Goal: Task Accomplishment & Management: Manage account settings

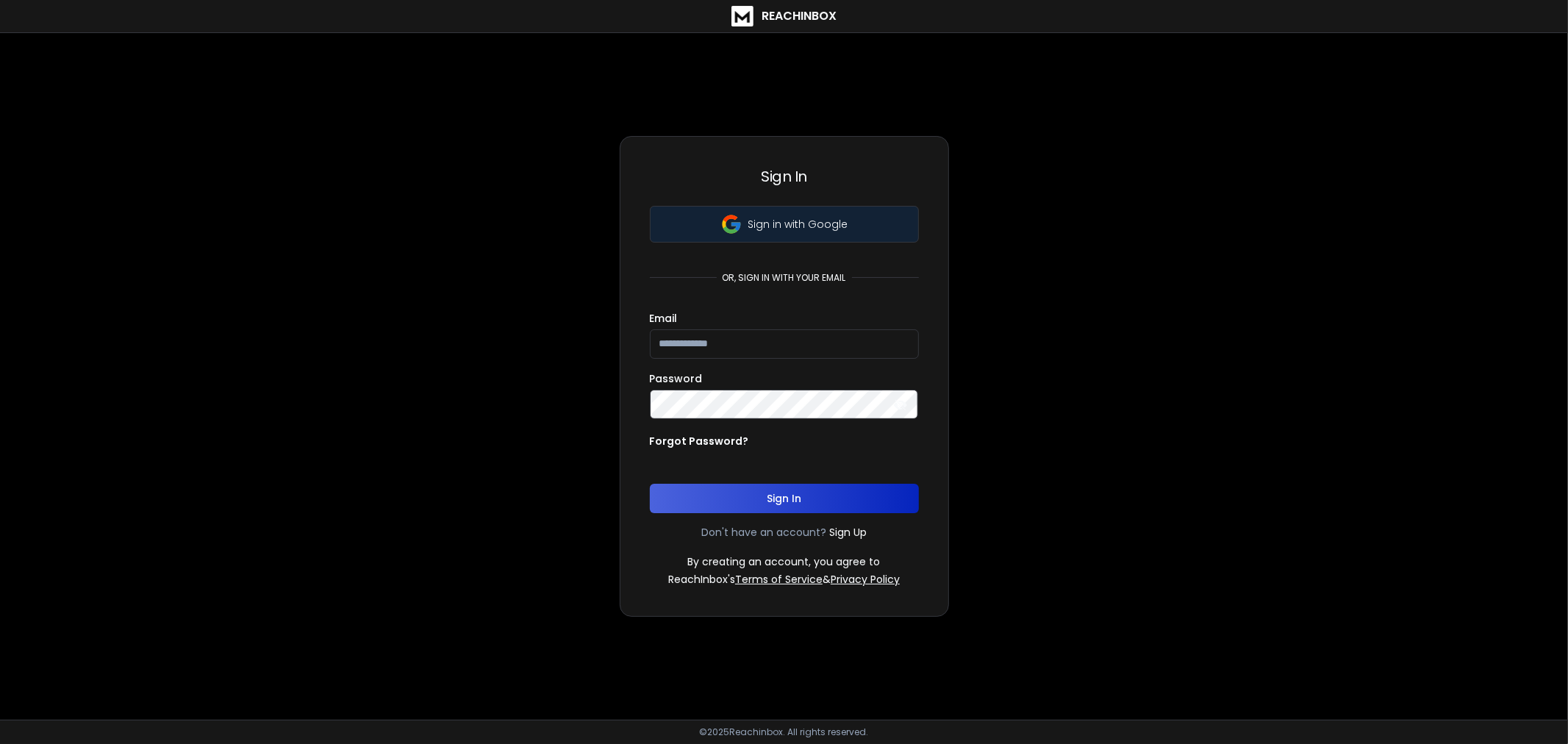
click at [805, 216] on button "Sign in with Google" at bounding box center [784, 224] width 269 height 36
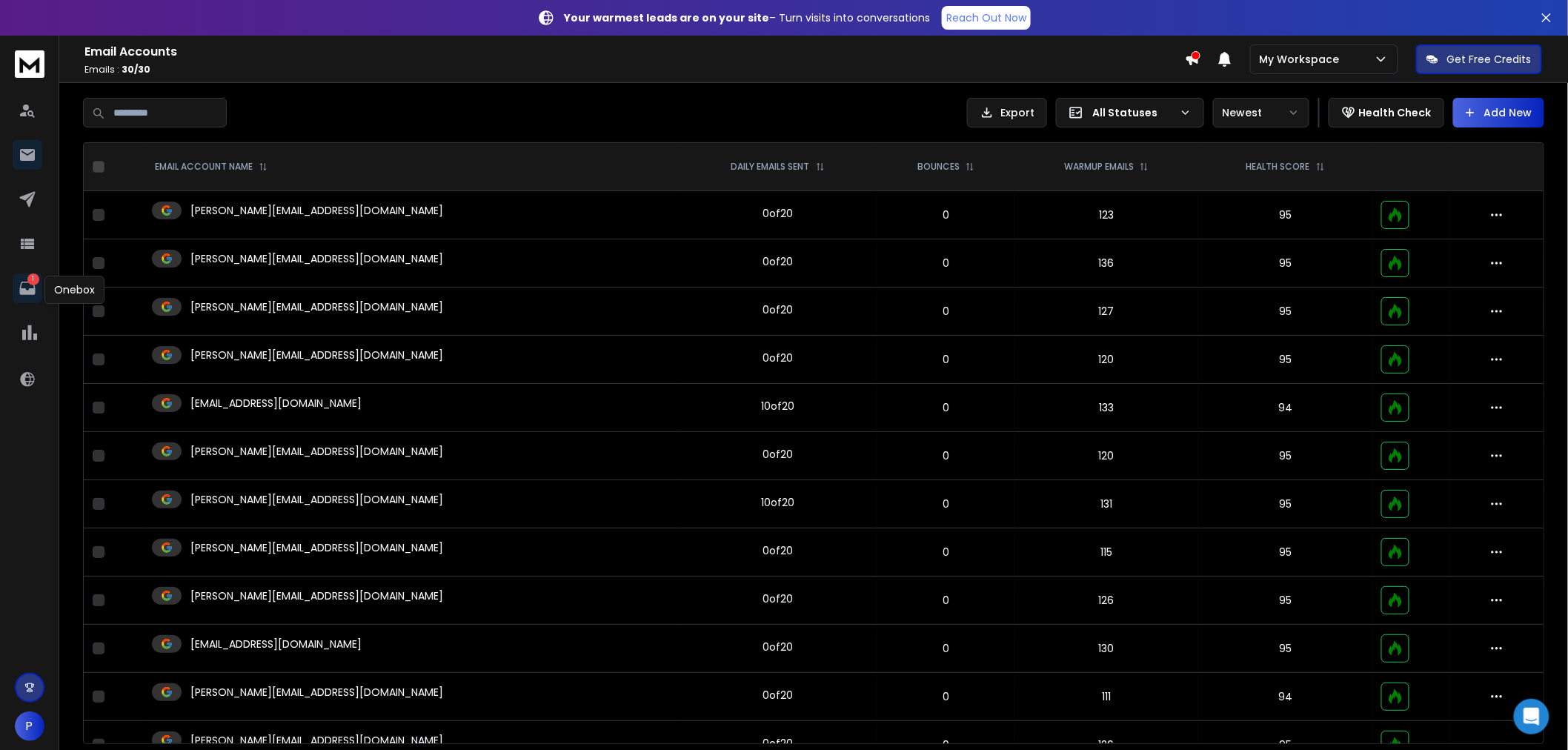
click at [22, 283] on icon at bounding box center [27, 288] width 18 height 18
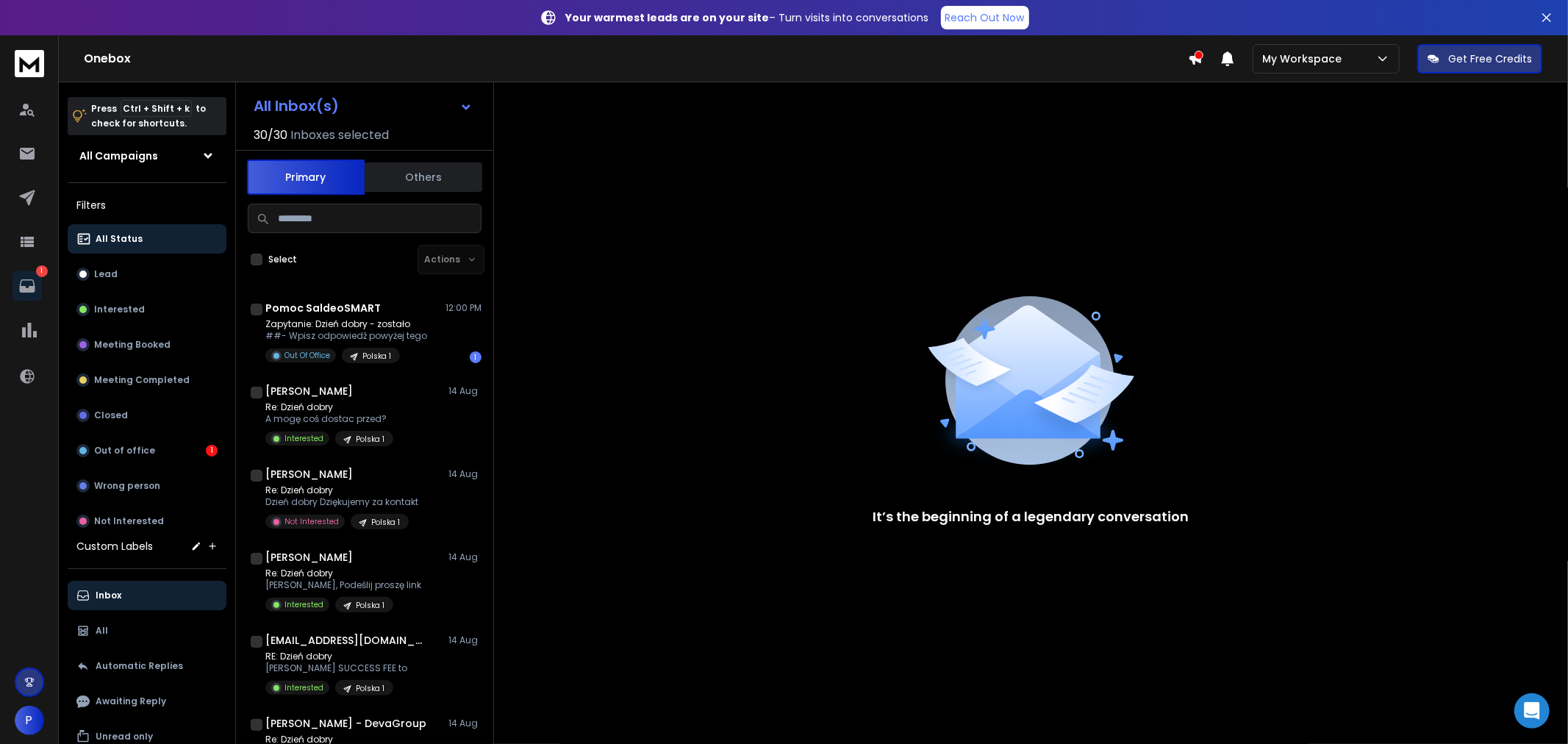
click at [129, 452] on p "Out of office" at bounding box center [125, 450] width 61 height 11
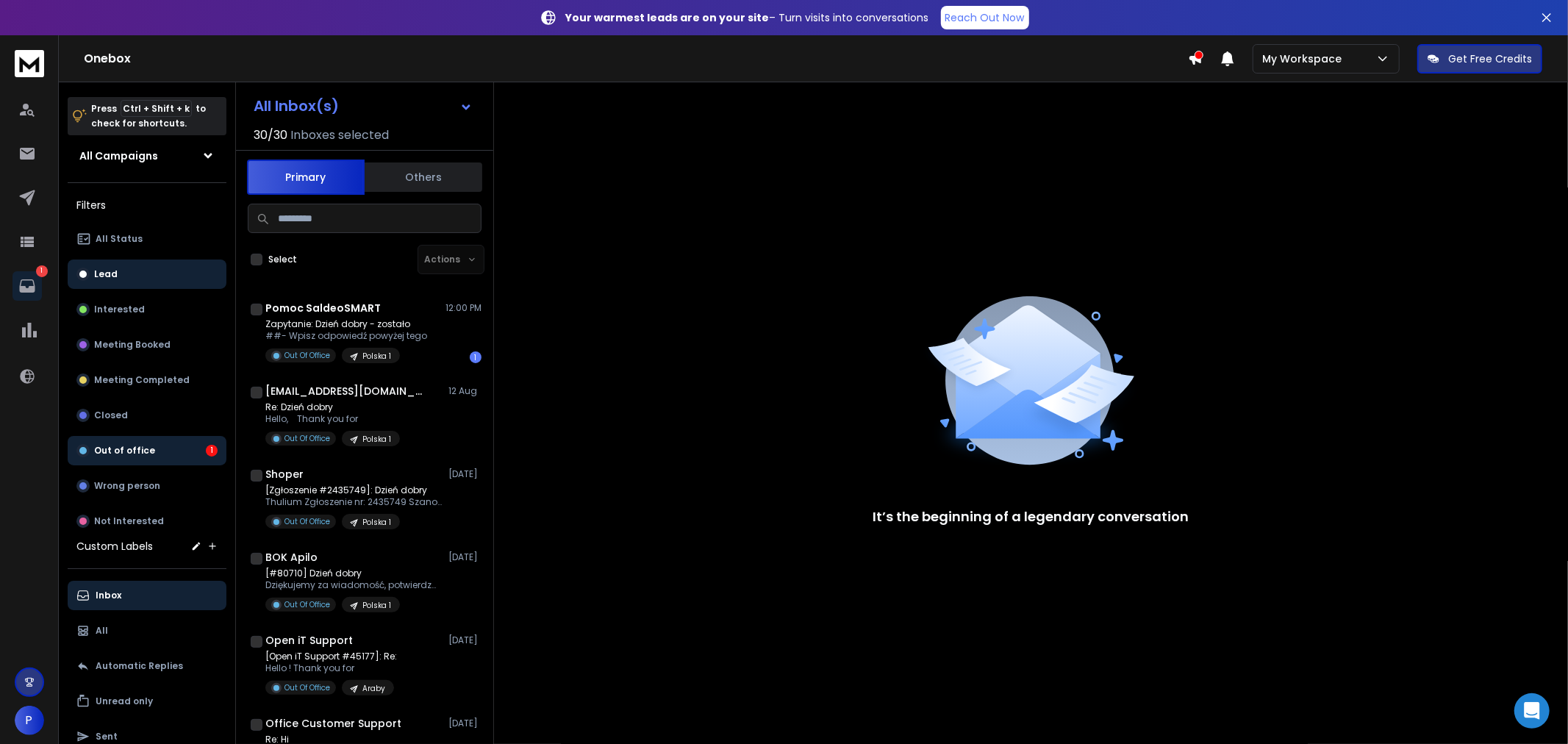
click at [146, 281] on button "Lead" at bounding box center [147, 274] width 159 height 30
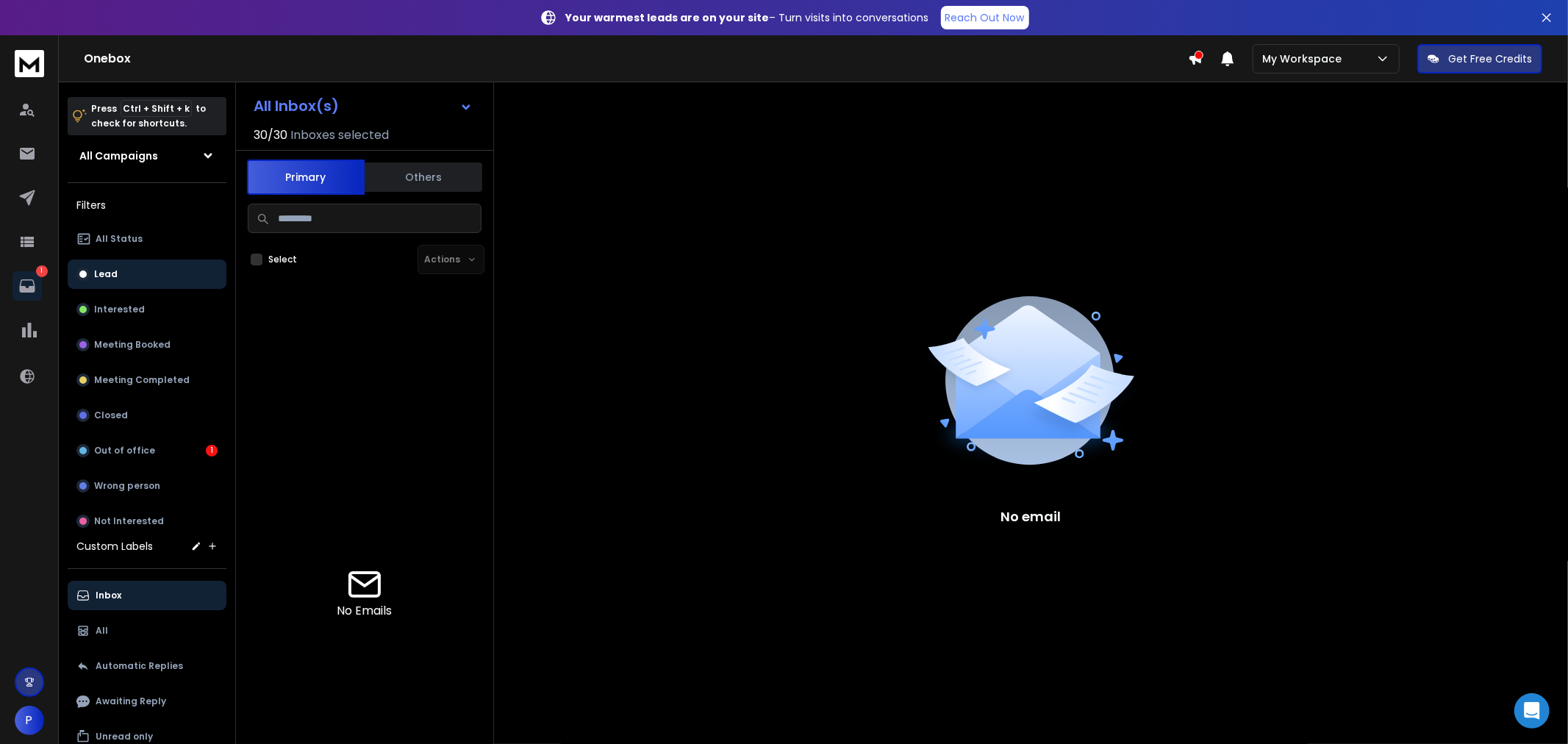
click at [415, 159] on div "All Inbox(s) 30 / 30 Inboxes selected Primary Others Select Actions No Emails" at bounding box center [365, 454] width 258 height 744
click at [427, 174] on button "Others" at bounding box center [423, 177] width 118 height 33
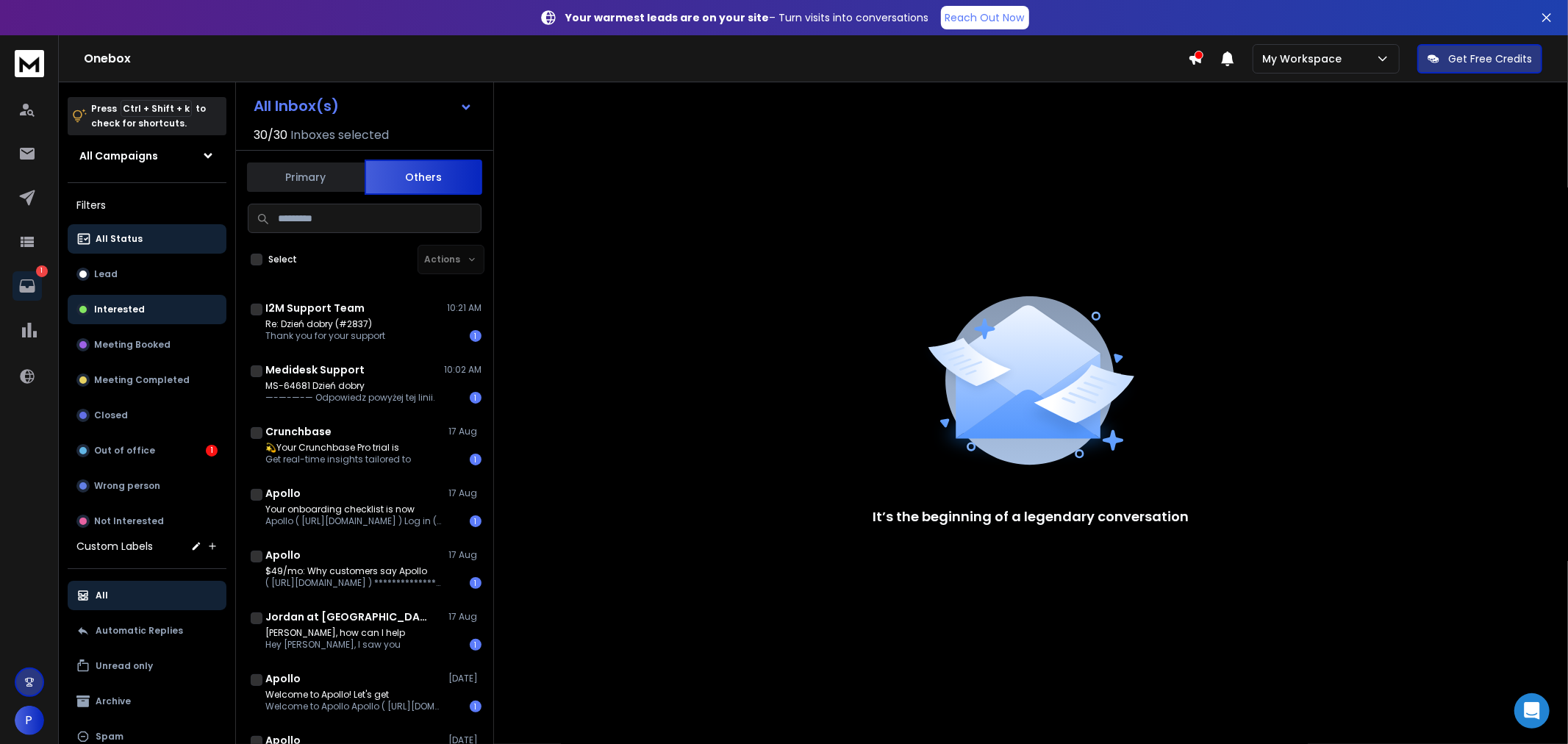
click at [115, 306] on p "Interested" at bounding box center [119, 309] width 51 height 11
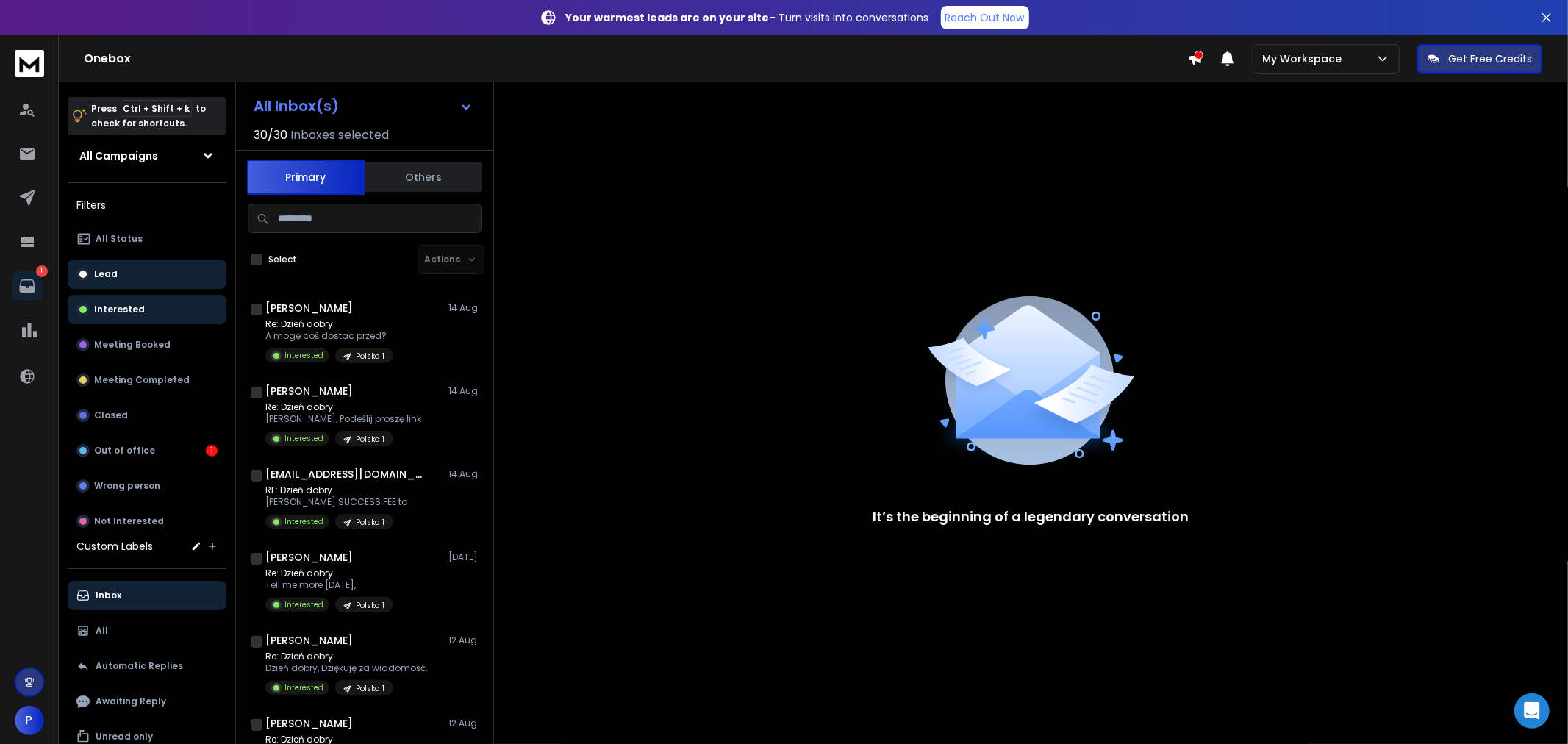
click at [115, 269] on button "Lead" at bounding box center [147, 274] width 159 height 30
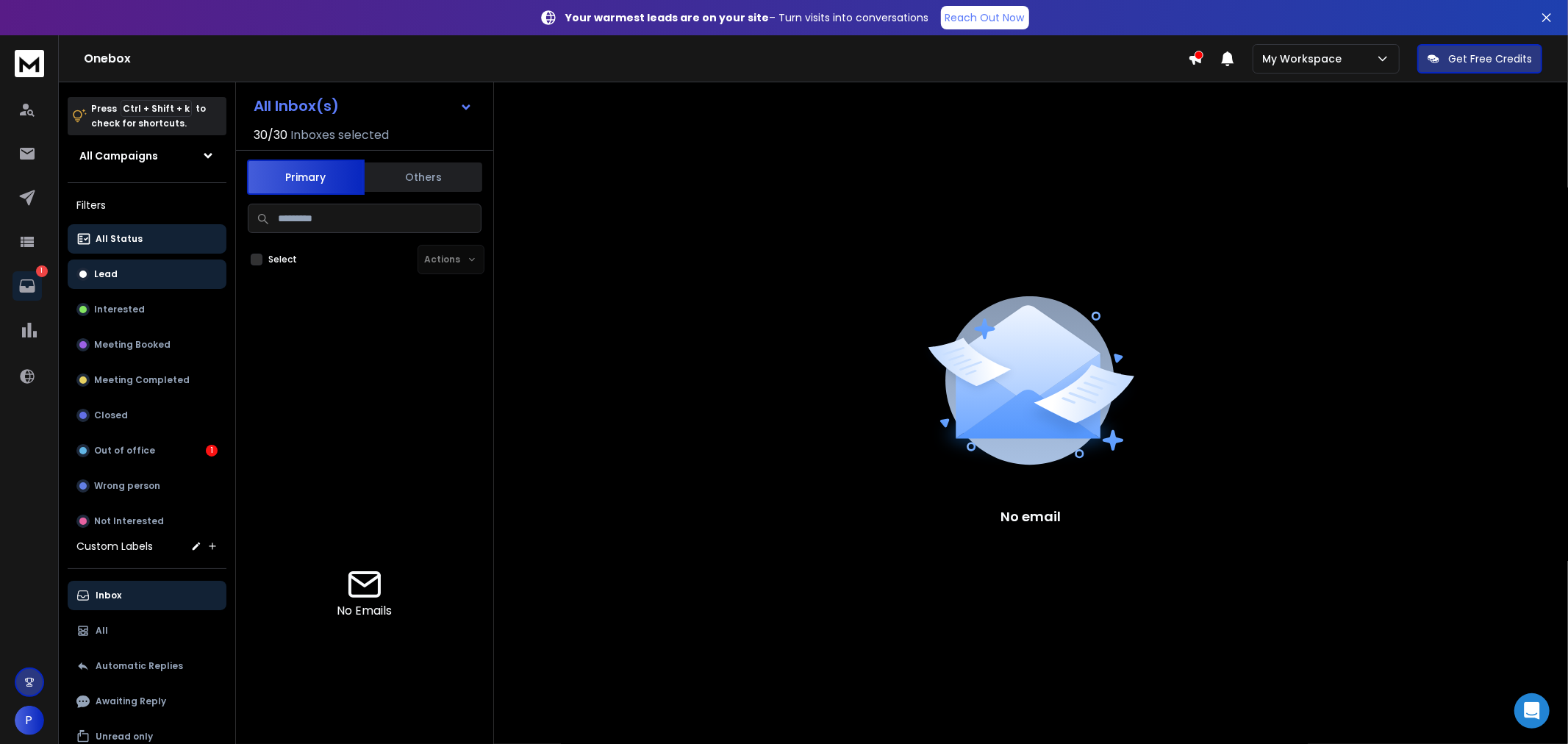
click at [113, 246] on button "All Status" at bounding box center [147, 239] width 159 height 30
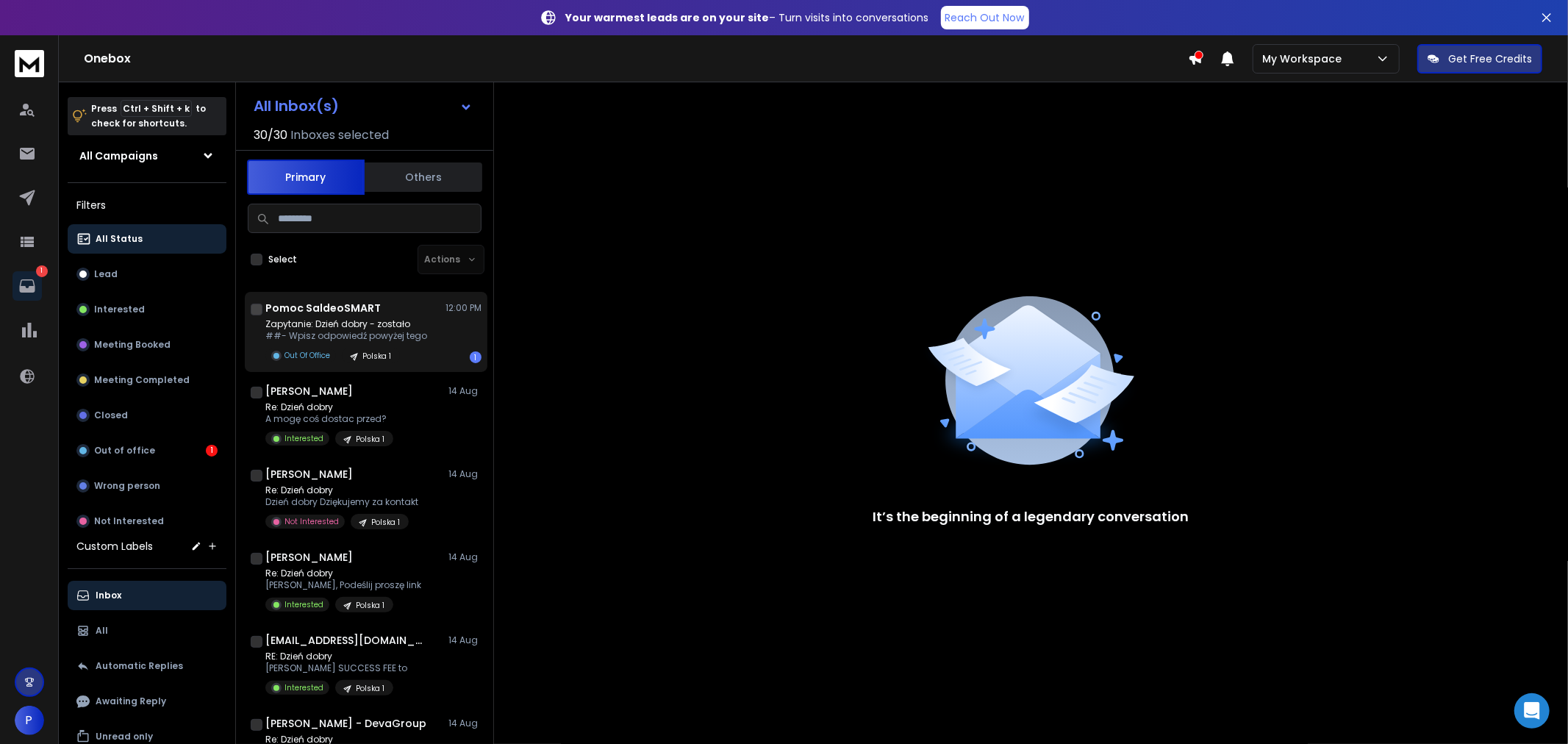
click at [387, 336] on p "##- Wpisz odpowiedź powyżej tego" at bounding box center [346, 335] width 162 height 11
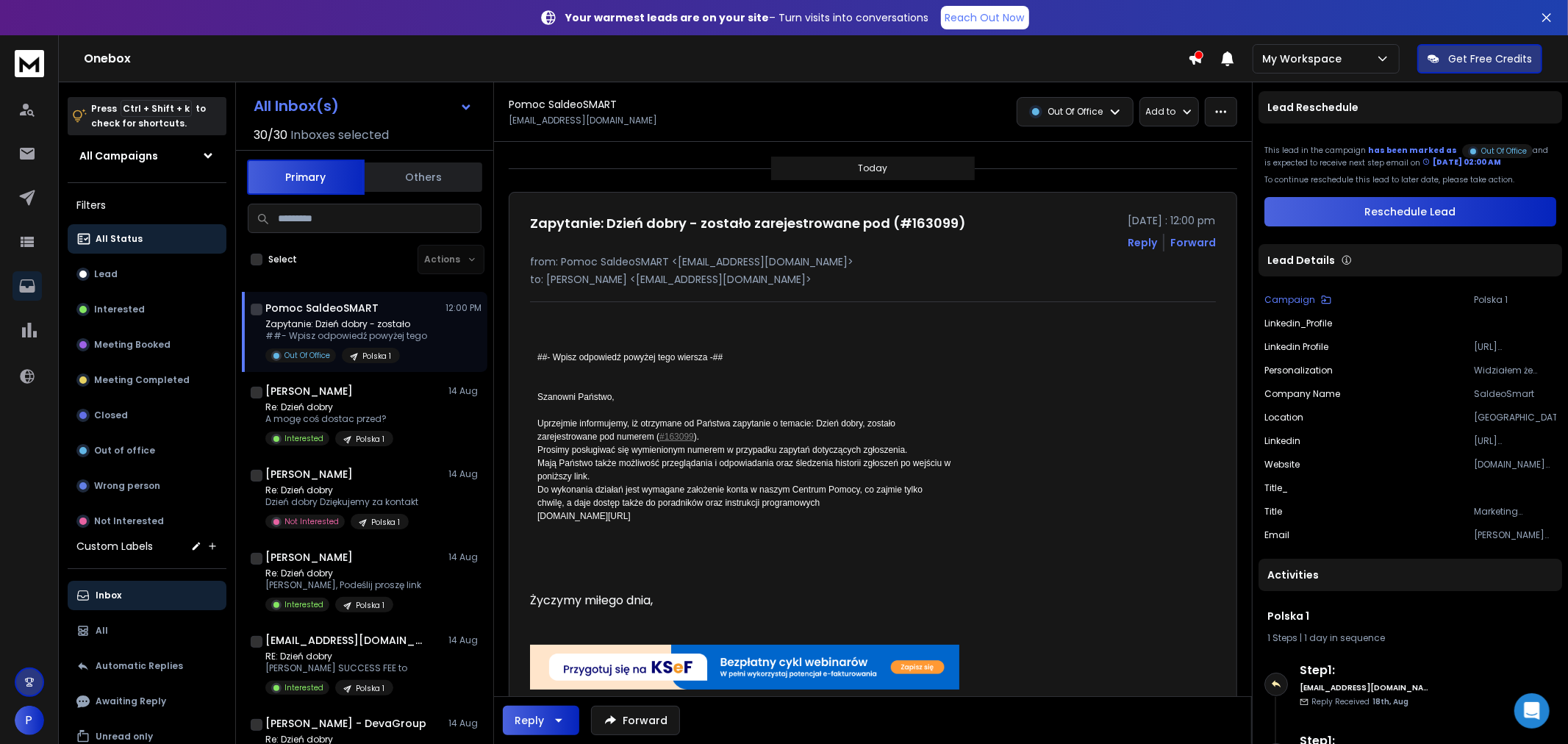
click at [447, 173] on button "Others" at bounding box center [423, 177] width 118 height 33
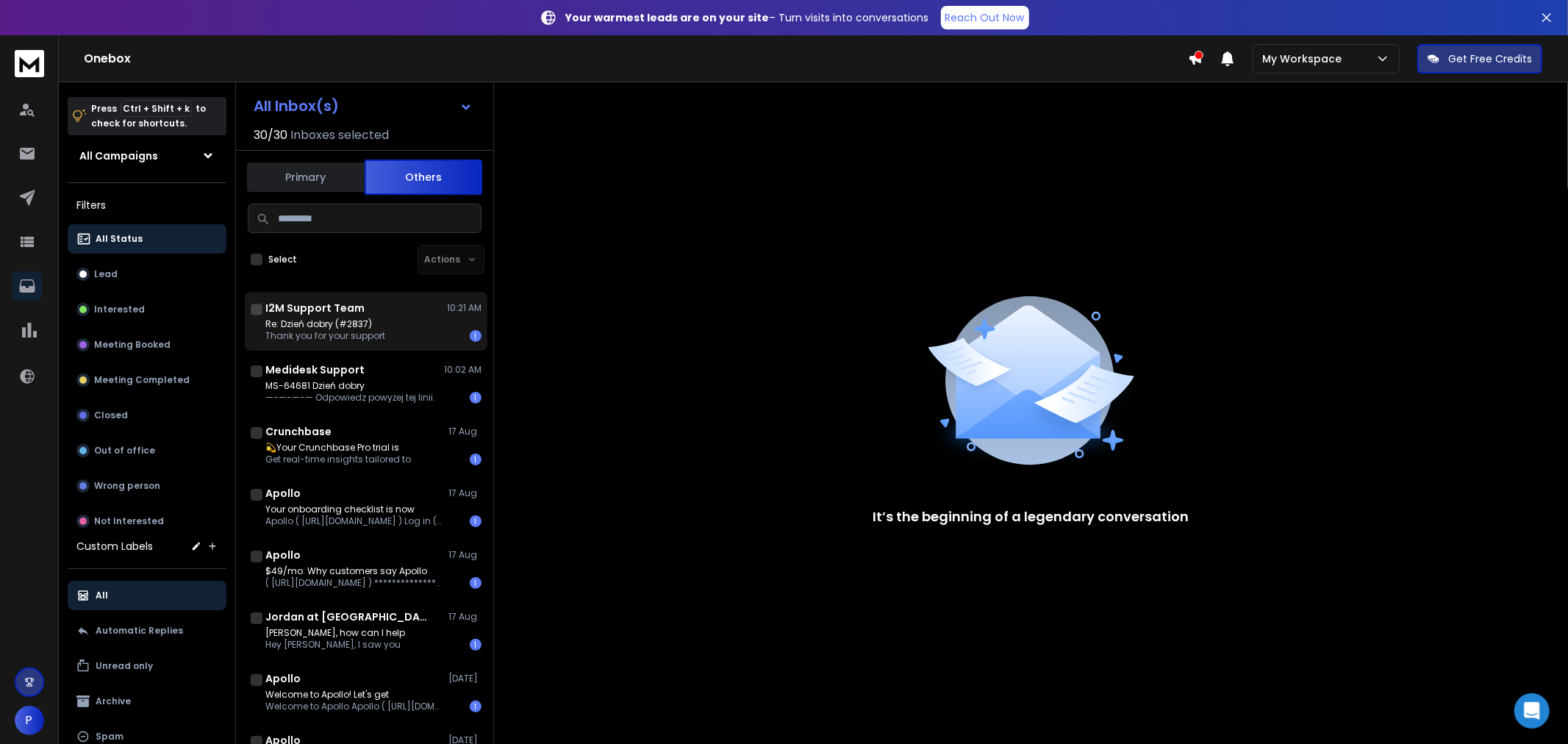
click at [387, 334] on div "Re: Dzień dobry (#2837) Thank you for your support 1" at bounding box center [373, 330] width 216 height 24
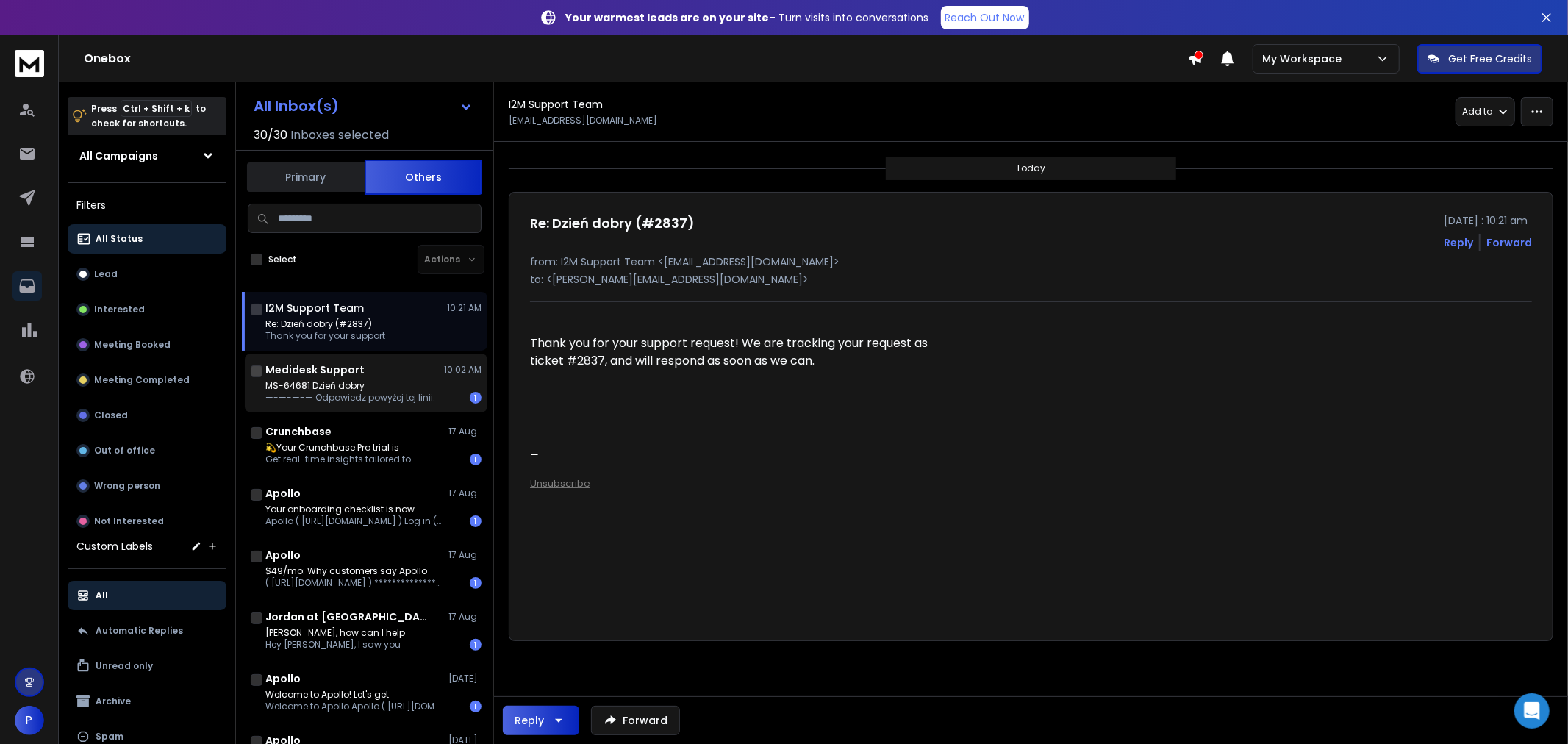
click at [405, 382] on p "MS-64681 Dzień dobry" at bounding box center [350, 385] width 170 height 11
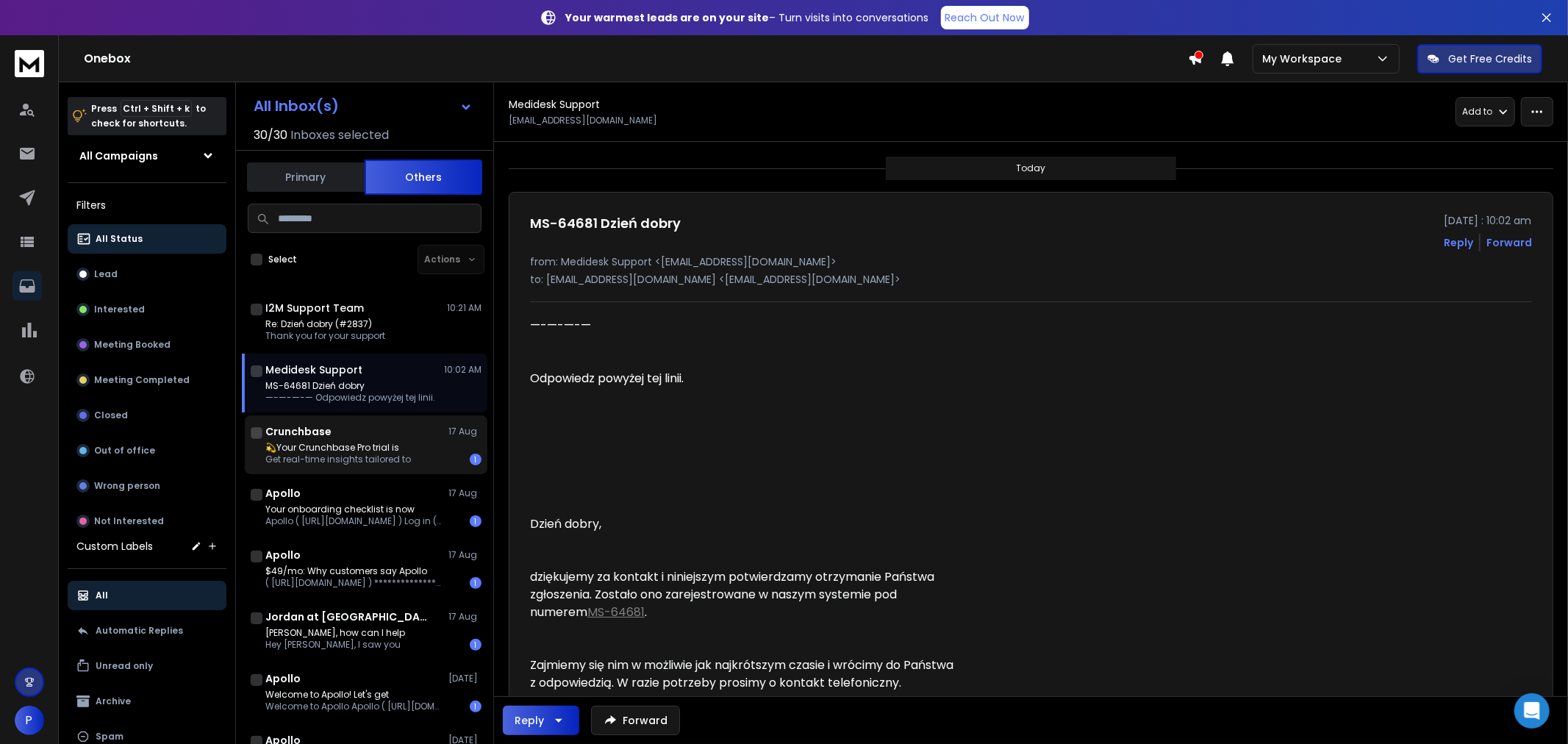
click at [395, 446] on p "💫Your Crunchbase Pro trial is" at bounding box center [338, 448] width 146 height 11
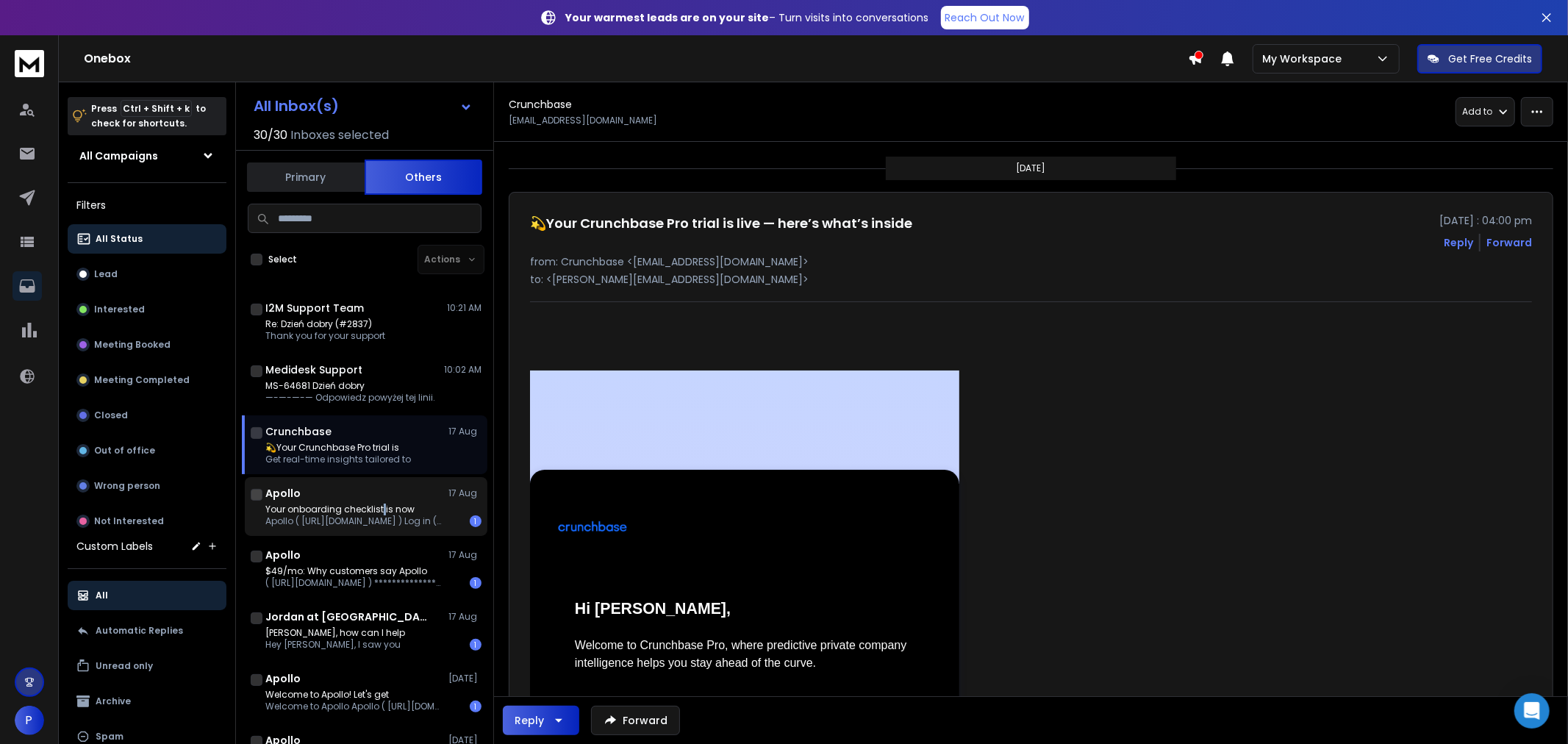
click at [380, 511] on p "Your onboarding checklist is now" at bounding box center [353, 509] width 176 height 11
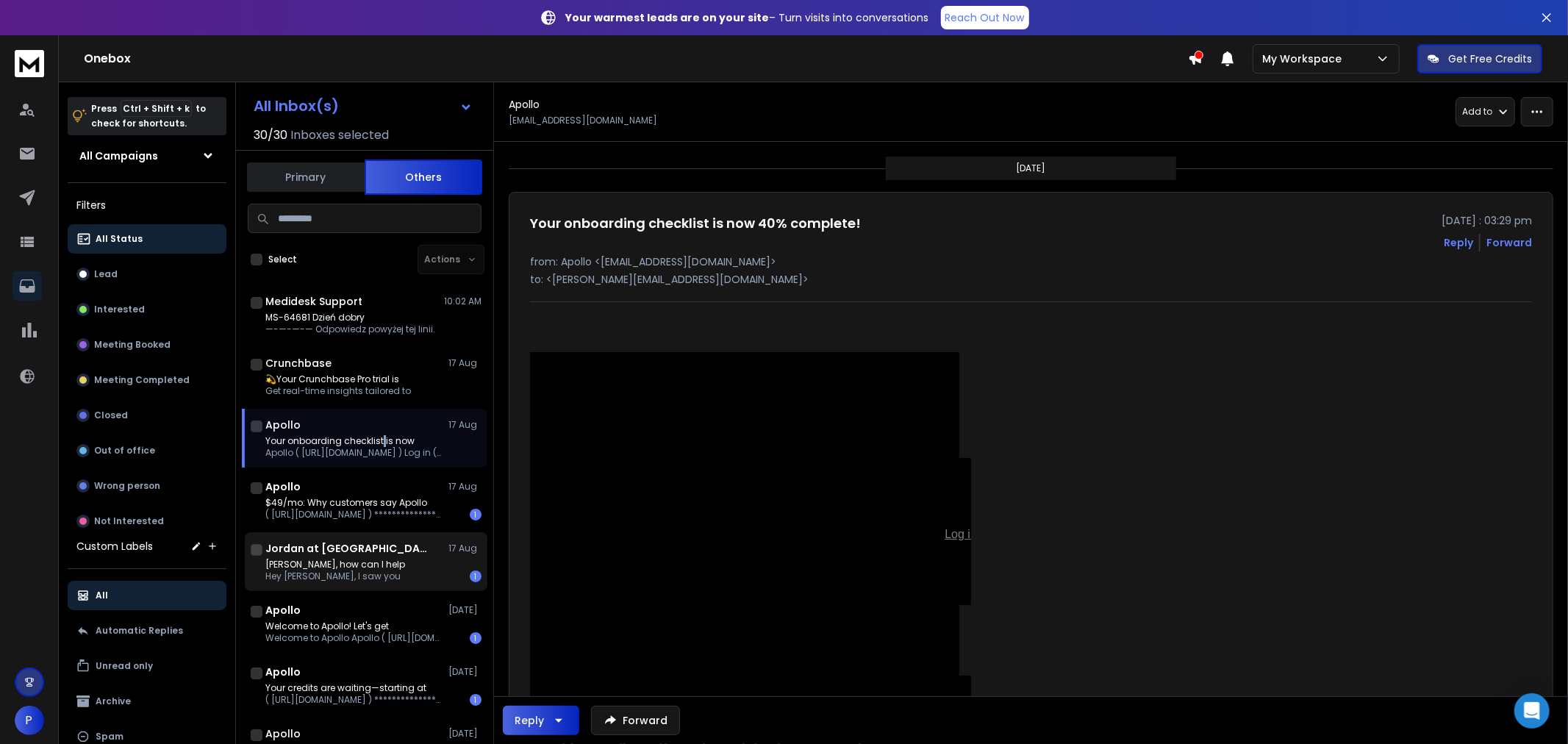
scroll to position [245, 0]
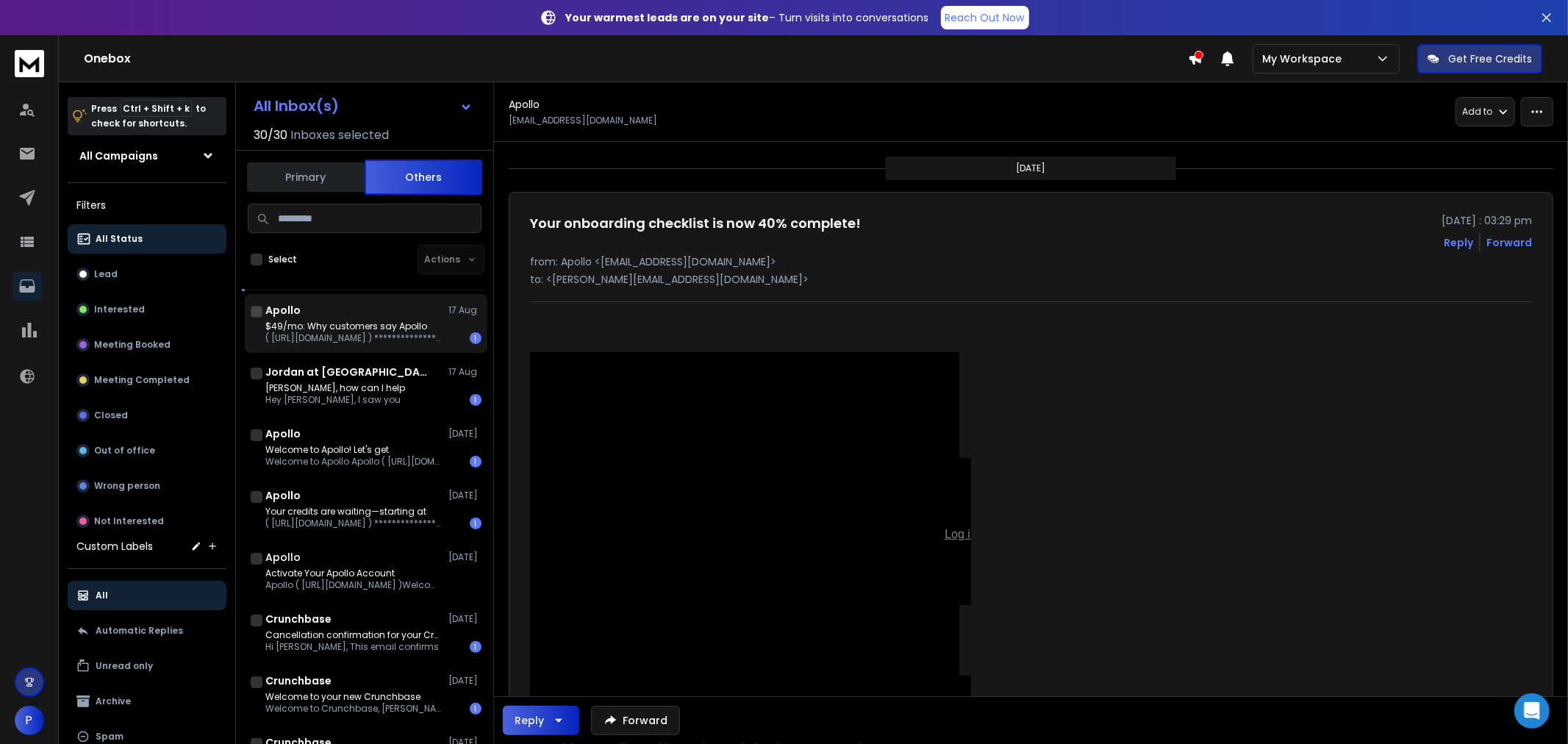
click at [373, 324] on p "$49/mo: Why customers say Apollo" at bounding box center [353, 326] width 176 height 11
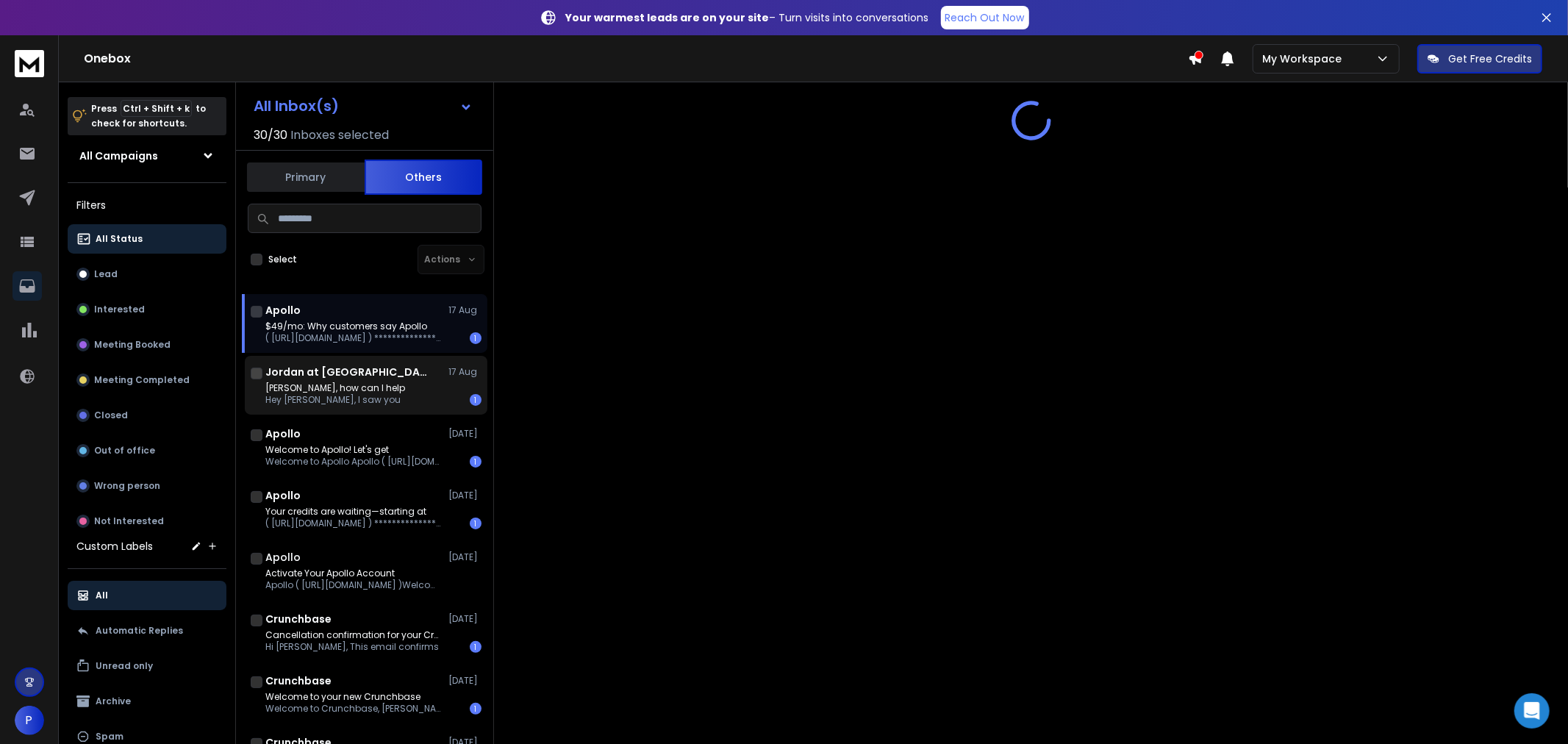
click at [371, 394] on div "[PERSON_NAME], how can I help Hey [PERSON_NAME], I saw you 1" at bounding box center [373, 394] width 216 height 24
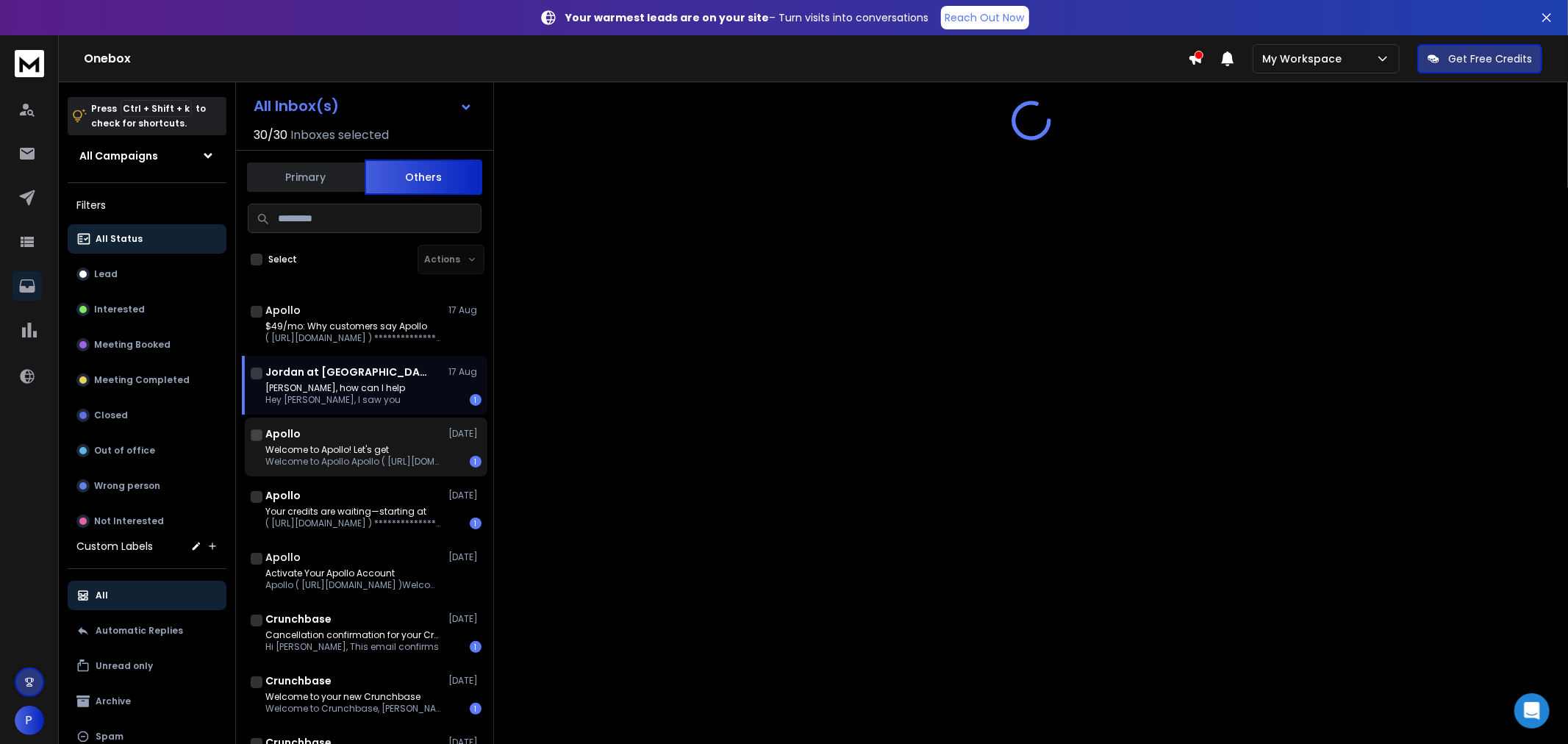
click at [363, 468] on div "Apollo [DATE] Welcome to Apollo! Let's get Welcome to Apollo Apollo ( [URL][DOM…" at bounding box center [365, 447] width 242 height 59
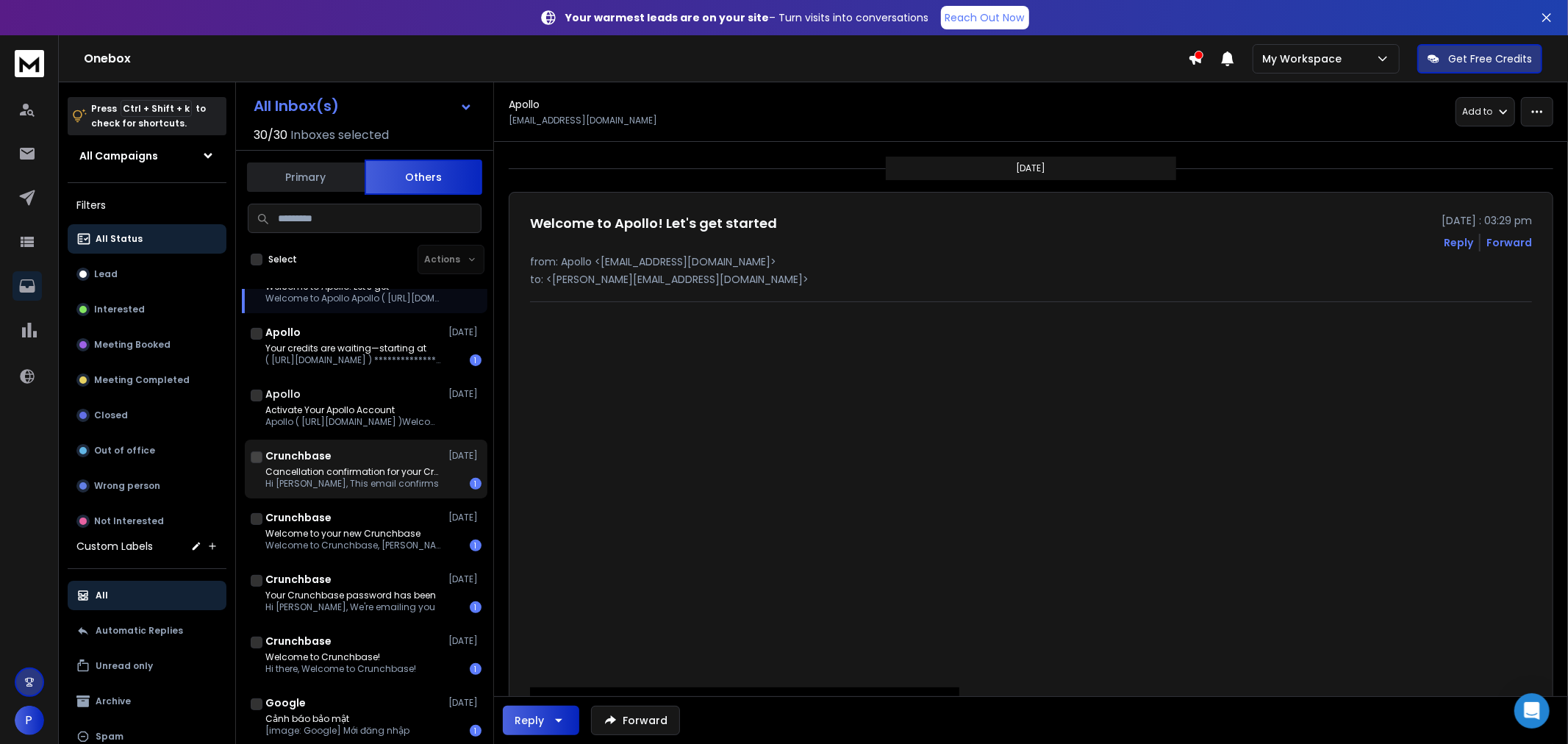
click at [348, 461] on div "Crunchbase [DATE]" at bounding box center [373, 455] width 216 height 14
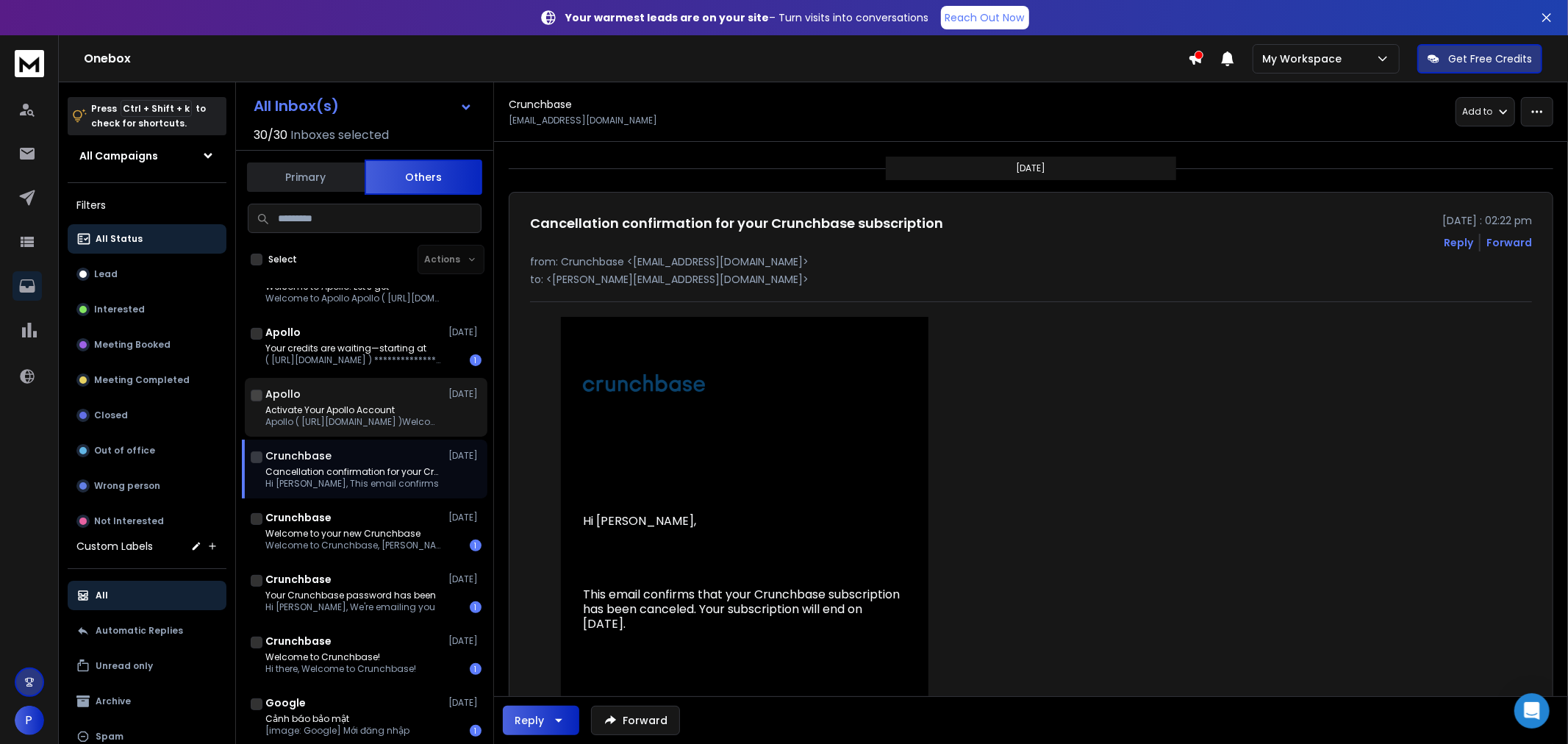
click at [364, 399] on div "Apollo [DATE]" at bounding box center [373, 394] width 216 height 14
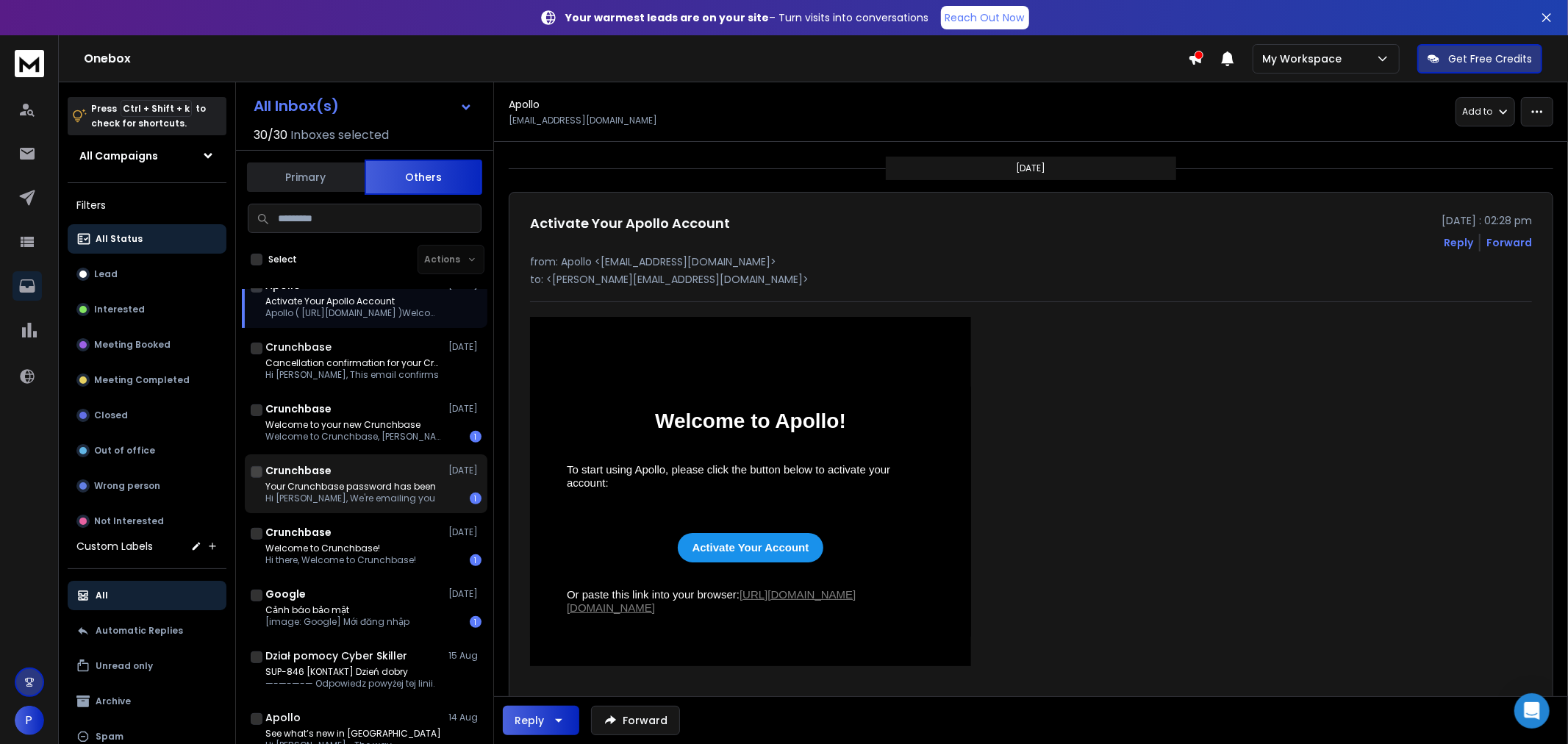
scroll to position [571, 0]
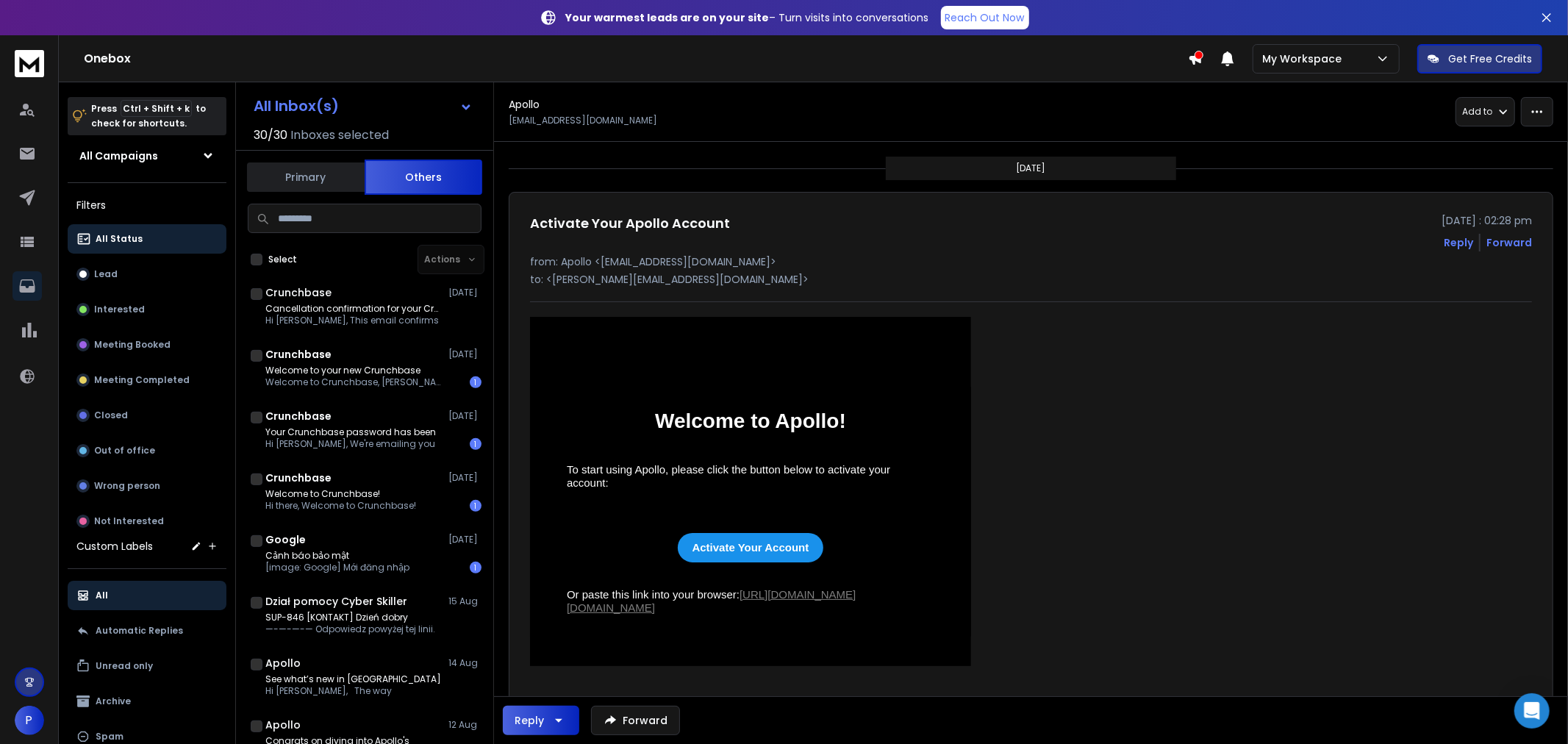
click at [346, 458] on div "**********" at bounding box center [365, 564] width 258 height 551
click at [344, 504] on p "Hi there, Welcome to Crunchbase!" at bounding box center [340, 505] width 150 height 11
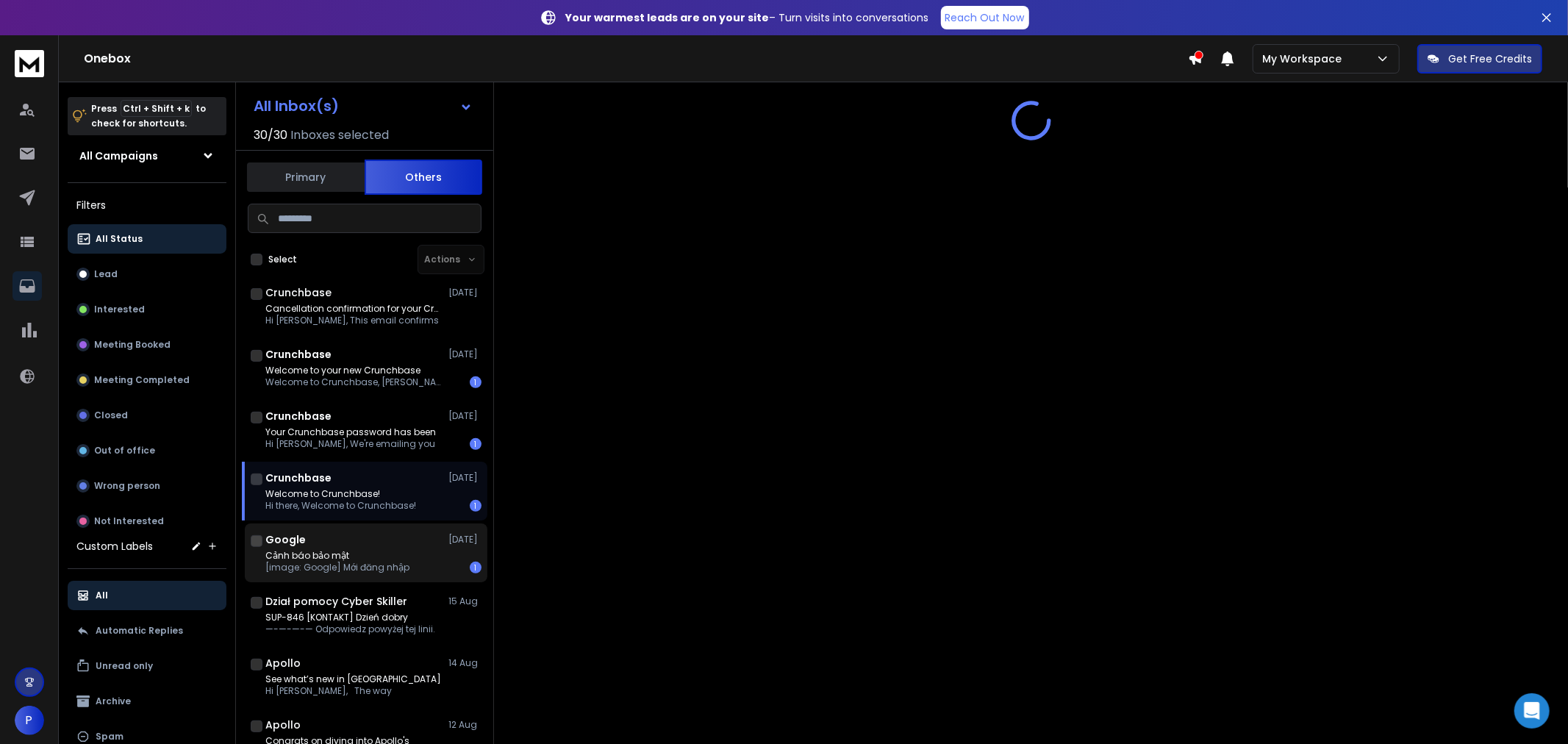
click at [358, 575] on div "Google [DATE] Cảnh báo bảo mật [image: Google] Mới đăng nhập 1" at bounding box center [365, 552] width 242 height 59
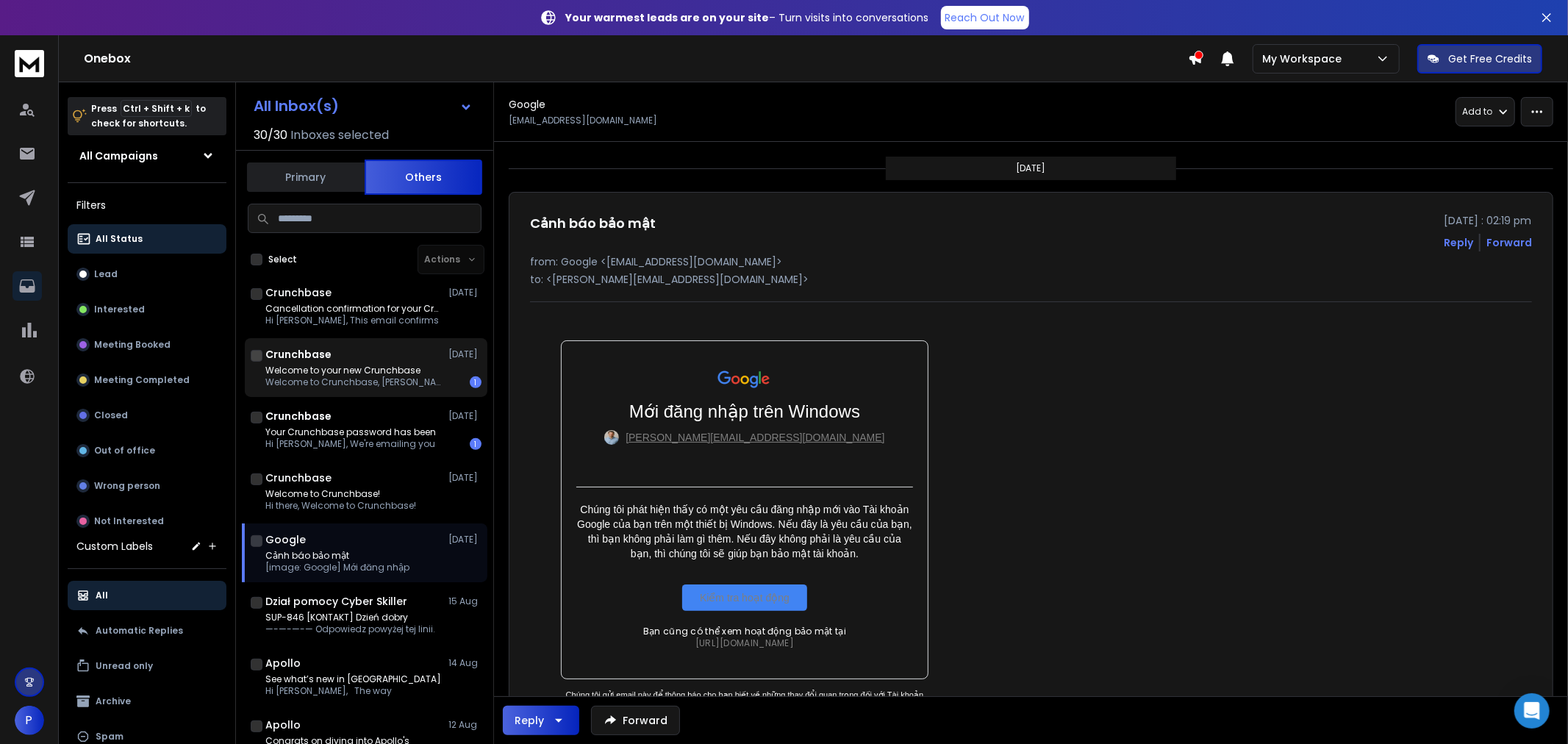
click at [381, 382] on p "Welcome to Crunchbase, [PERSON_NAME]! You" at bounding box center [353, 381] width 176 height 11
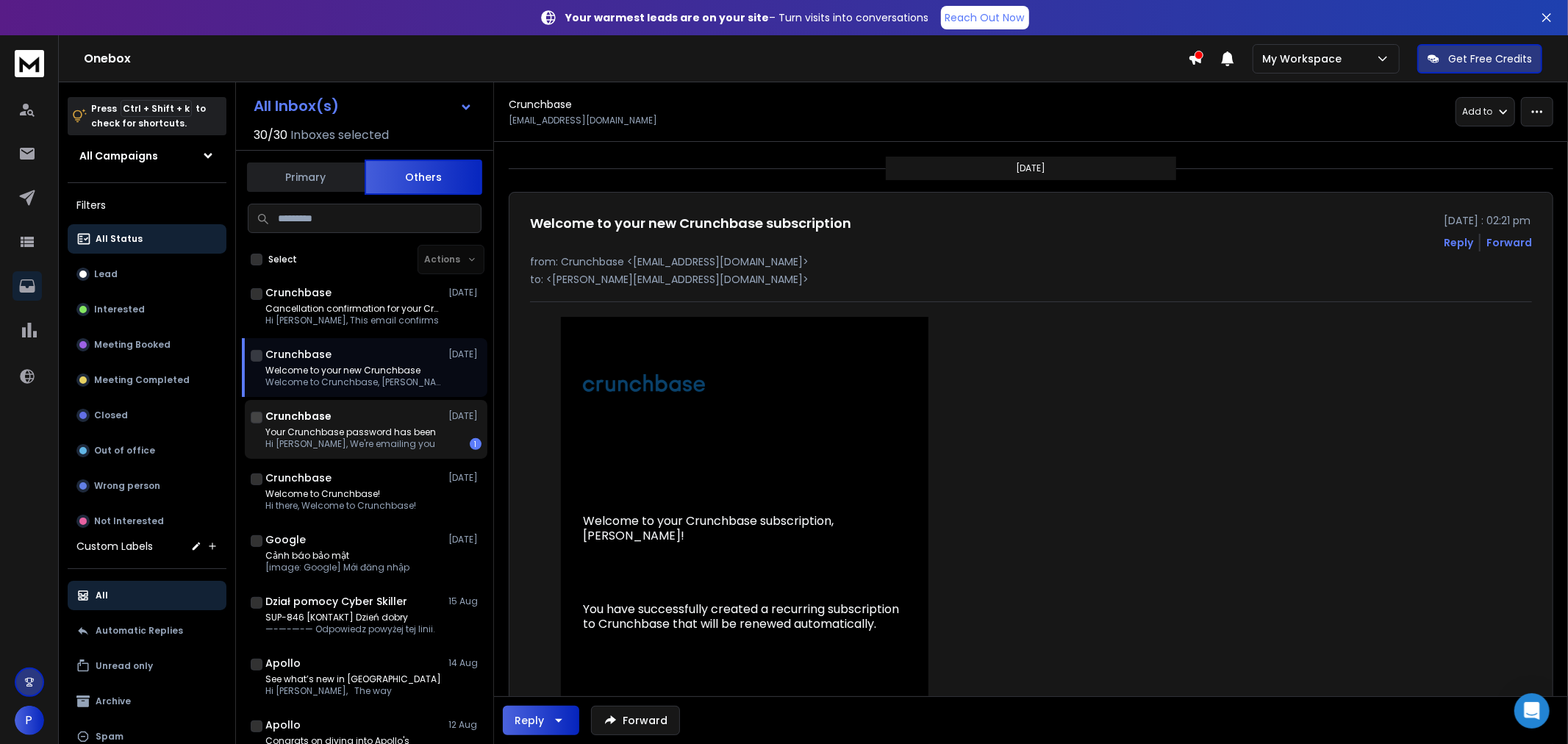
click at [376, 432] on p "Your Crunchbase password has been" at bounding box center [350, 432] width 170 height 11
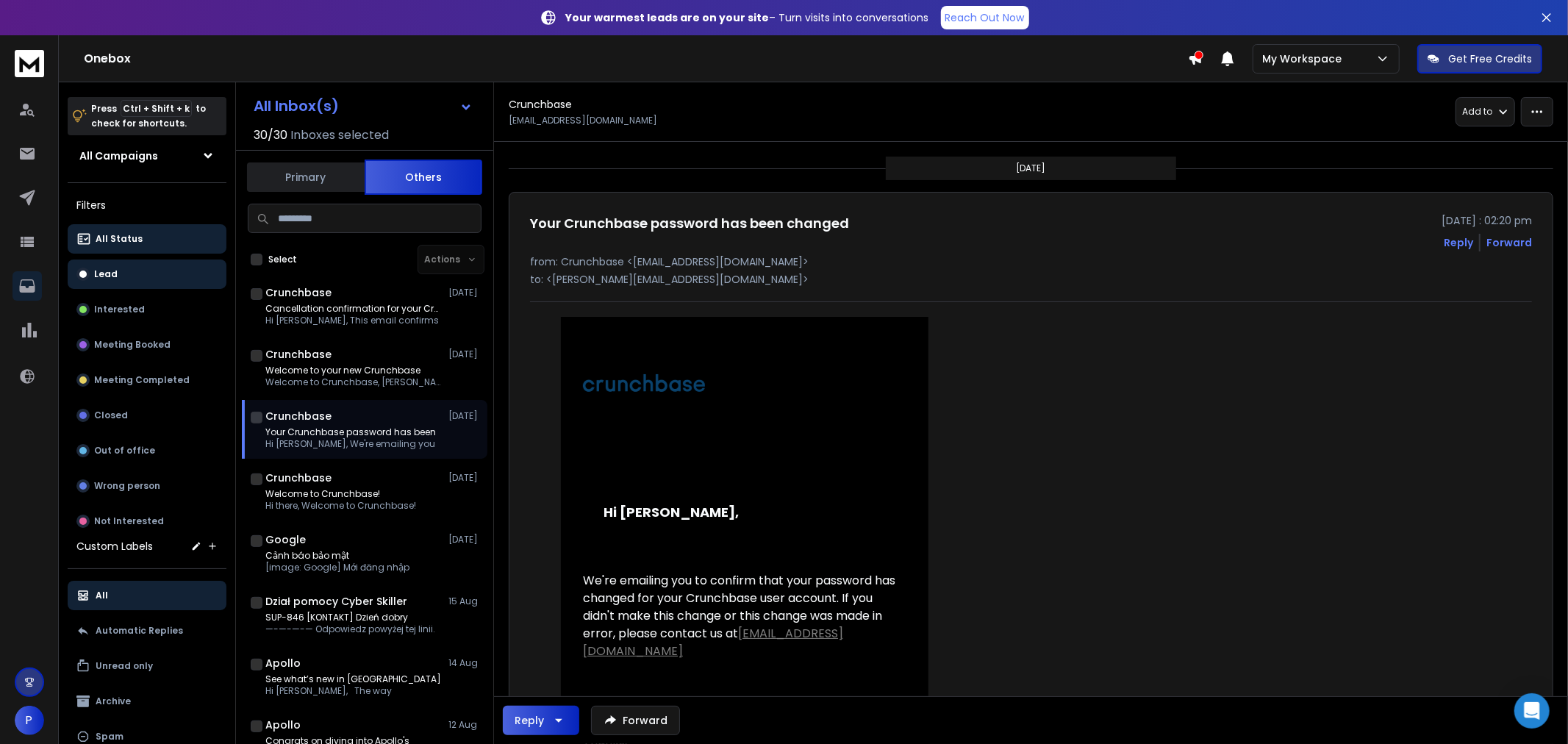
click at [124, 271] on button "Lead" at bounding box center [147, 274] width 159 height 30
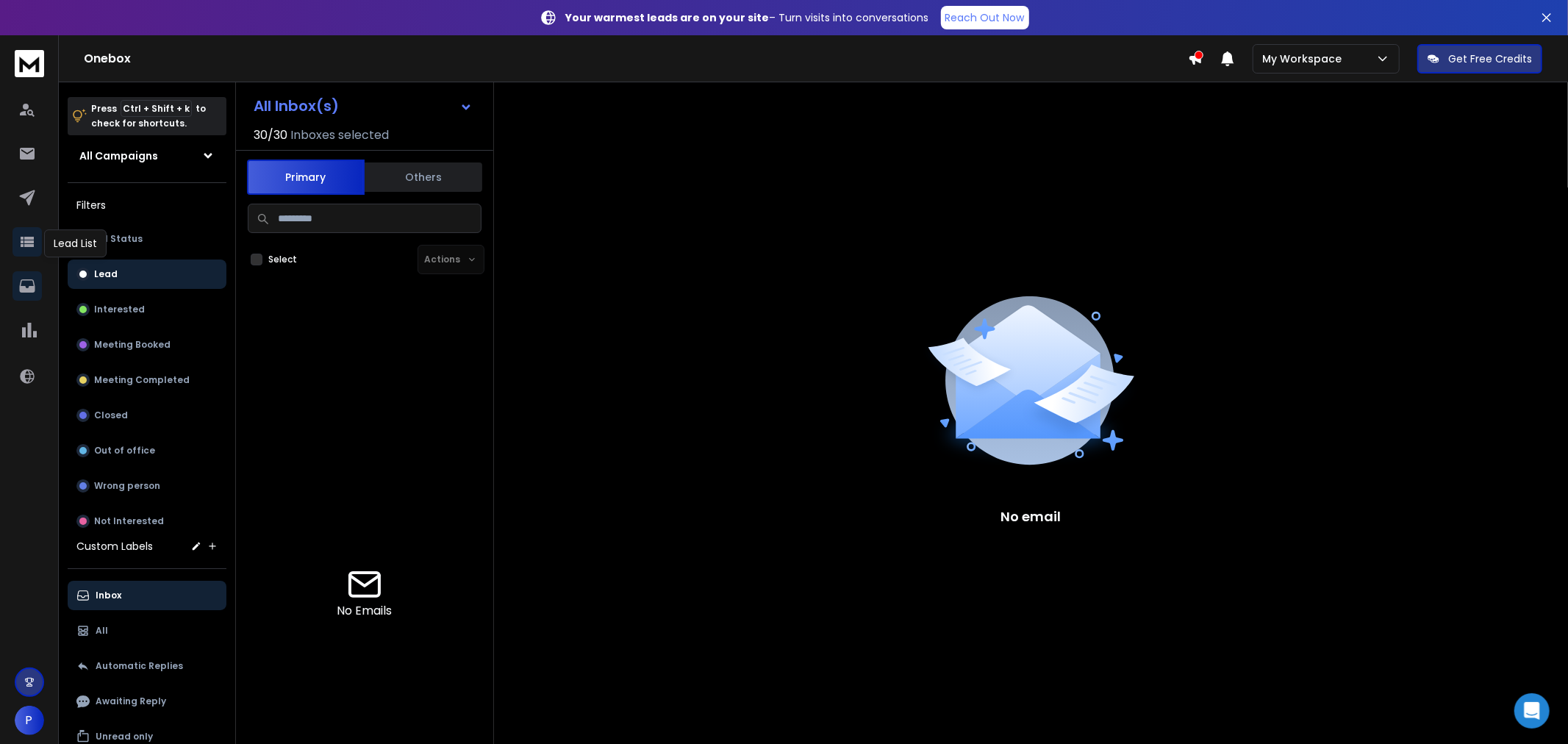
click at [24, 247] on icon at bounding box center [27, 242] width 13 height 11
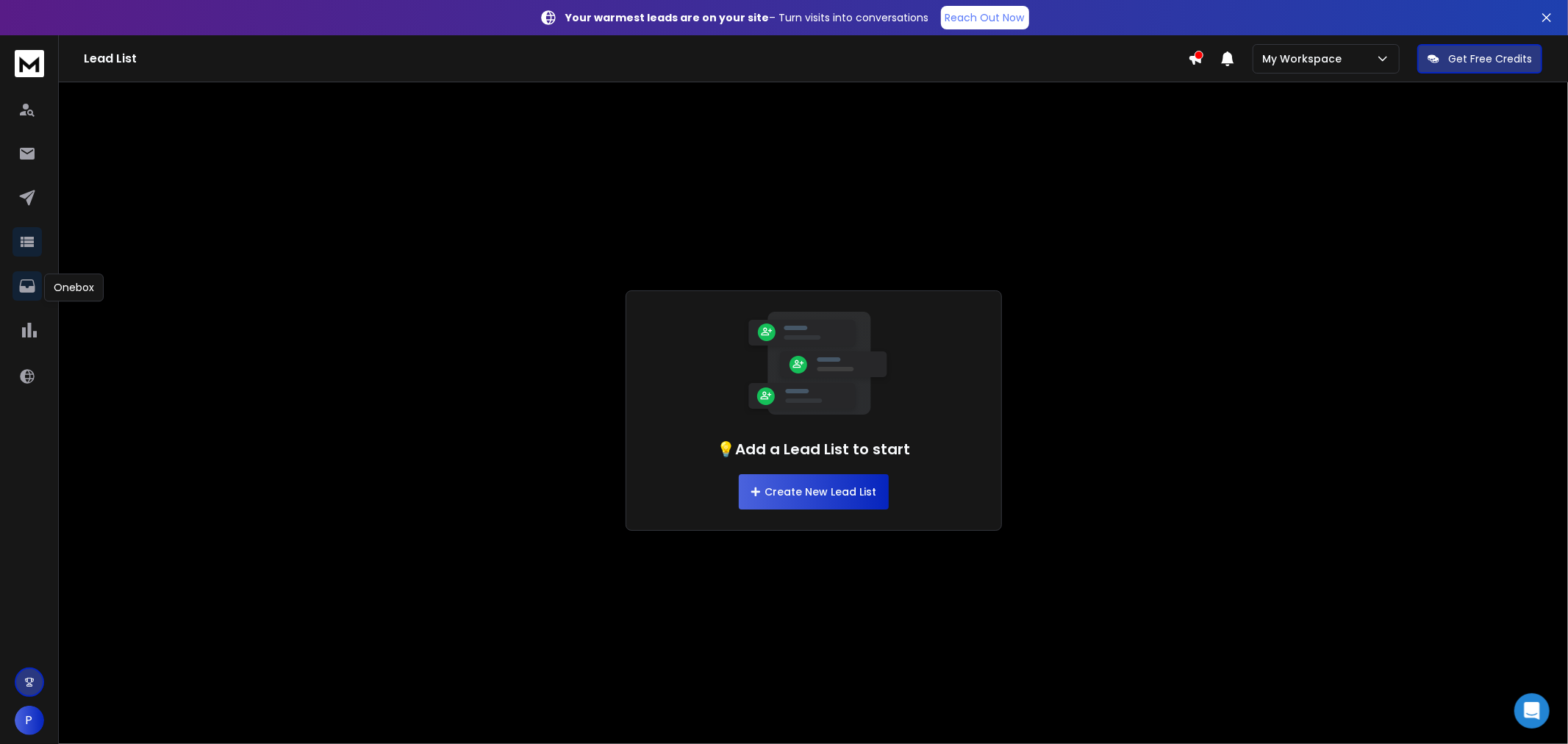
click at [33, 283] on icon at bounding box center [27, 286] width 15 height 13
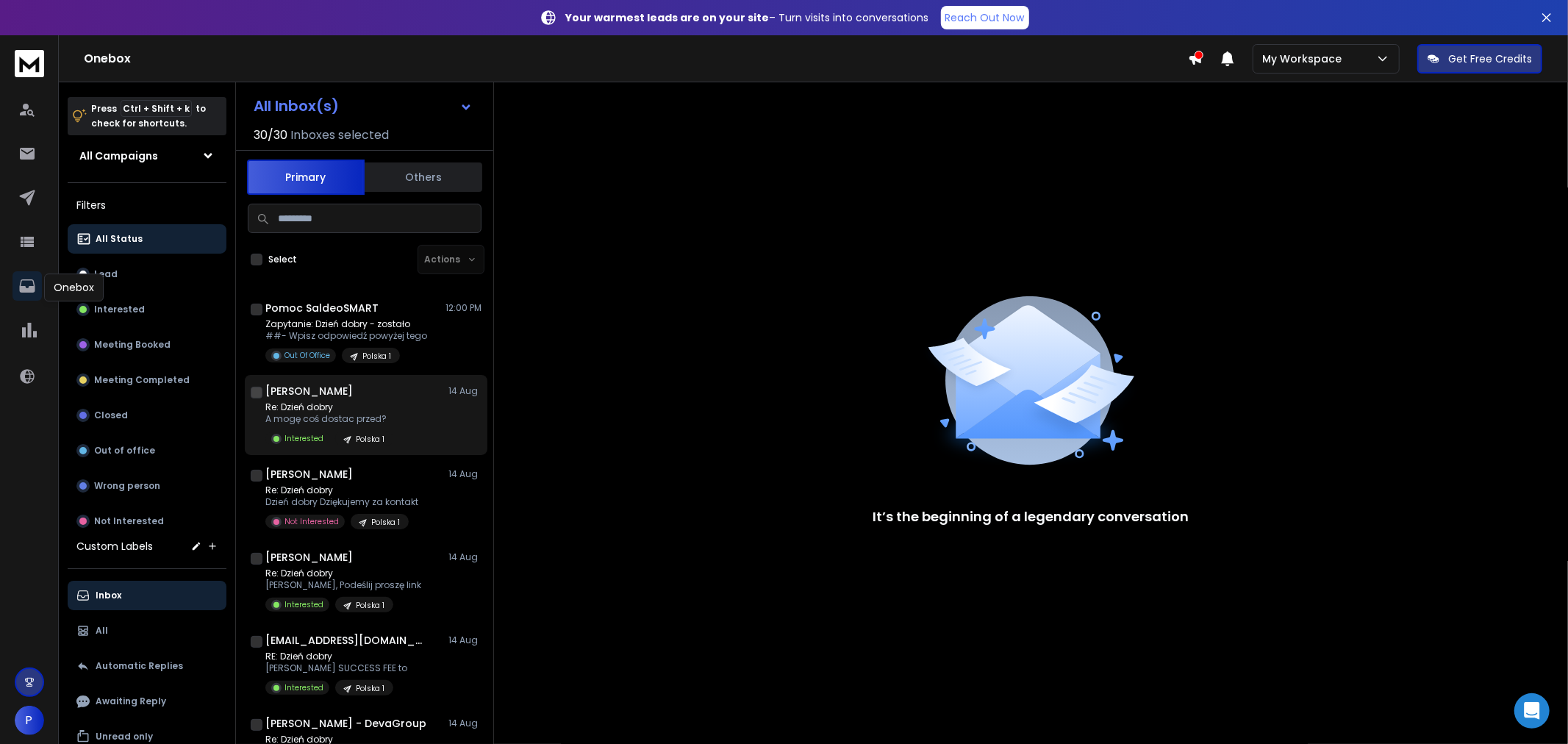
drag, startPoint x: 368, startPoint y: 392, endPoint x: 438, endPoint y: 396, distance: 70.1
click at [369, 394] on div "[PERSON_NAME] [DATE]" at bounding box center [373, 391] width 216 height 14
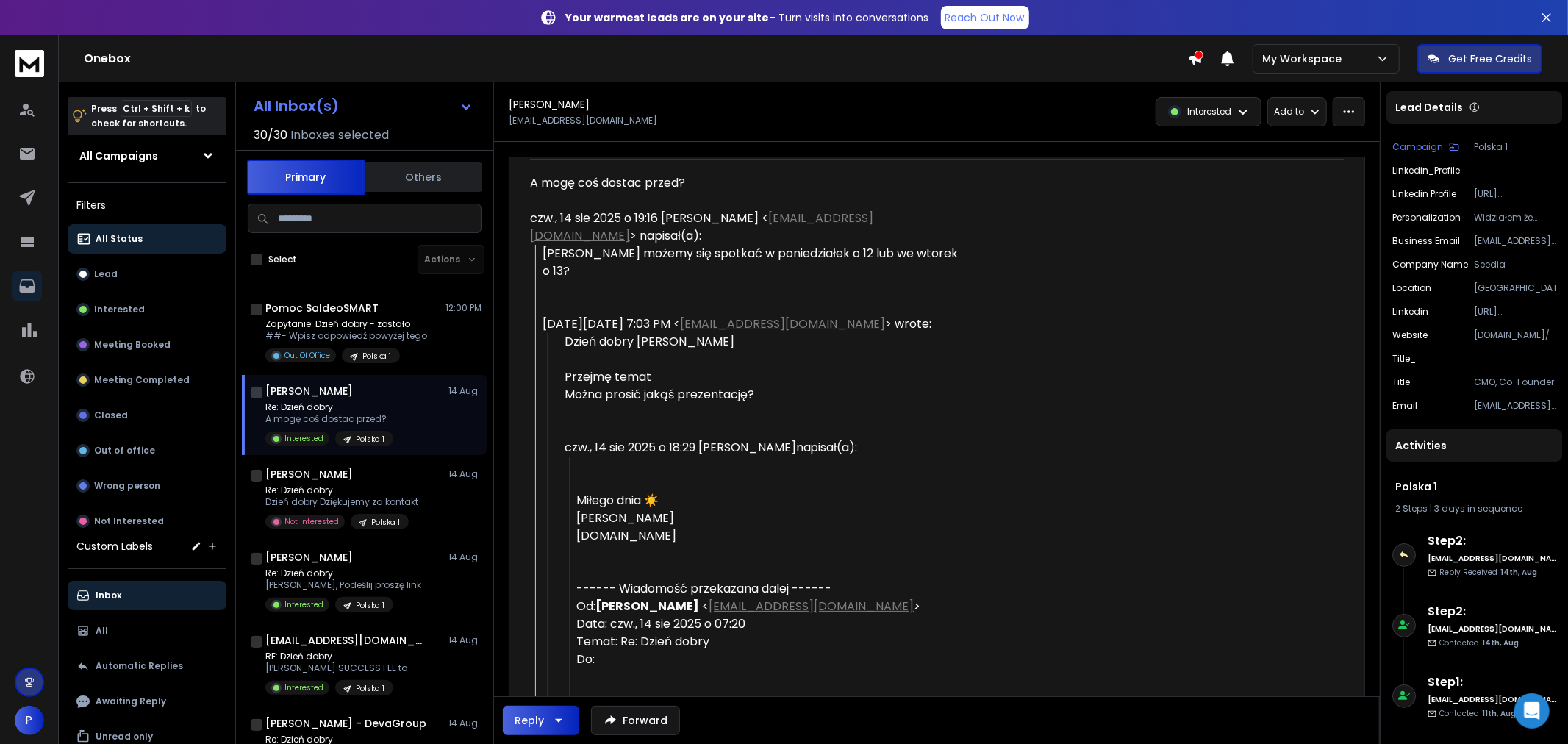
scroll to position [163, 0]
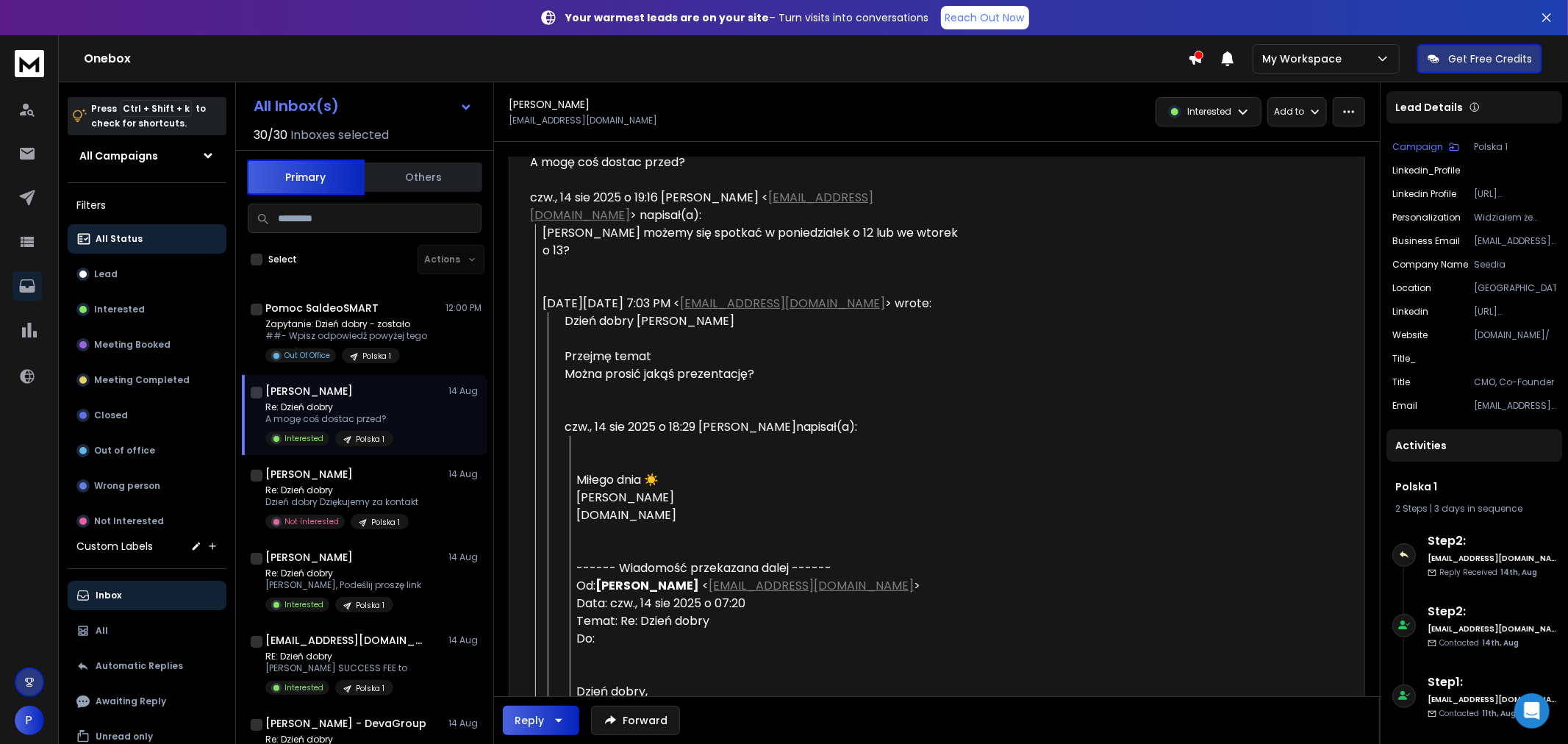
drag, startPoint x: 104, startPoint y: 277, endPoint x: 116, endPoint y: 285, distance: 14.4
click at [105, 277] on p "Lead" at bounding box center [106, 274] width 24 height 11
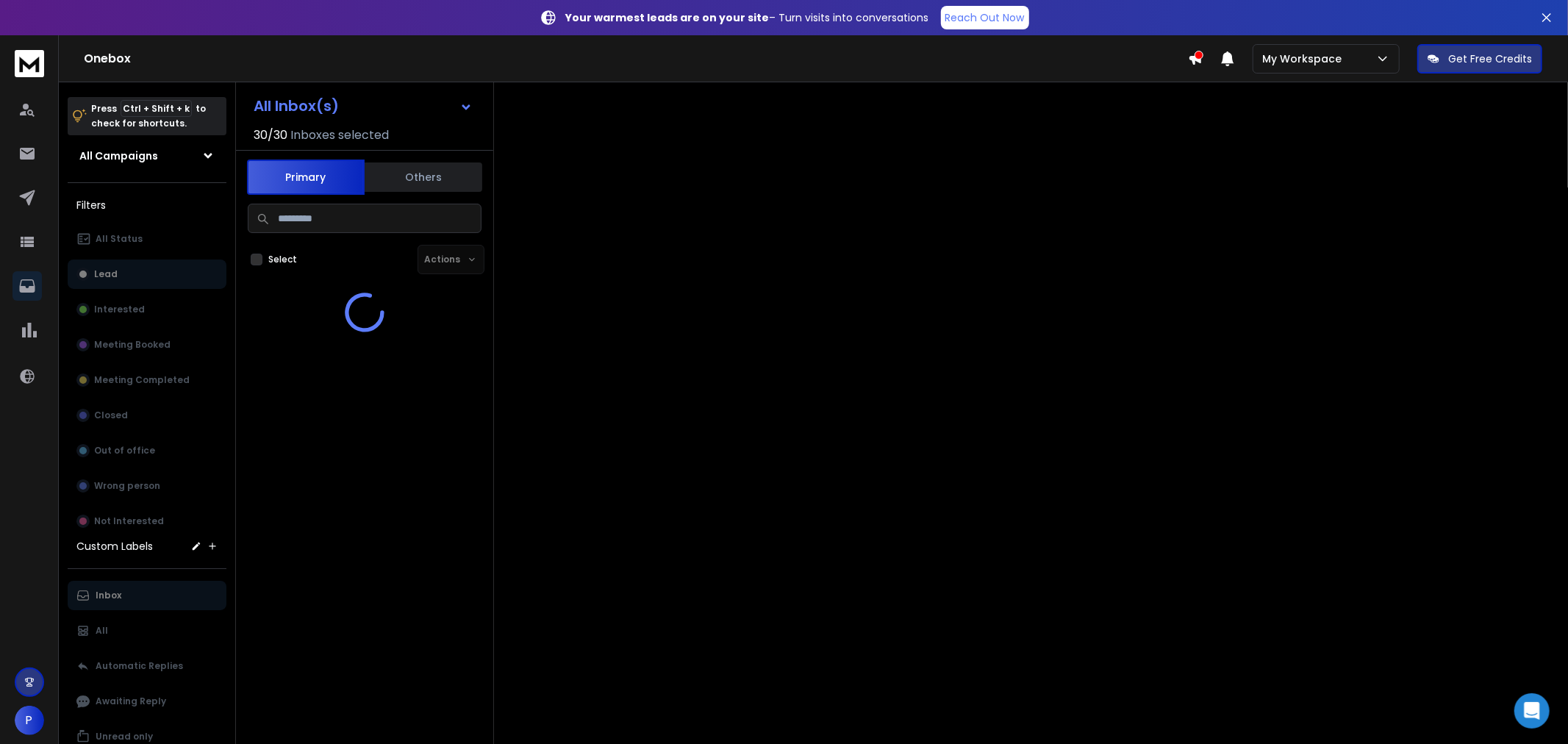
scroll to position [0, 0]
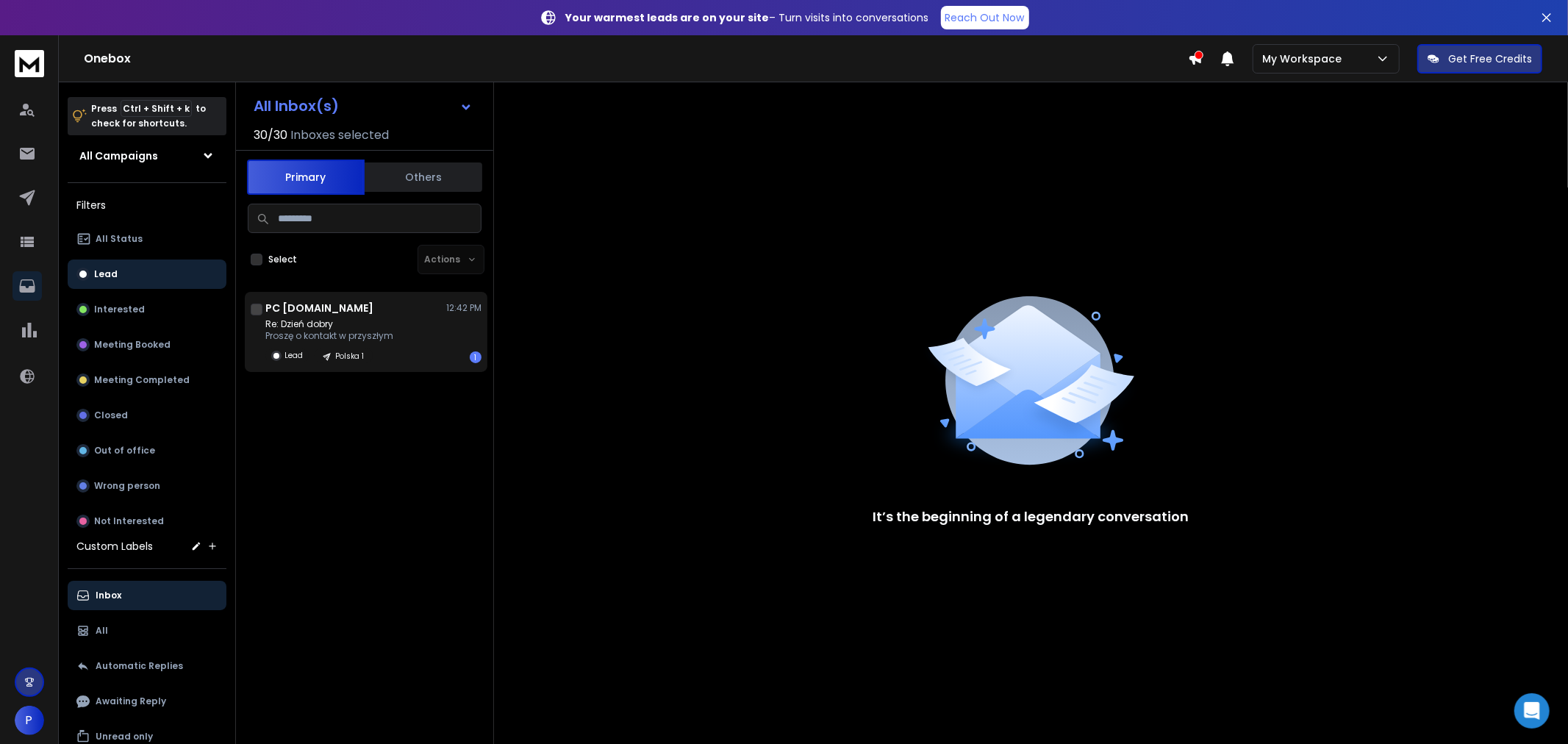
click at [354, 318] on p "Re: Dzień dobry" at bounding box center [329, 324] width 128 height 11
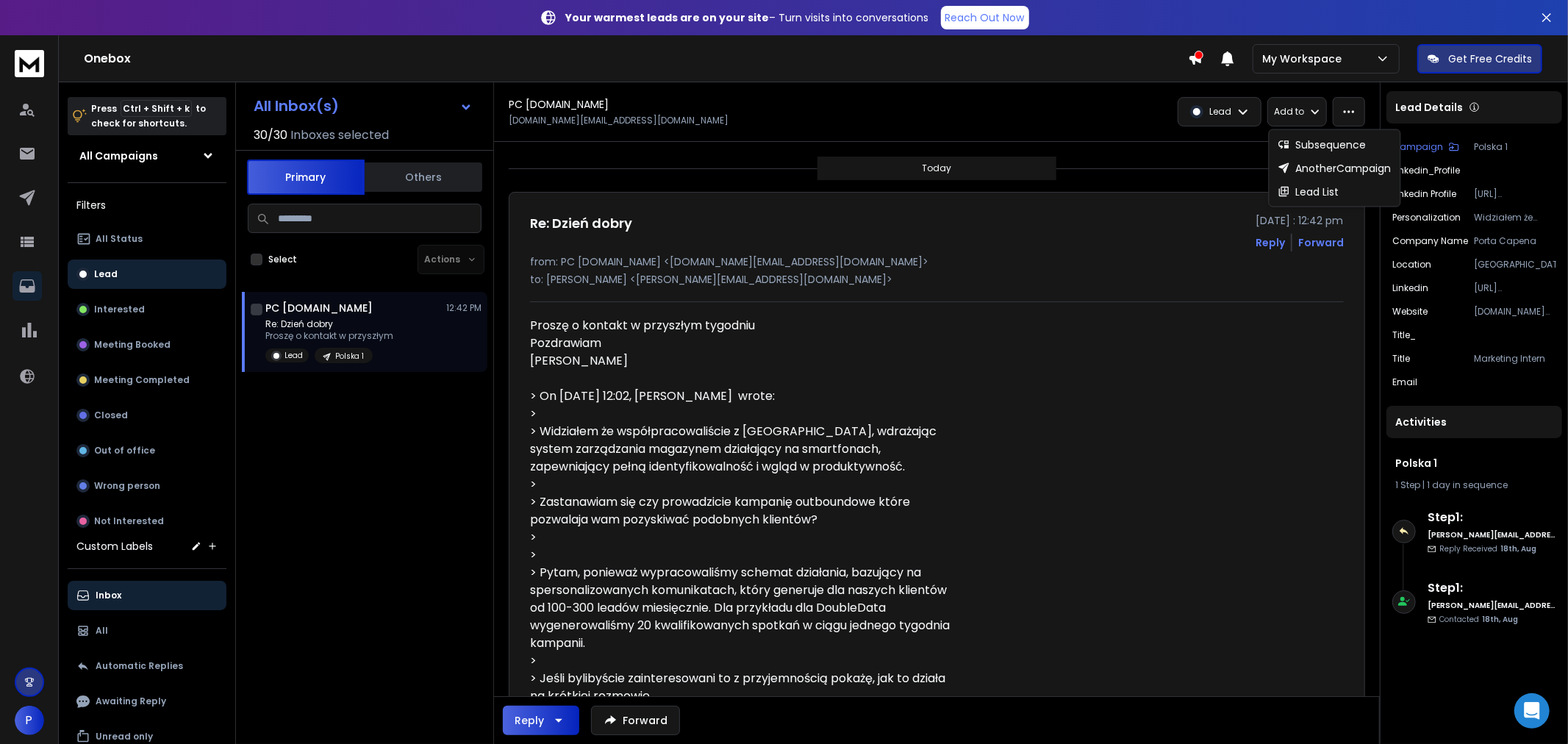
click at [1306, 107] on div "Add to" at bounding box center [1297, 112] width 58 height 28
click at [1245, 120] on div "Lead" at bounding box center [1219, 112] width 82 height 28
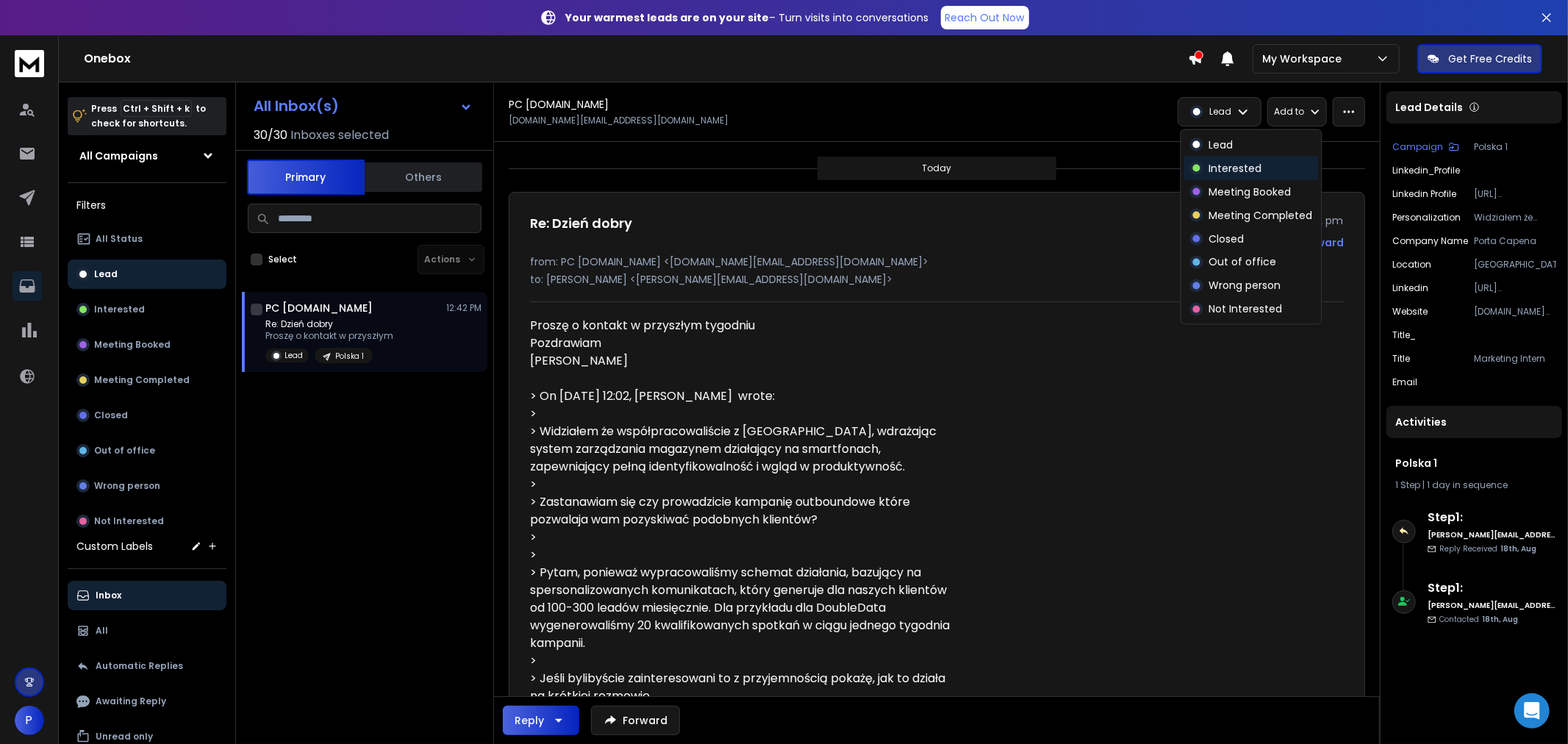
click at [1231, 166] on p "Interested" at bounding box center [1236, 168] width 53 height 14
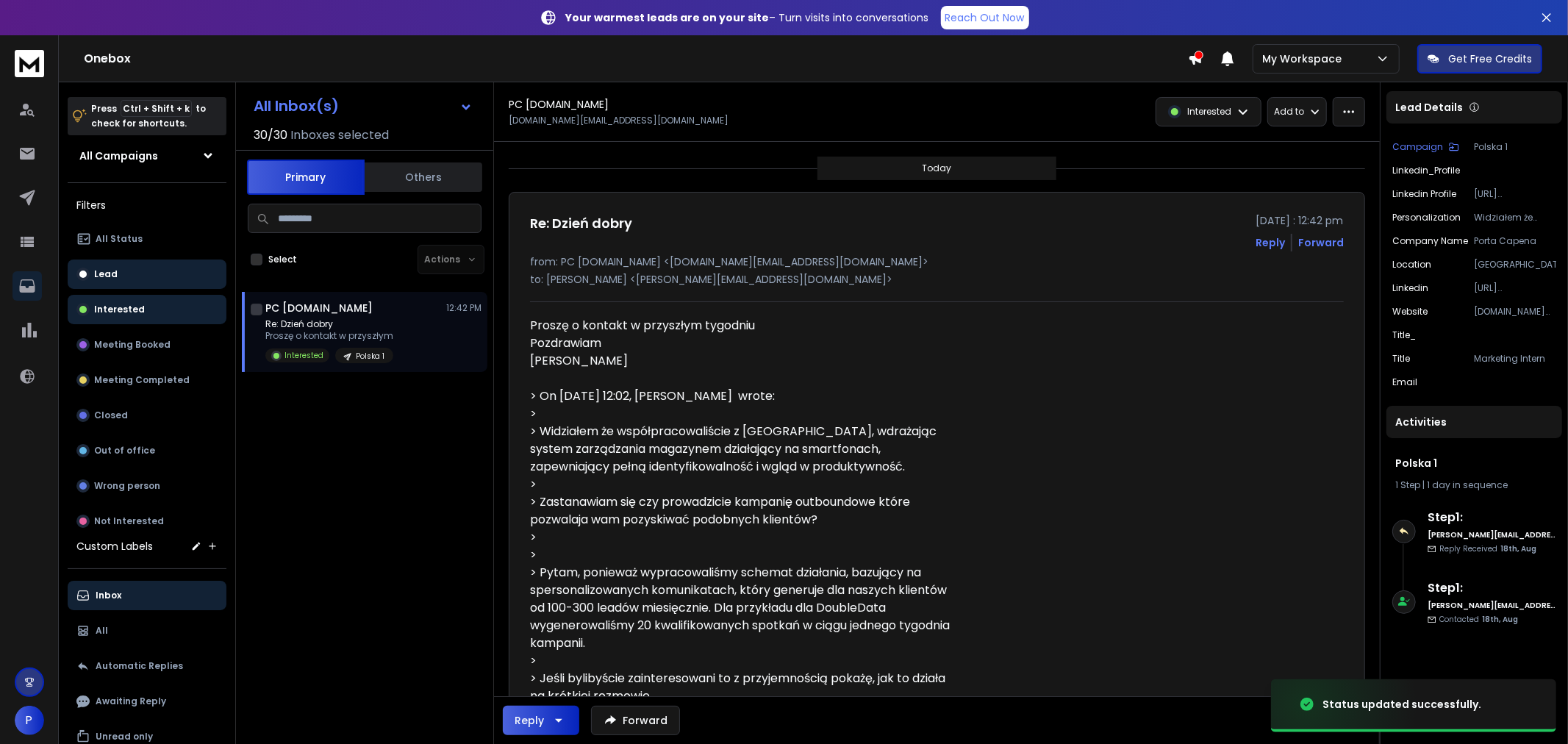
click at [135, 307] on p "Interested" at bounding box center [119, 309] width 51 height 11
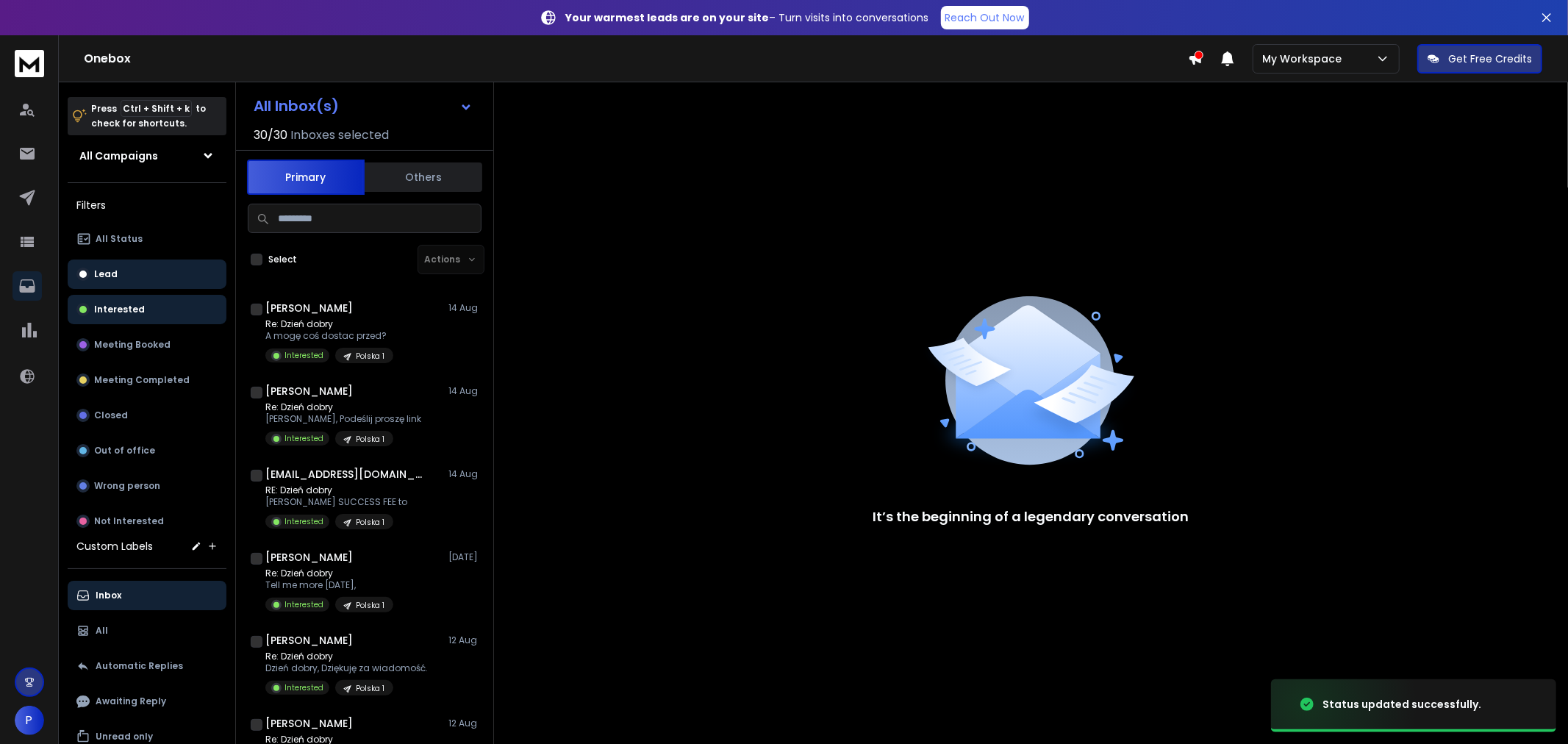
click at [129, 282] on button "Lead" at bounding box center [147, 274] width 159 height 30
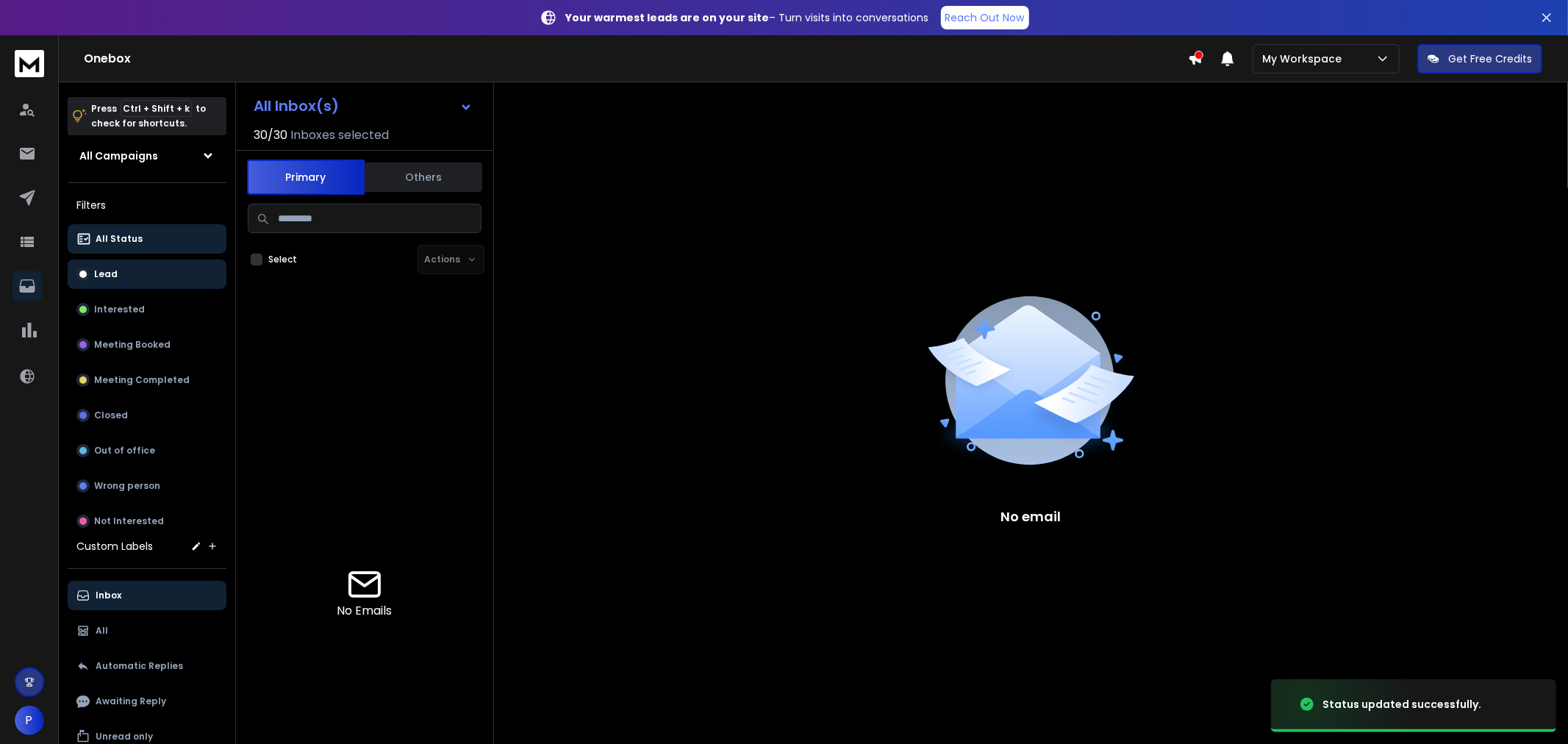
click at [123, 242] on p "All Status" at bounding box center [119, 239] width 47 height 11
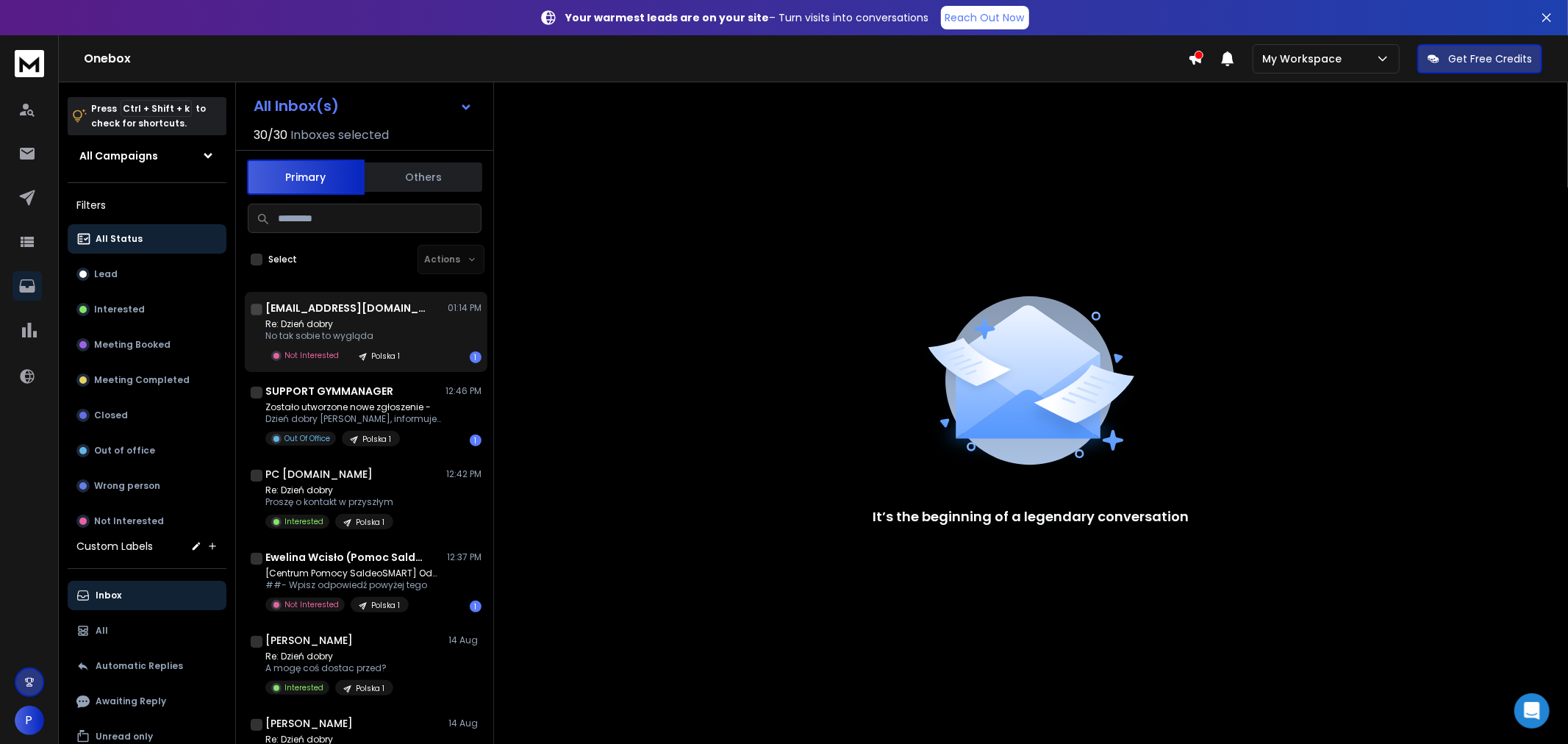
click at [409, 331] on div "Re: Dzień dobry No tak sobie to wygląda Not Interested Polska 1 1" at bounding box center [373, 340] width 216 height 45
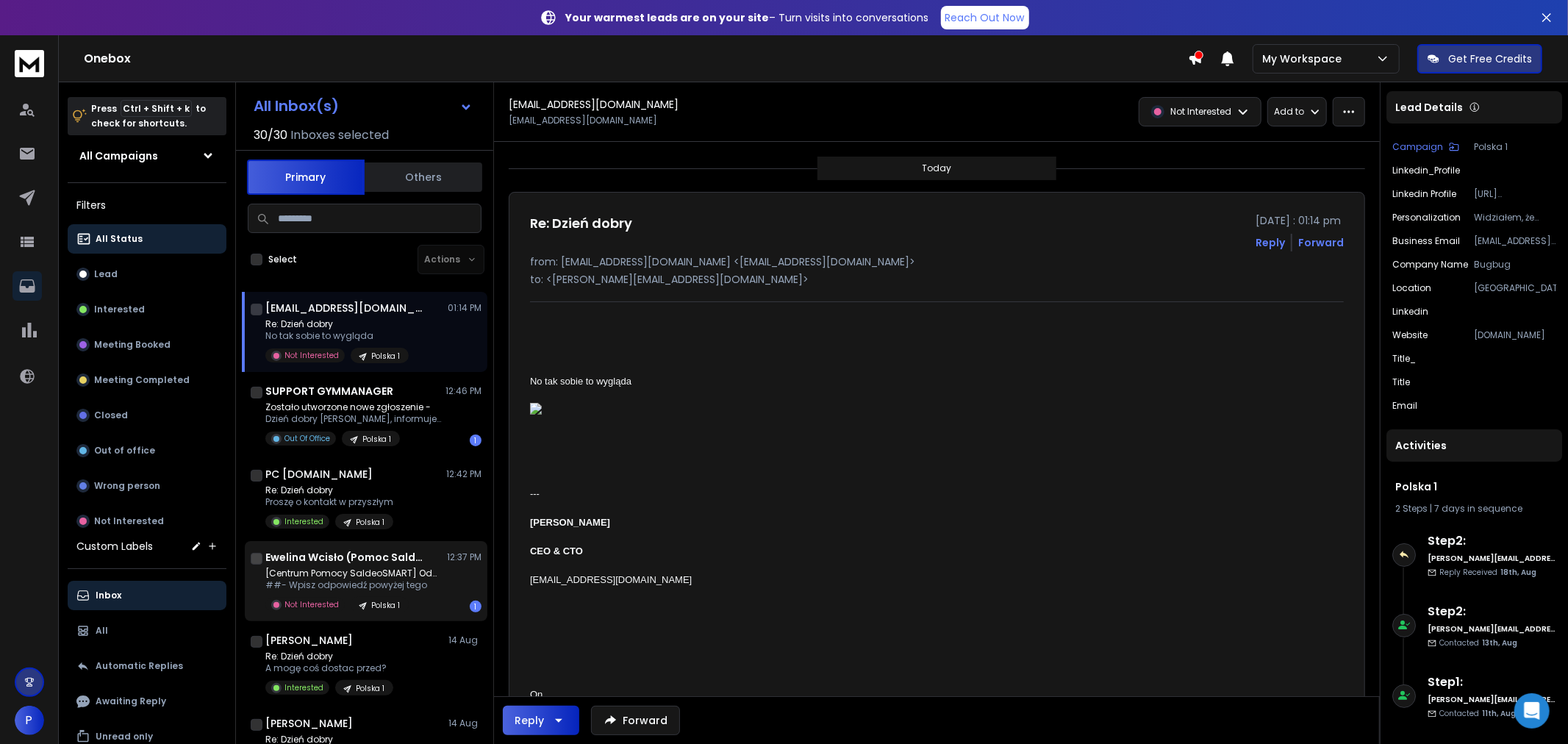
click at [376, 568] on p "[Centrum Pomocy SaldeoSMART] Odp.: Dzień" at bounding box center [353, 573] width 176 height 11
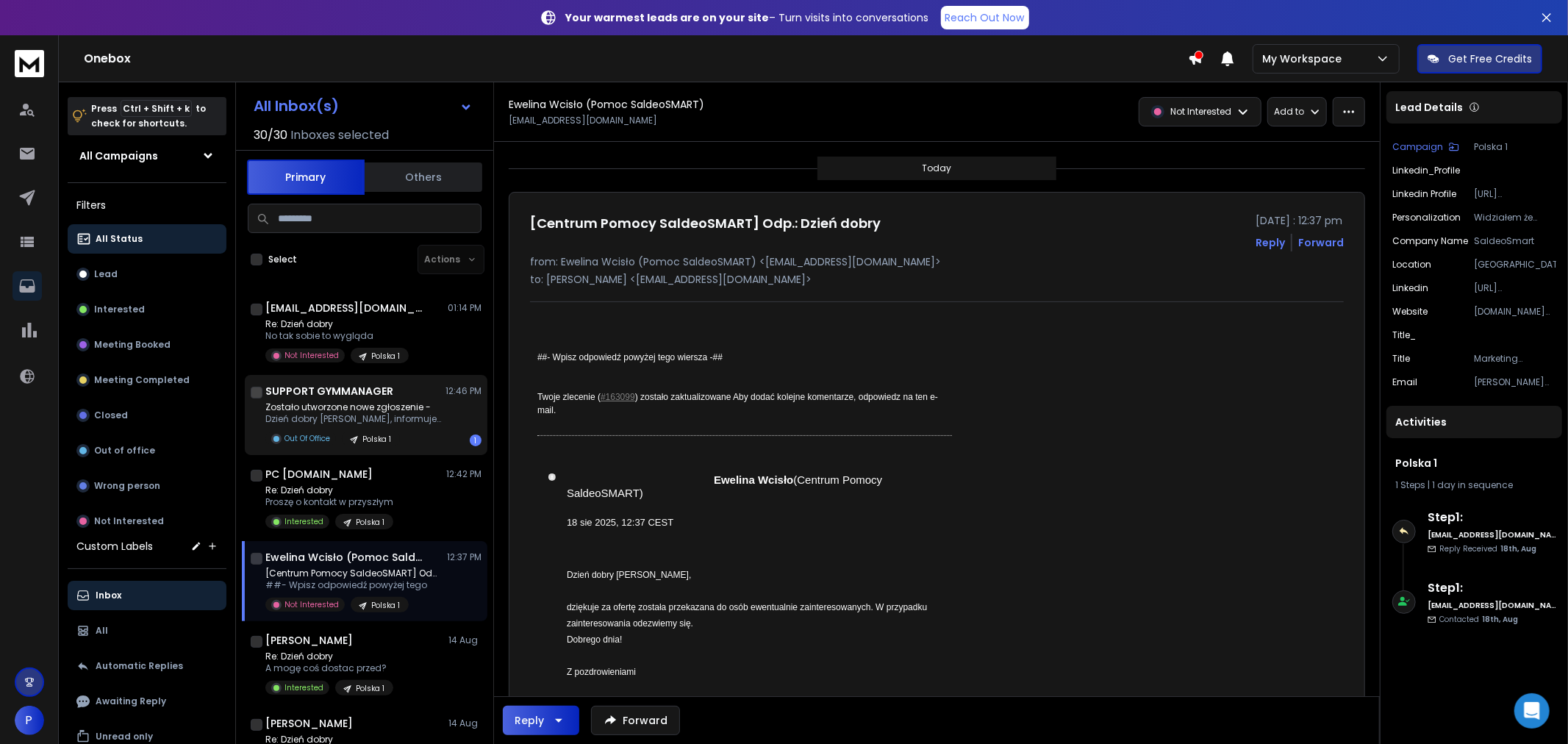
click at [392, 404] on p "Zostało utworzone nowe zgłoszenie -" at bounding box center [353, 407] width 176 height 11
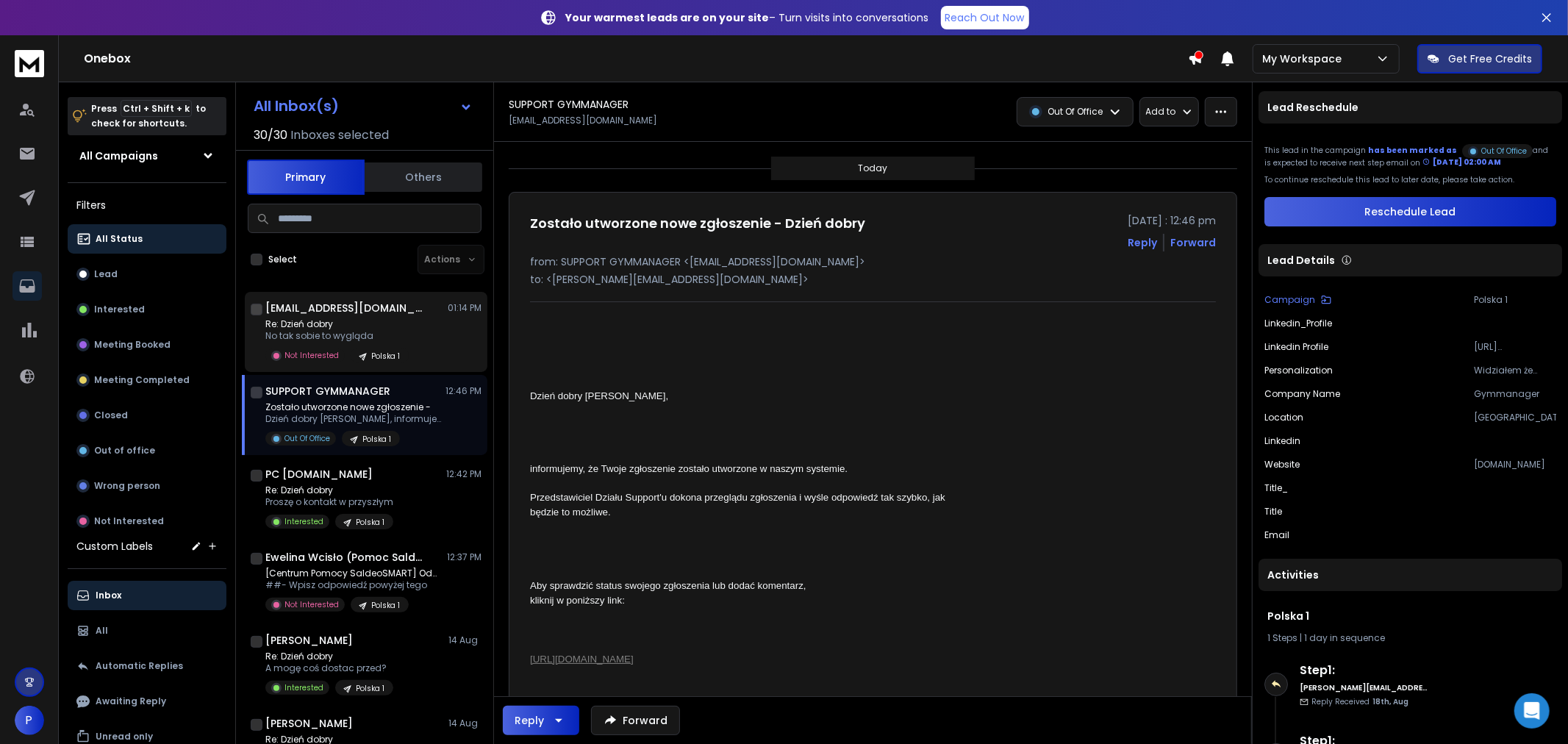
click at [387, 317] on div "[EMAIL_ADDRESS][DOMAIN_NAME] 01:14 PM Re: Dzień dobry No tak sobie to wygląda N…" at bounding box center [373, 332] width 216 height 62
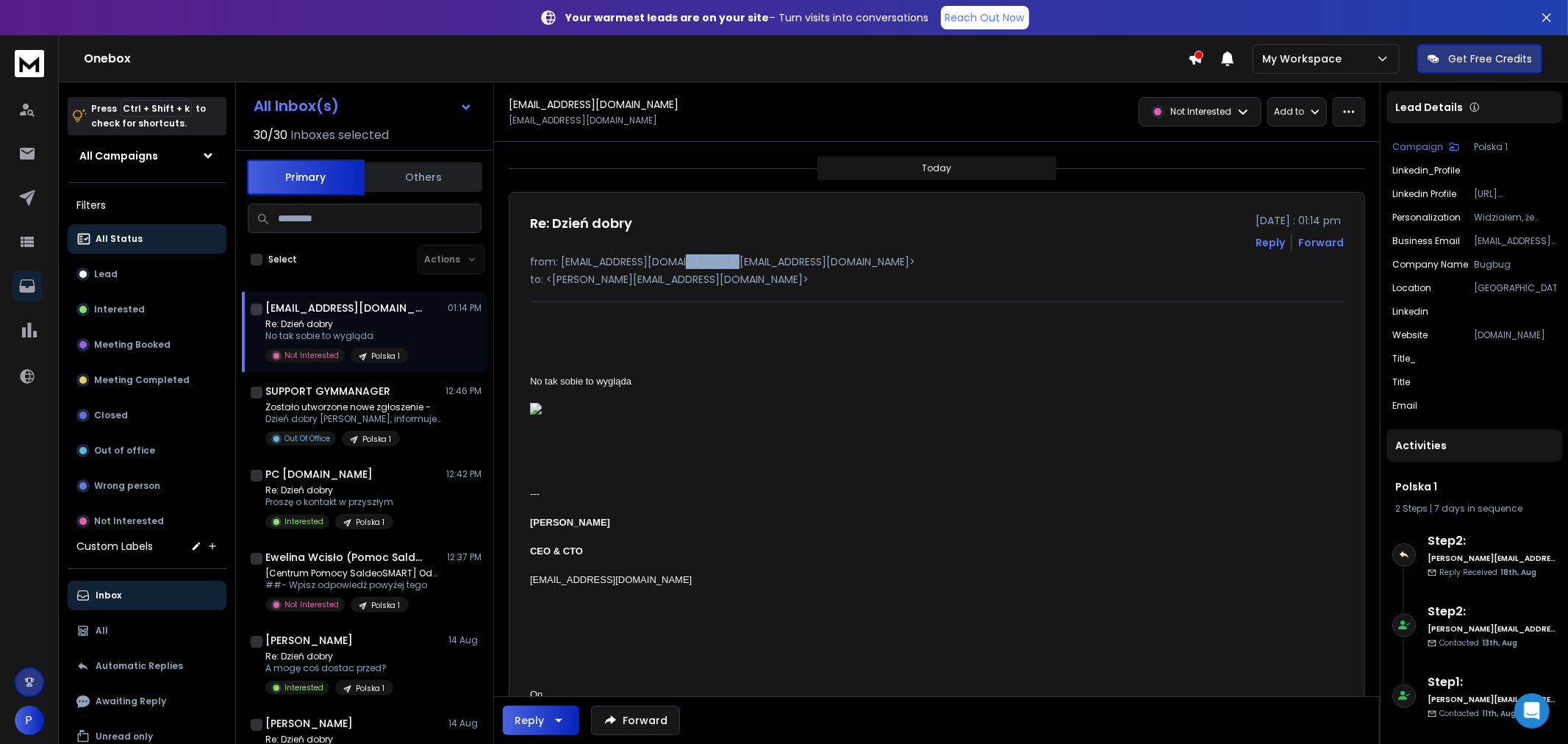
drag, startPoint x: 678, startPoint y: 262, endPoint x: 732, endPoint y: 260, distance: 54.0
click at [732, 260] on p "from: [EMAIL_ADDRESS][DOMAIN_NAME] <[EMAIL_ADDRESS][DOMAIN_NAME]>" at bounding box center [937, 261] width 814 height 14
copy p "[DOMAIN_NAME]"
click at [1181, 121] on div "Not Interested" at bounding box center [1200, 112] width 122 height 28
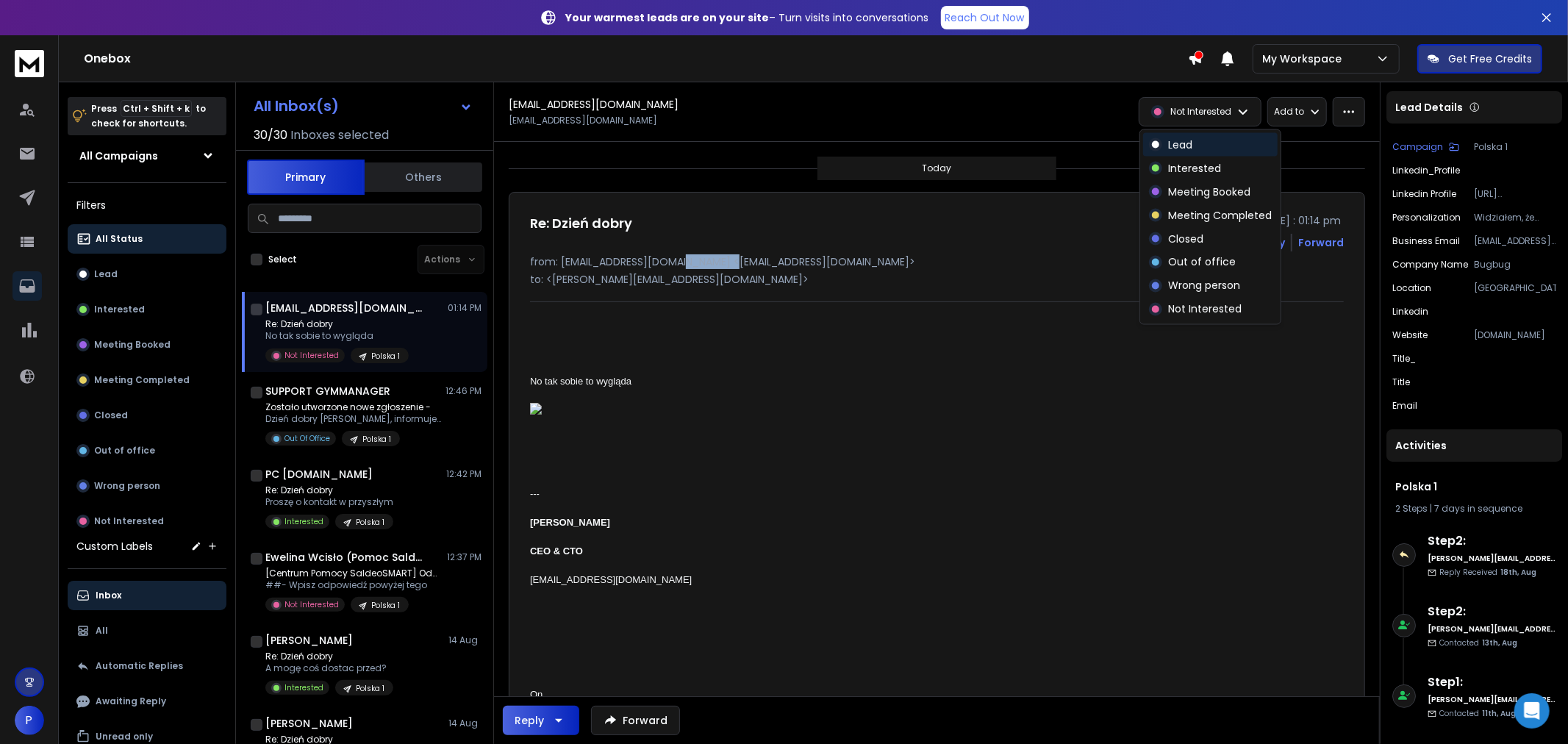
click at [1188, 144] on p "Lead" at bounding box center [1181, 144] width 24 height 14
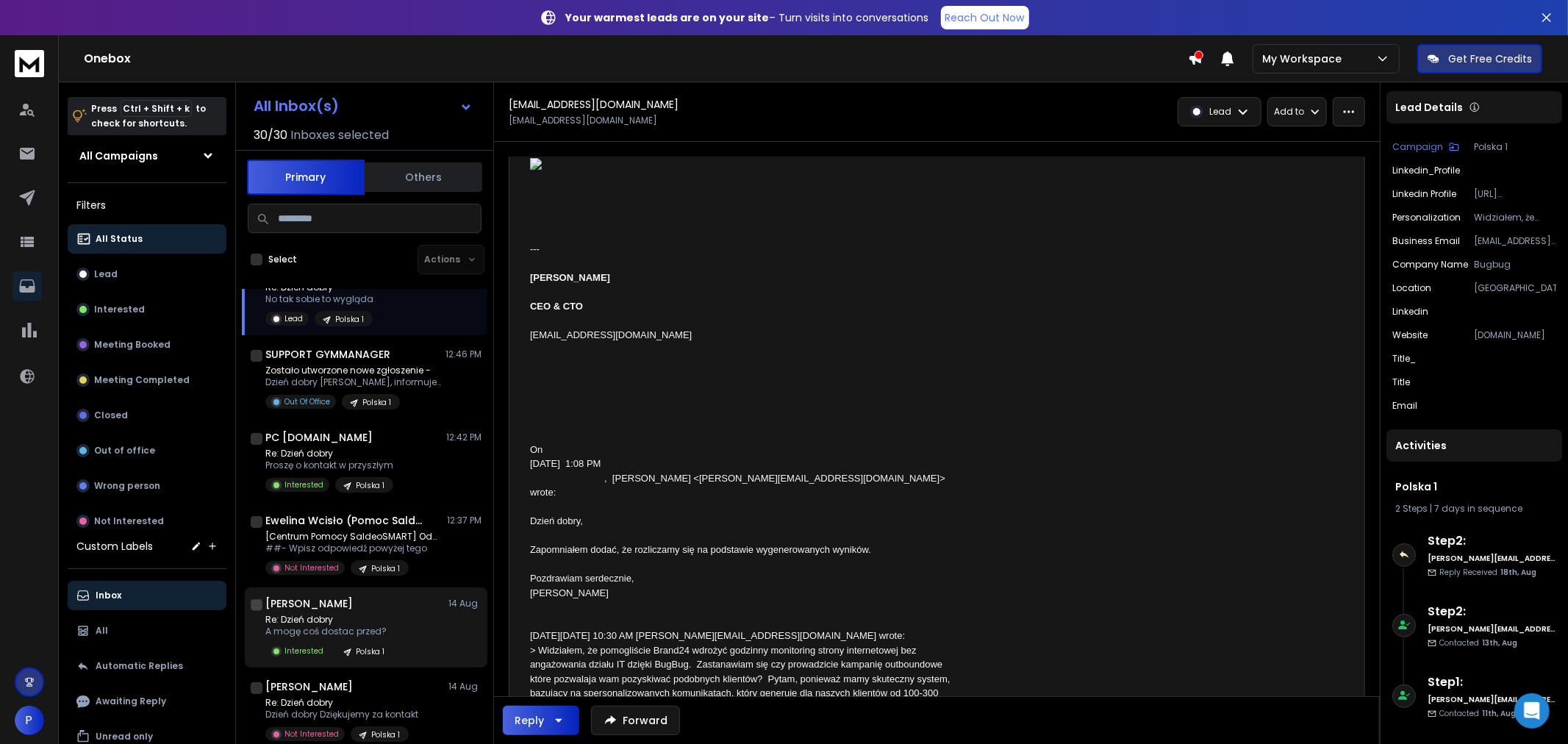
scroll to position [245, 0]
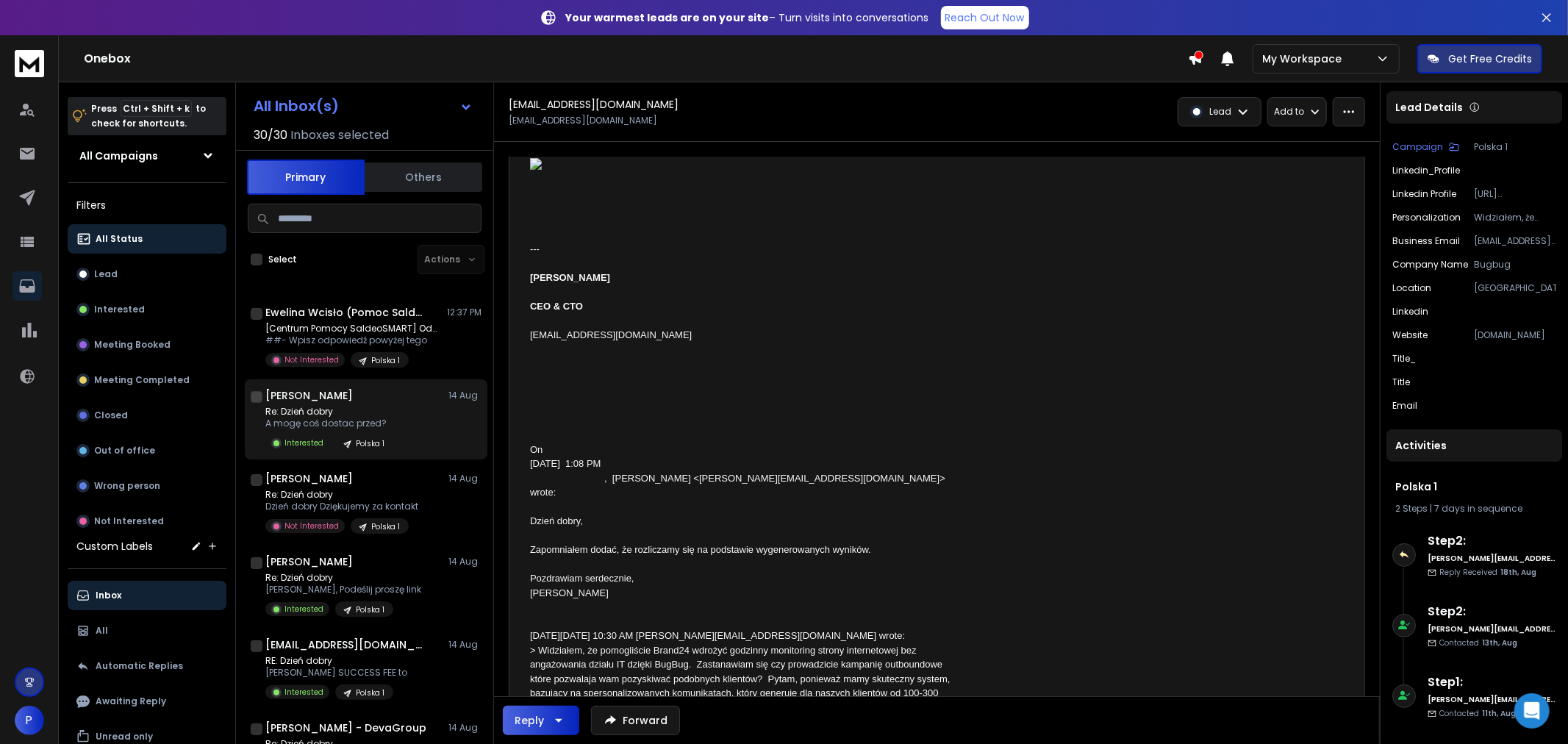
click at [391, 413] on div "Re: Dzień dobry A mogę coś dostac przed? Interested Polska 1" at bounding box center [373, 428] width 216 height 45
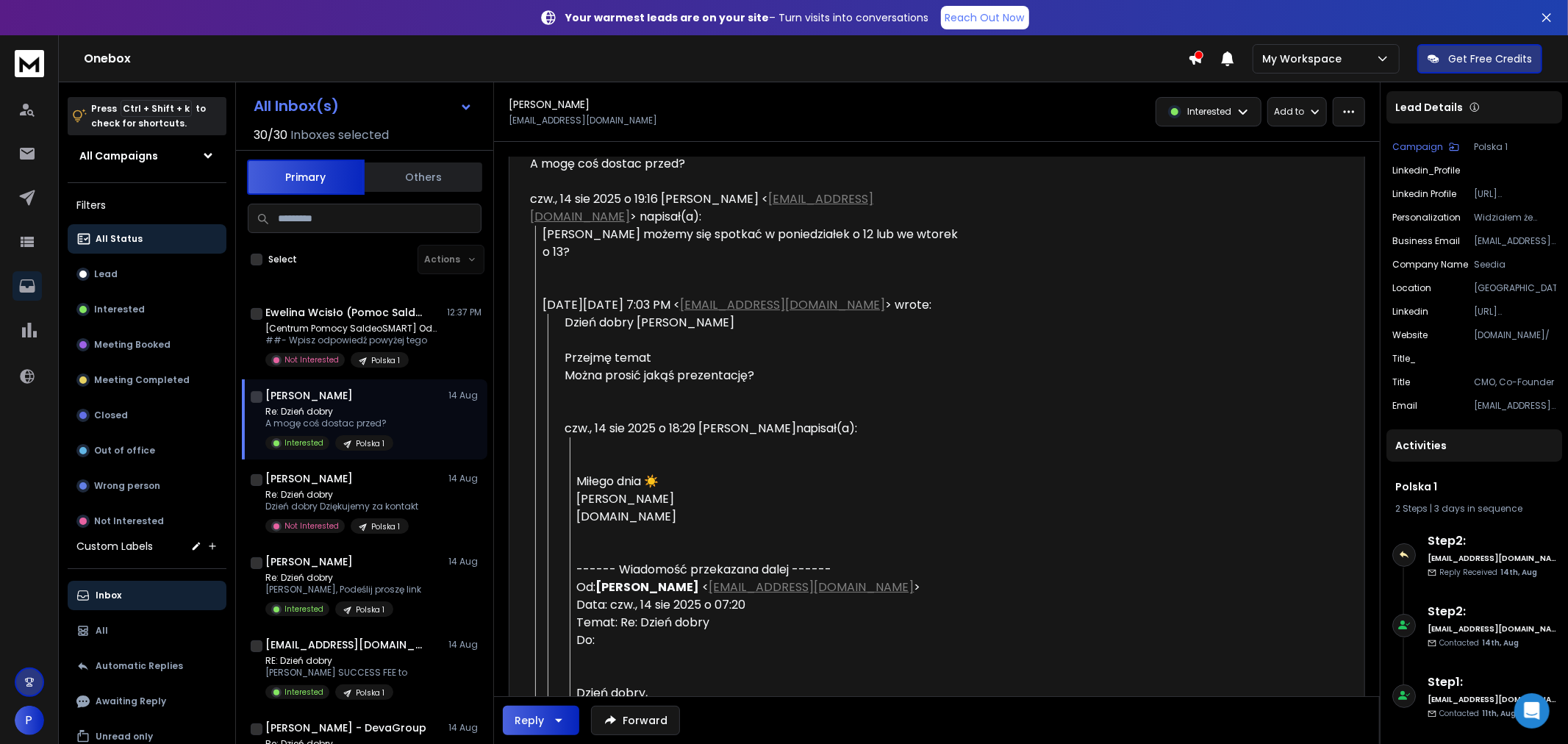
scroll to position [0, 0]
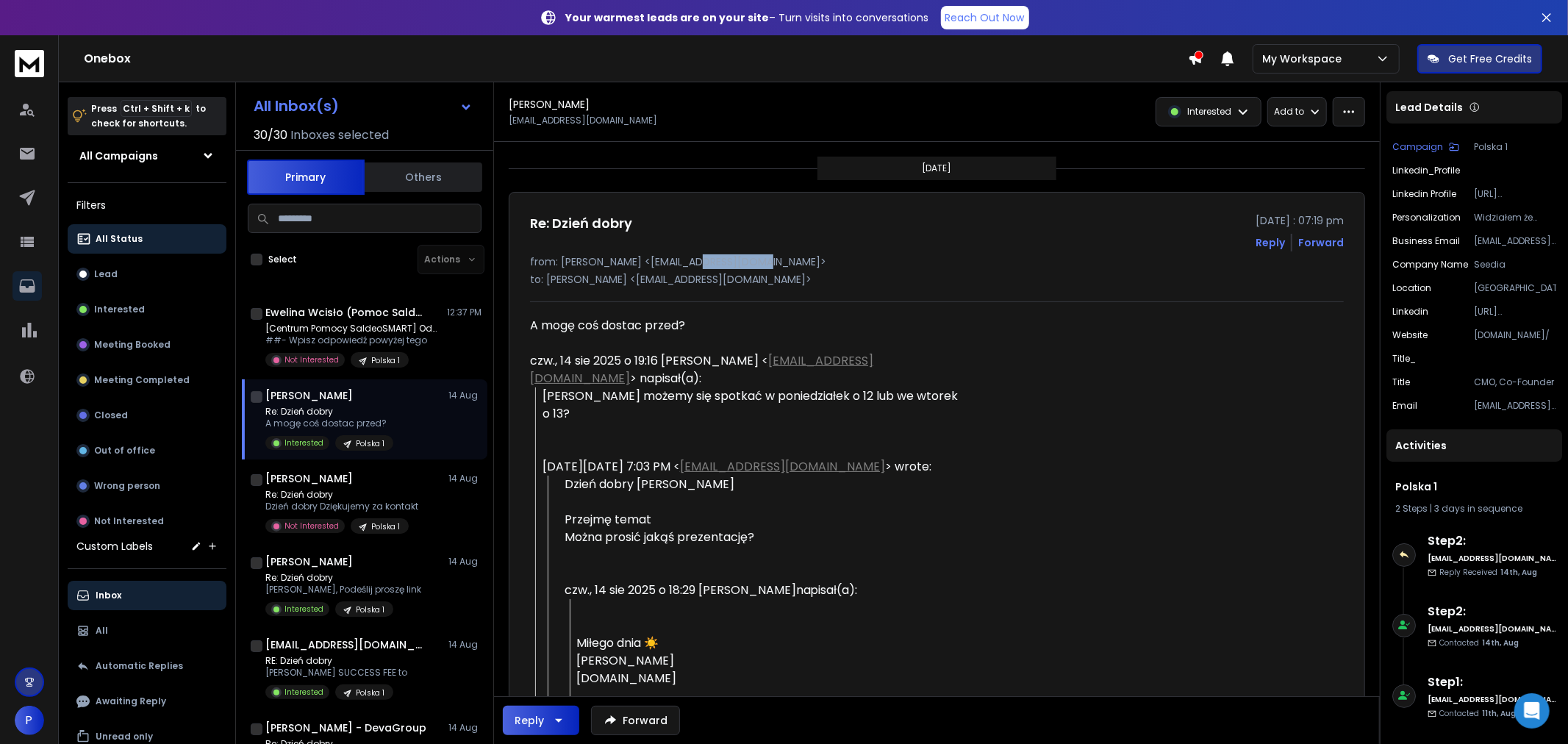
drag, startPoint x: 739, startPoint y: 267, endPoint x: 685, endPoint y: 264, distance: 54.1
click at [685, 264] on p "from: [PERSON_NAME] <[EMAIL_ADDRESS][DOMAIN_NAME]>" at bounding box center [937, 261] width 814 height 14
copy p "[DOMAIN_NAME]"
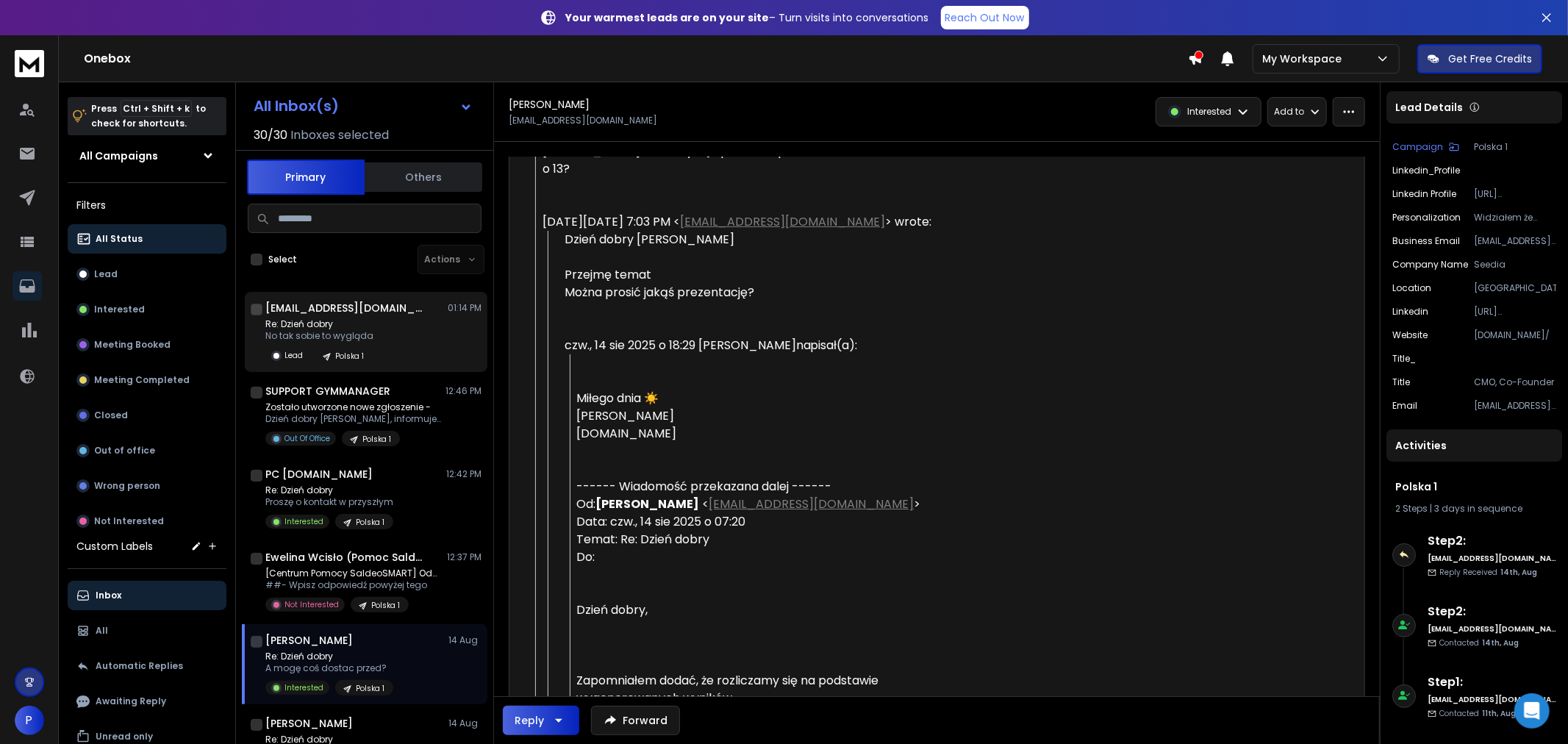
click at [363, 348] on div "Lead Polska 1" at bounding box center [319, 356] width 108 height 15
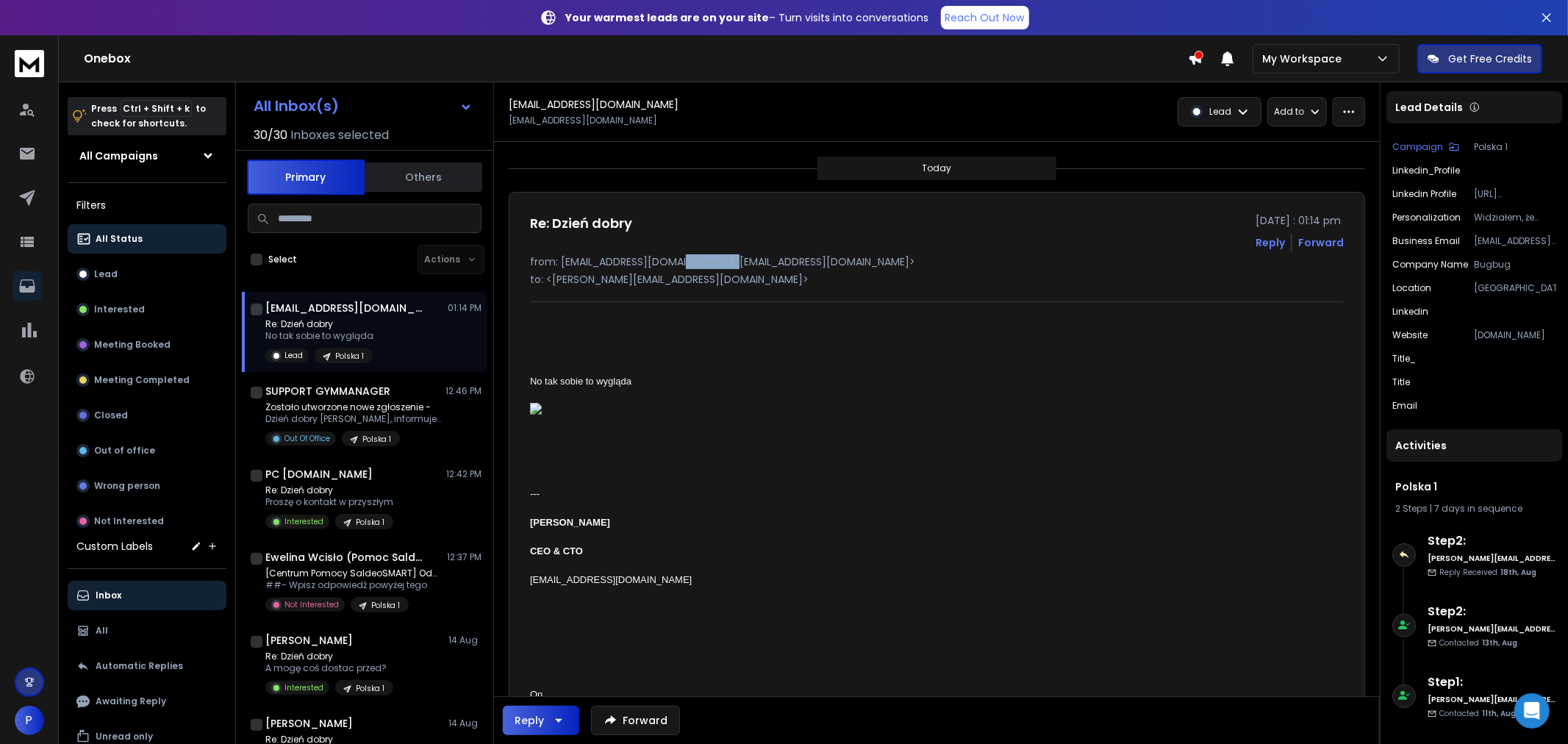
drag, startPoint x: 678, startPoint y: 263, endPoint x: 729, endPoint y: 263, distance: 51.0
click at [729, 263] on p "from: [EMAIL_ADDRESS][DOMAIN_NAME] <[EMAIL_ADDRESS][DOMAIN_NAME]>" at bounding box center [937, 261] width 814 height 14
click at [1348, 111] on icon "button" at bounding box center [1348, 111] width 13 height 13
click at [1120, 280] on p "to: <[PERSON_NAME][EMAIL_ADDRESS][DOMAIN_NAME]>" at bounding box center [937, 279] width 814 height 14
click at [1343, 116] on icon "button" at bounding box center [1348, 111] width 13 height 13
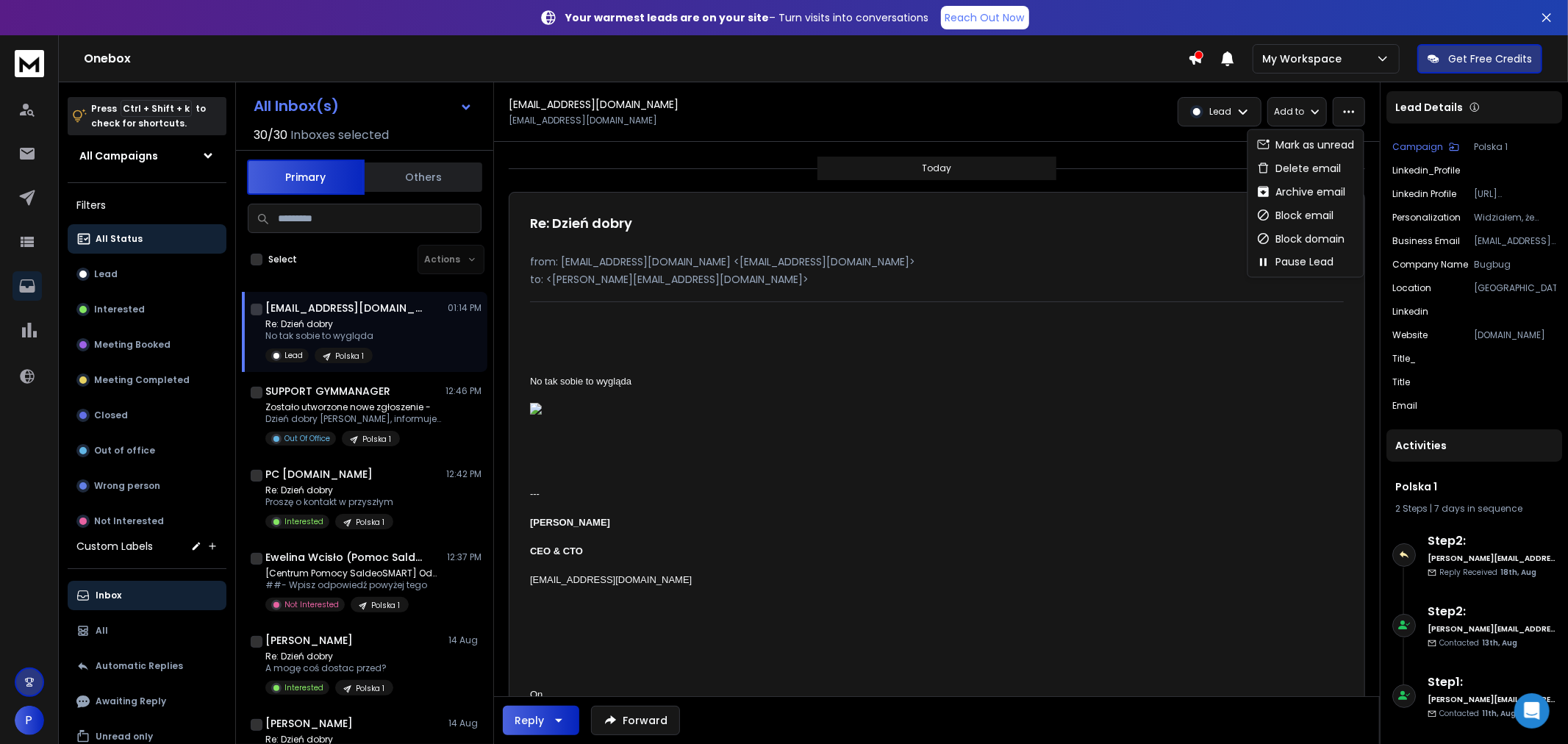
click at [364, 348] on div "Lead Polska 1" at bounding box center [319, 356] width 108 height 15
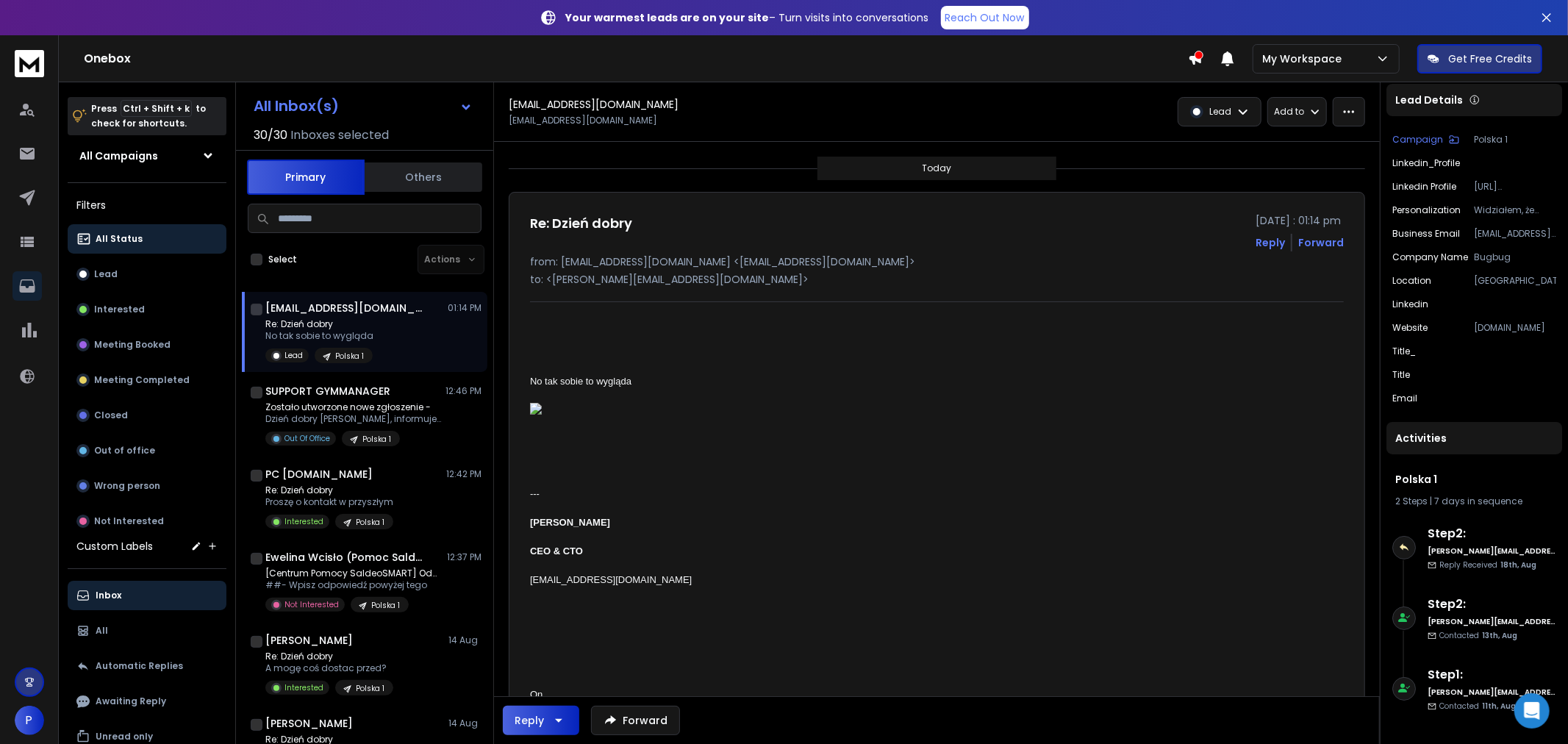
scroll to position [12, 0]
click at [567, 723] on button "Reply" at bounding box center [541, 720] width 77 height 30
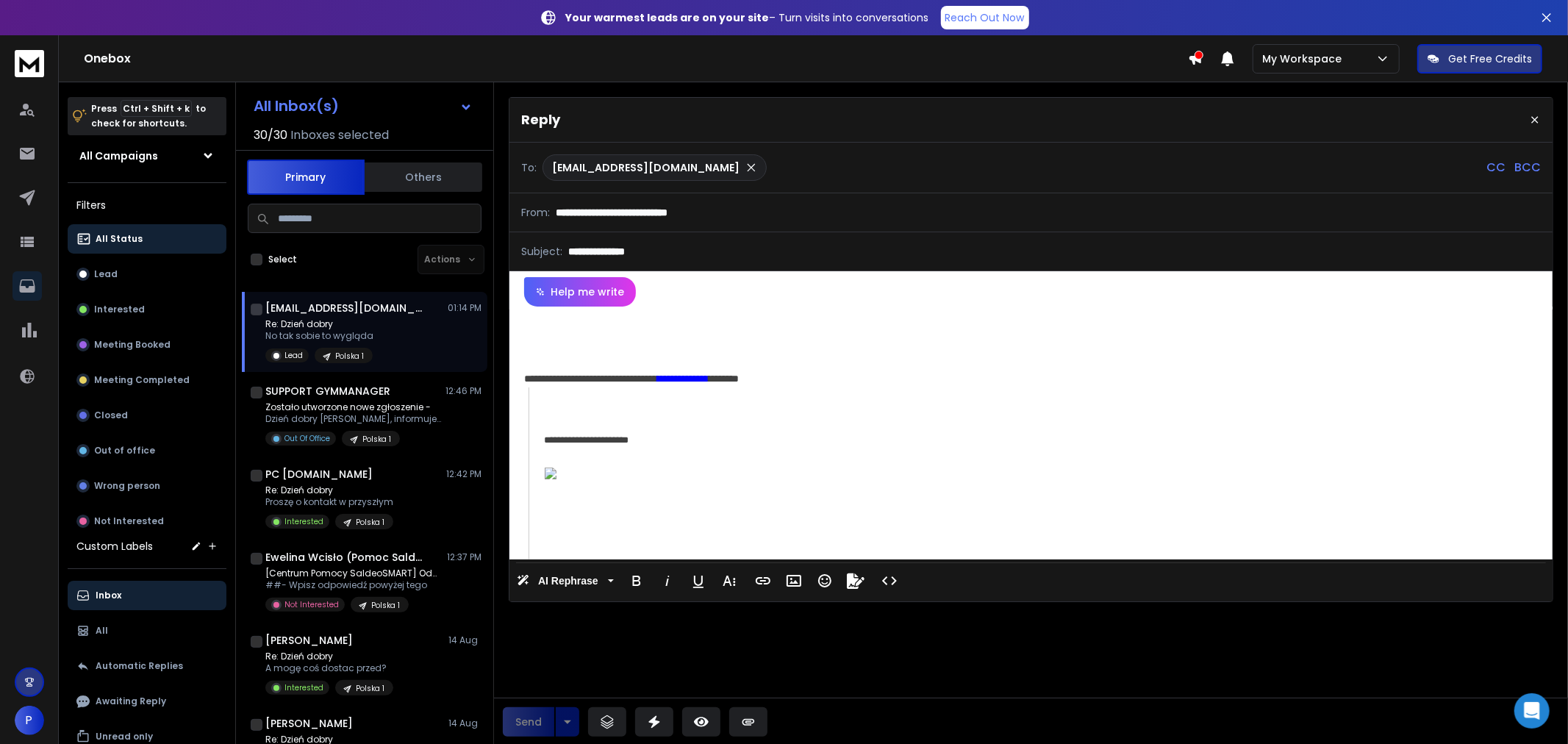
click at [1530, 120] on icon at bounding box center [1535, 119] width 11 height 11
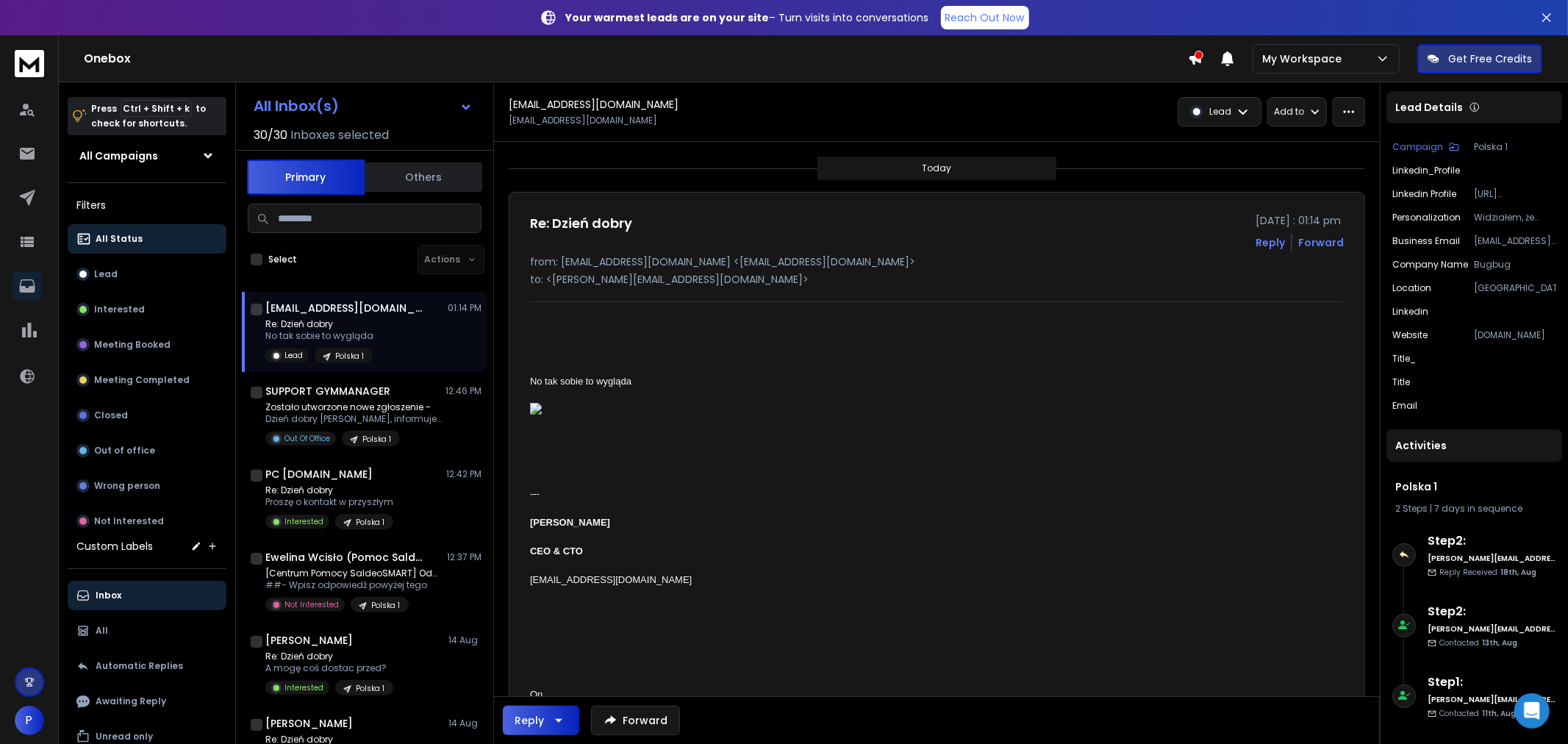
click at [1319, 107] on icon at bounding box center [1315, 112] width 11 height 11
click at [1209, 154] on div "[EMAIL_ADDRESS][DOMAIN_NAME] [EMAIL_ADDRESS][DOMAIN_NAME] [EMAIL_ADDRESS][DOMAI…" at bounding box center [937, 454] width 886 height 744
click at [1355, 112] on button "button" at bounding box center [1348, 112] width 33 height 30
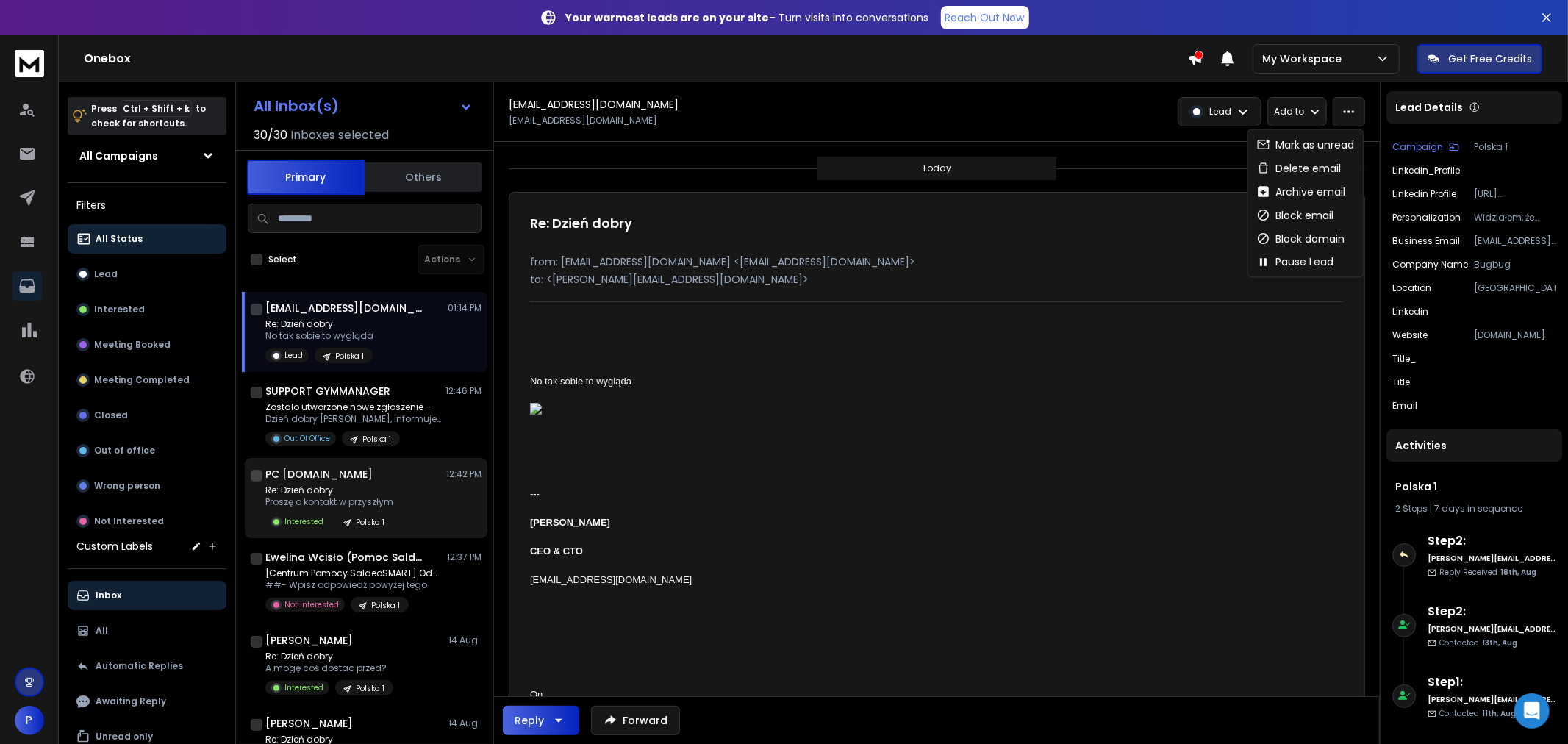
click at [416, 475] on div "PC [DOMAIN_NAME] 12:42 PM" at bounding box center [373, 473] width 216 height 14
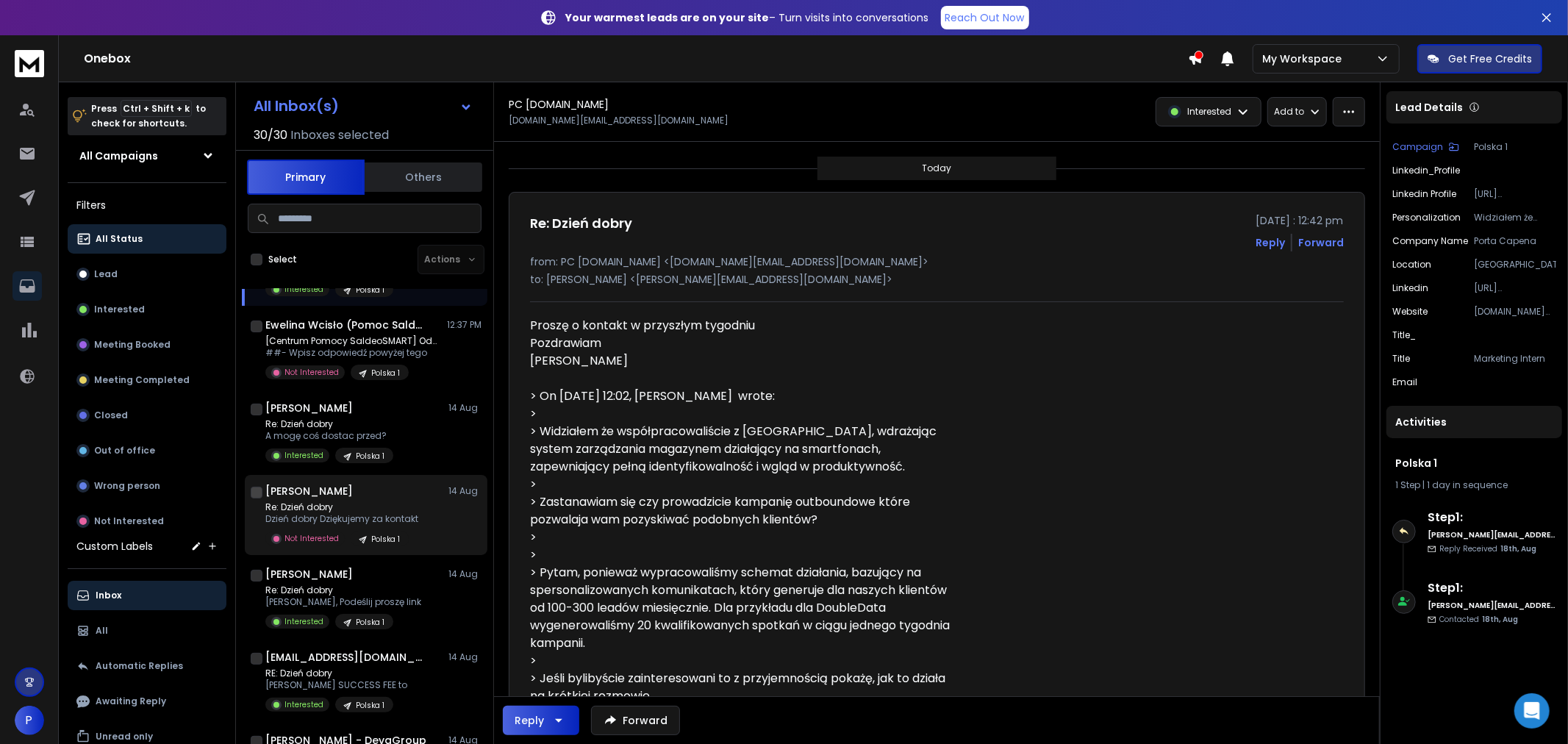
scroll to position [245, 0]
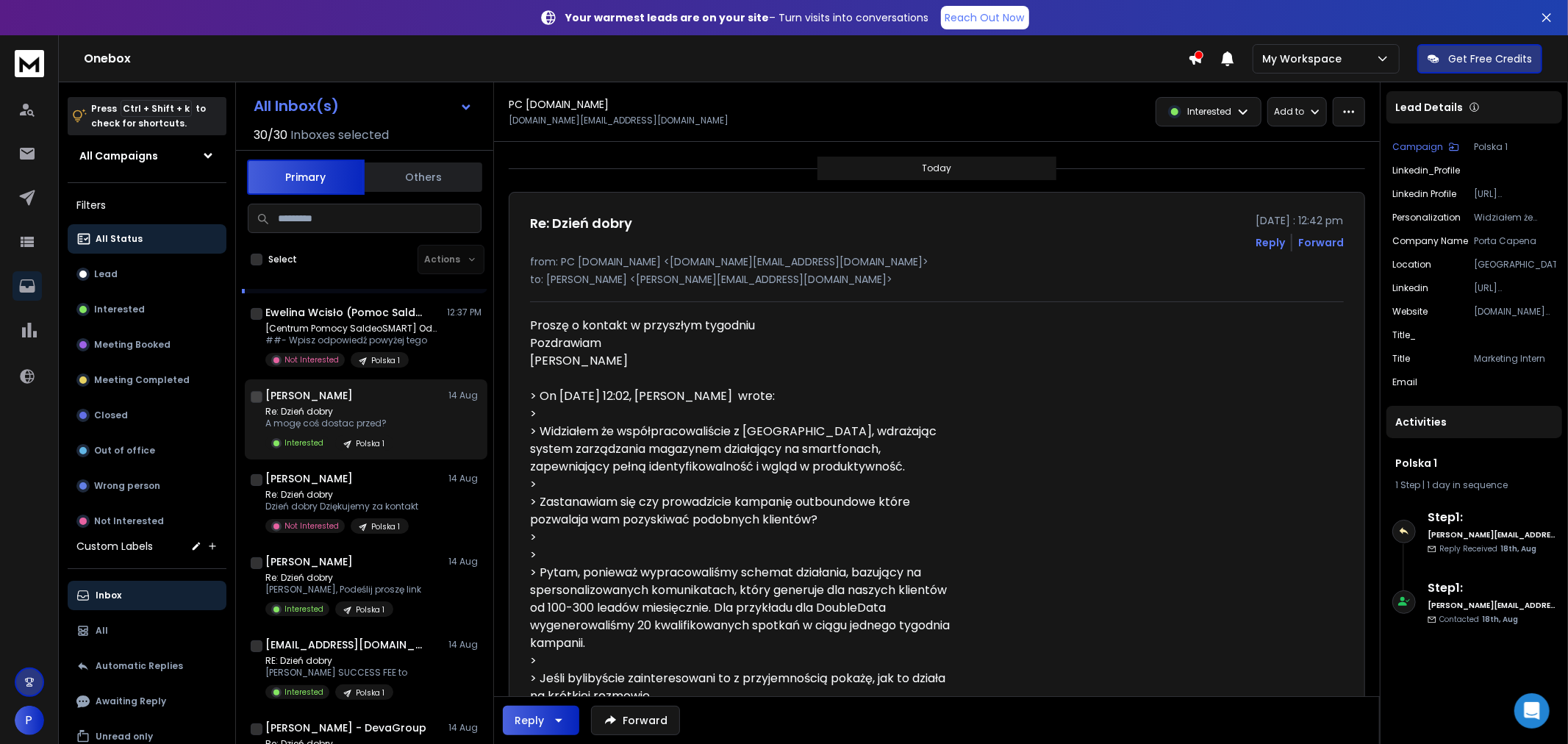
click at [402, 420] on div "Re: Dzień dobry A mogę coś dostac przed? Interested Polska 1" at bounding box center [373, 428] width 216 height 45
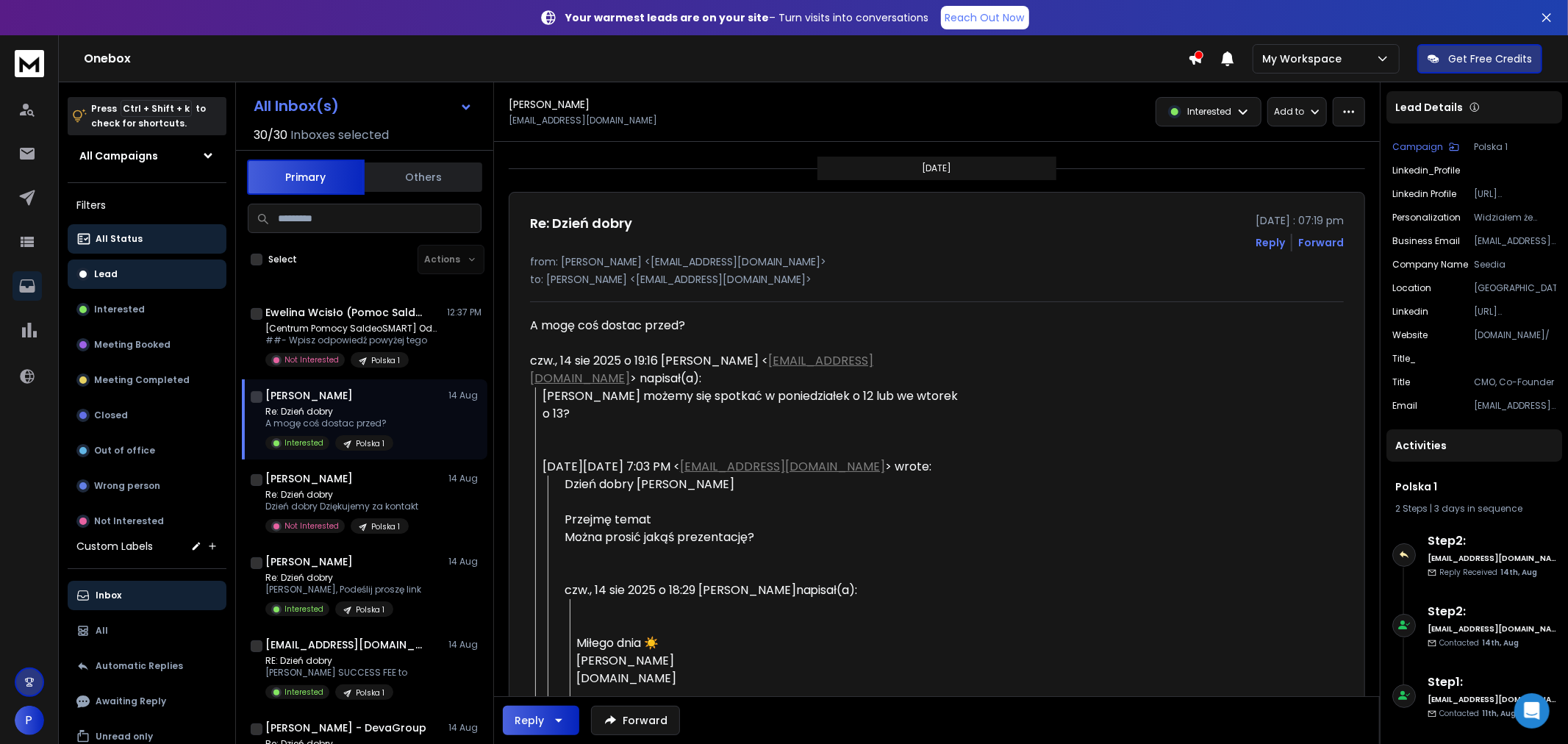
click at [115, 266] on button "Lead" at bounding box center [147, 274] width 159 height 30
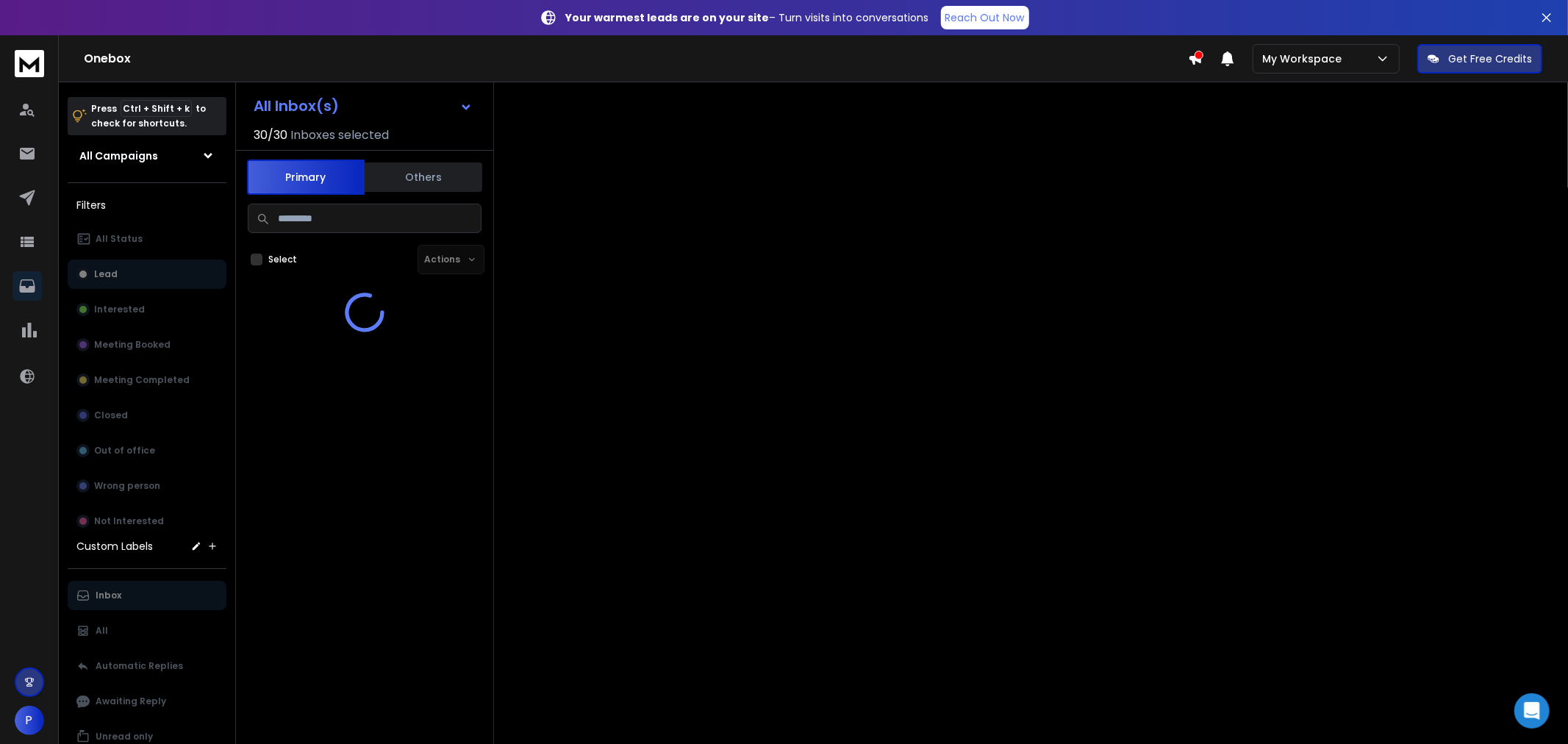
scroll to position [0, 0]
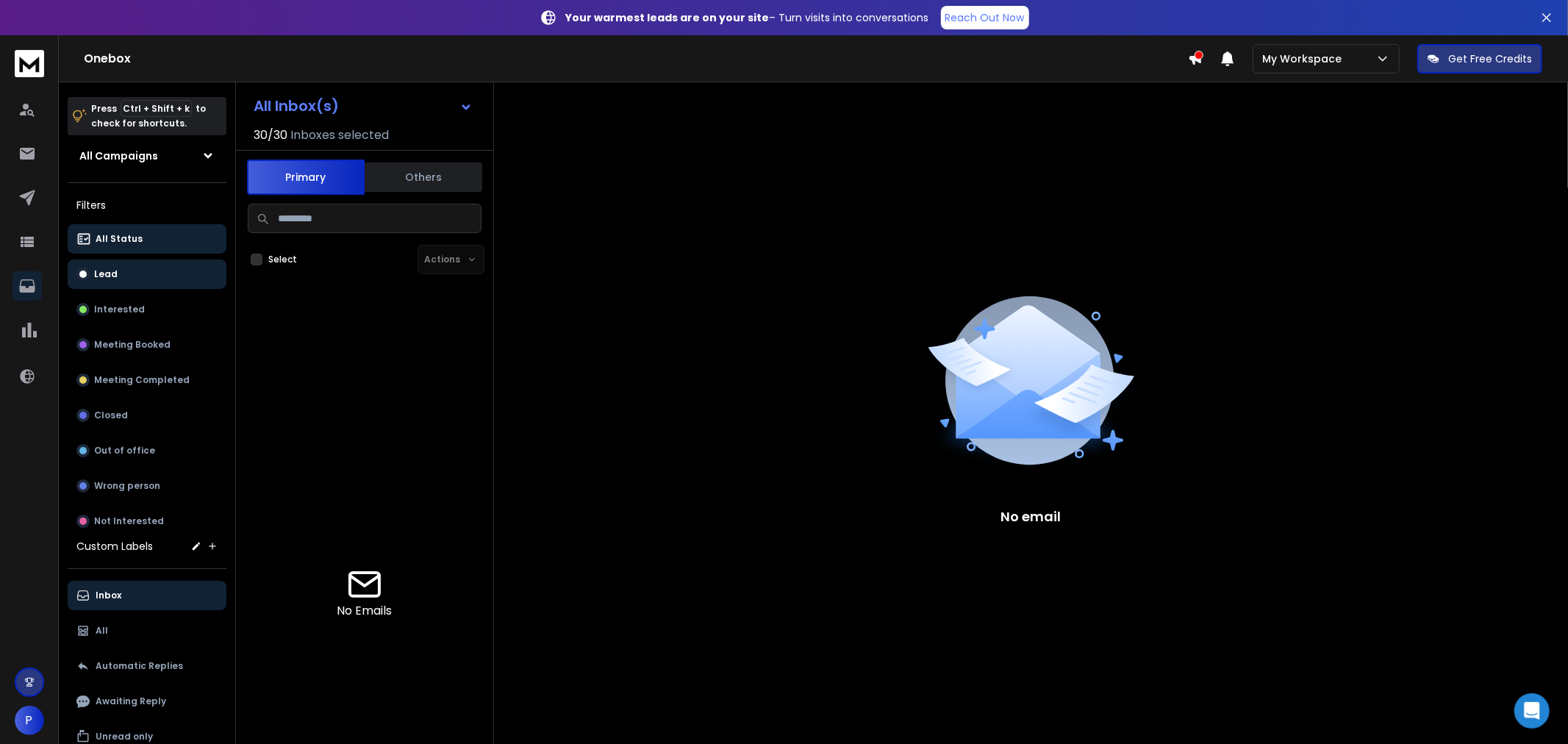
click at [133, 243] on p "All Status" at bounding box center [119, 239] width 47 height 11
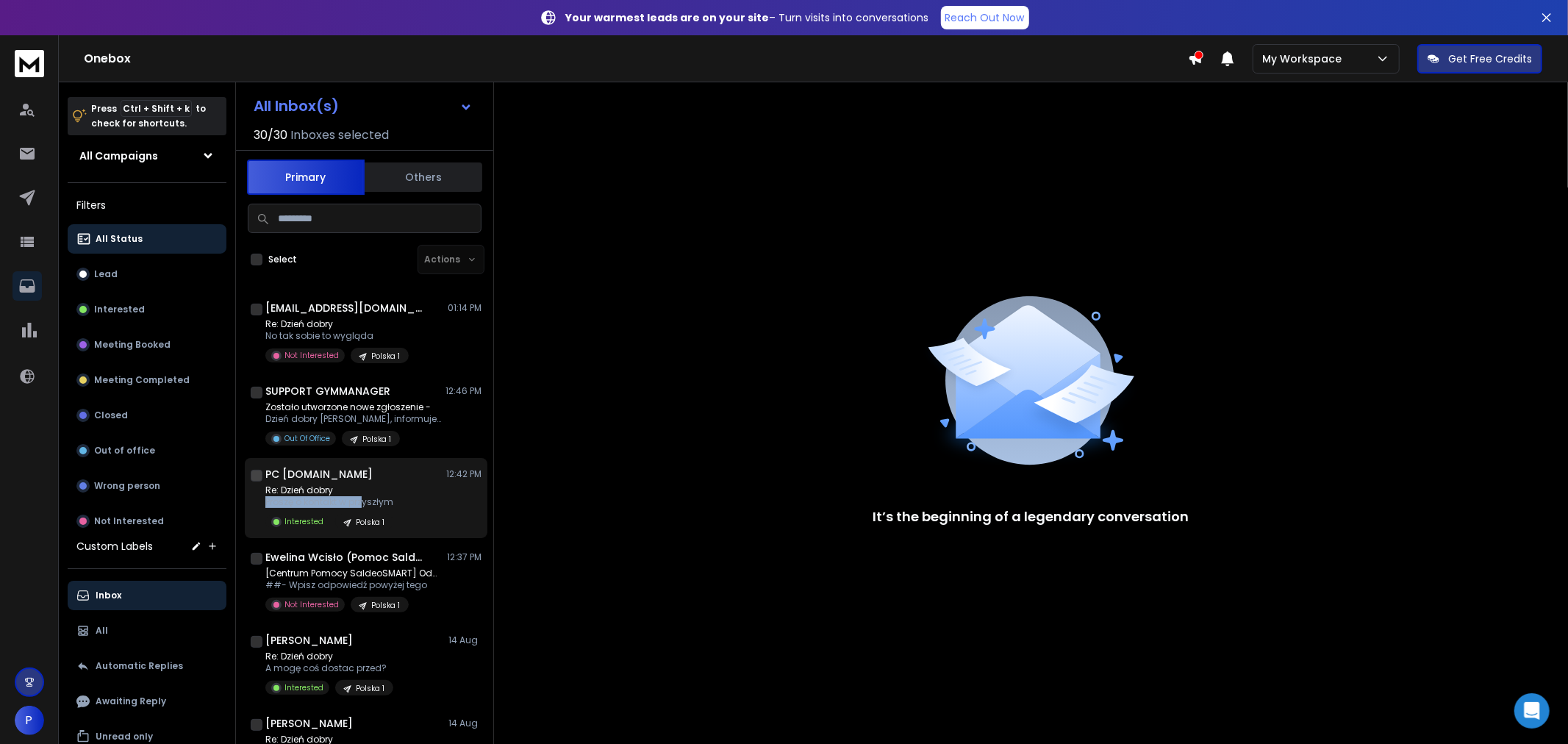
drag, startPoint x: 364, startPoint y: 495, endPoint x: 372, endPoint y: 501, distance: 10.0
click at [362, 496] on div "Re: Dzień dobry Proszę o kontakt w przyszłym Interested Polska 1" at bounding box center [329, 507] width 128 height 45
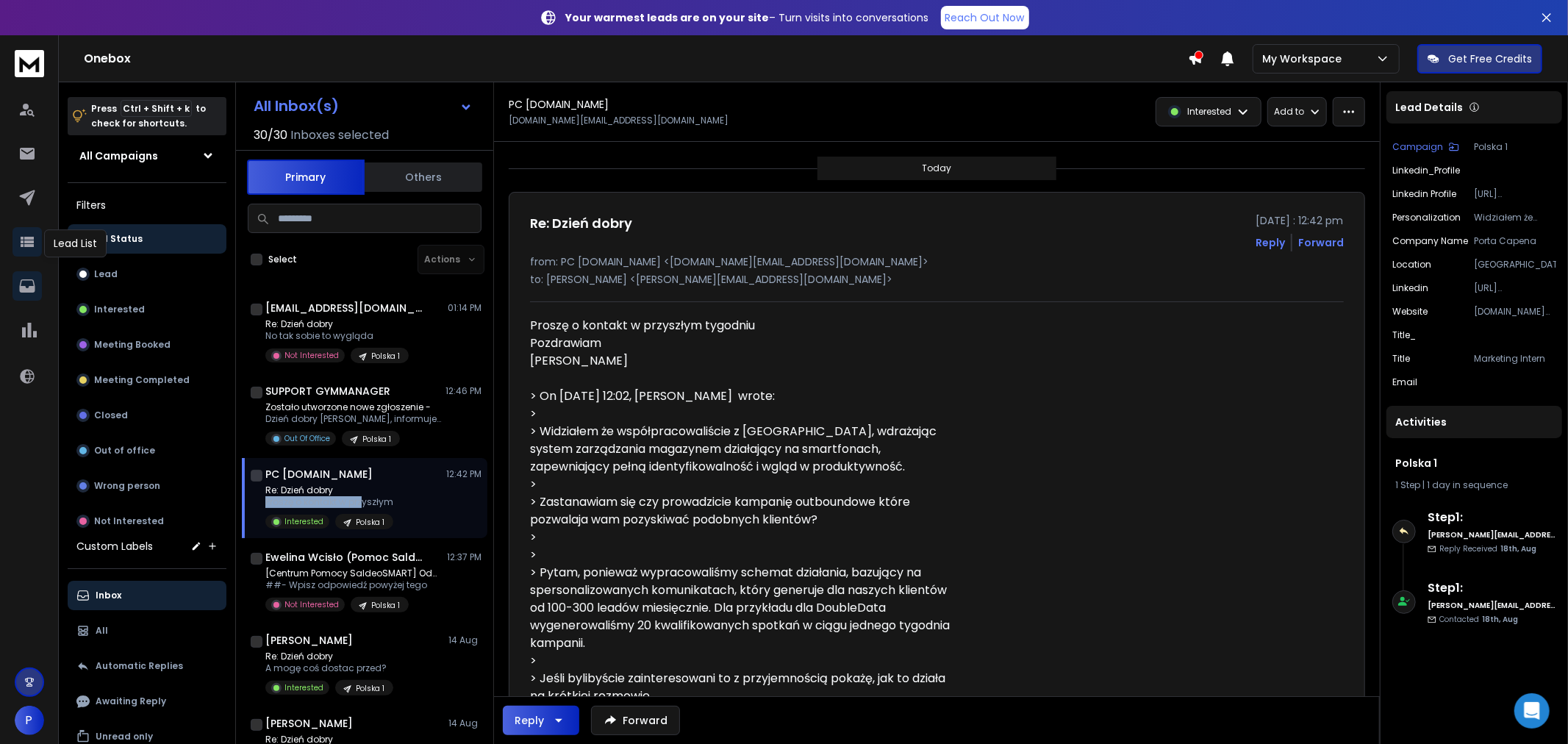
click at [18, 253] on link at bounding box center [27, 242] width 30 height 30
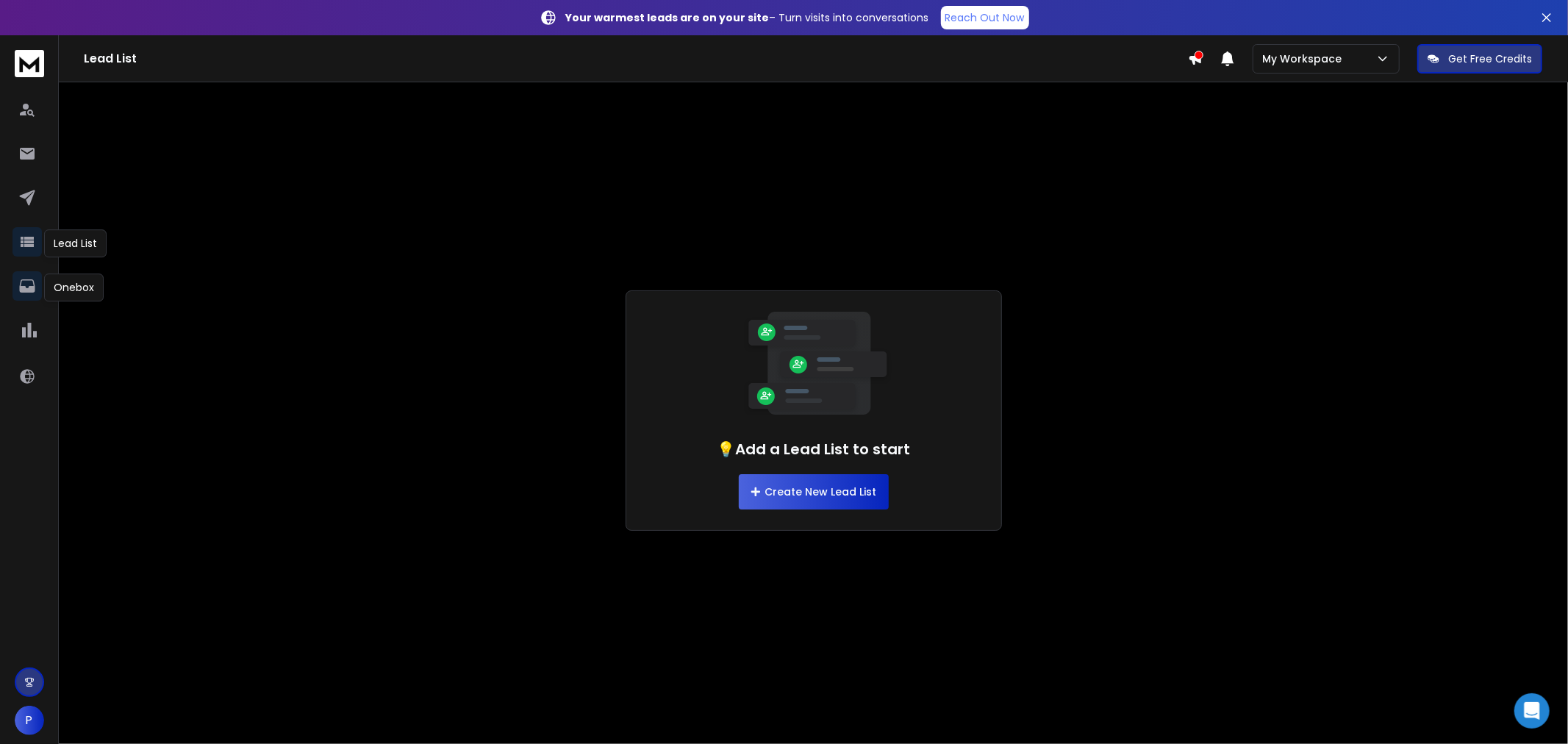
click at [27, 280] on icon at bounding box center [27, 286] width 17 height 17
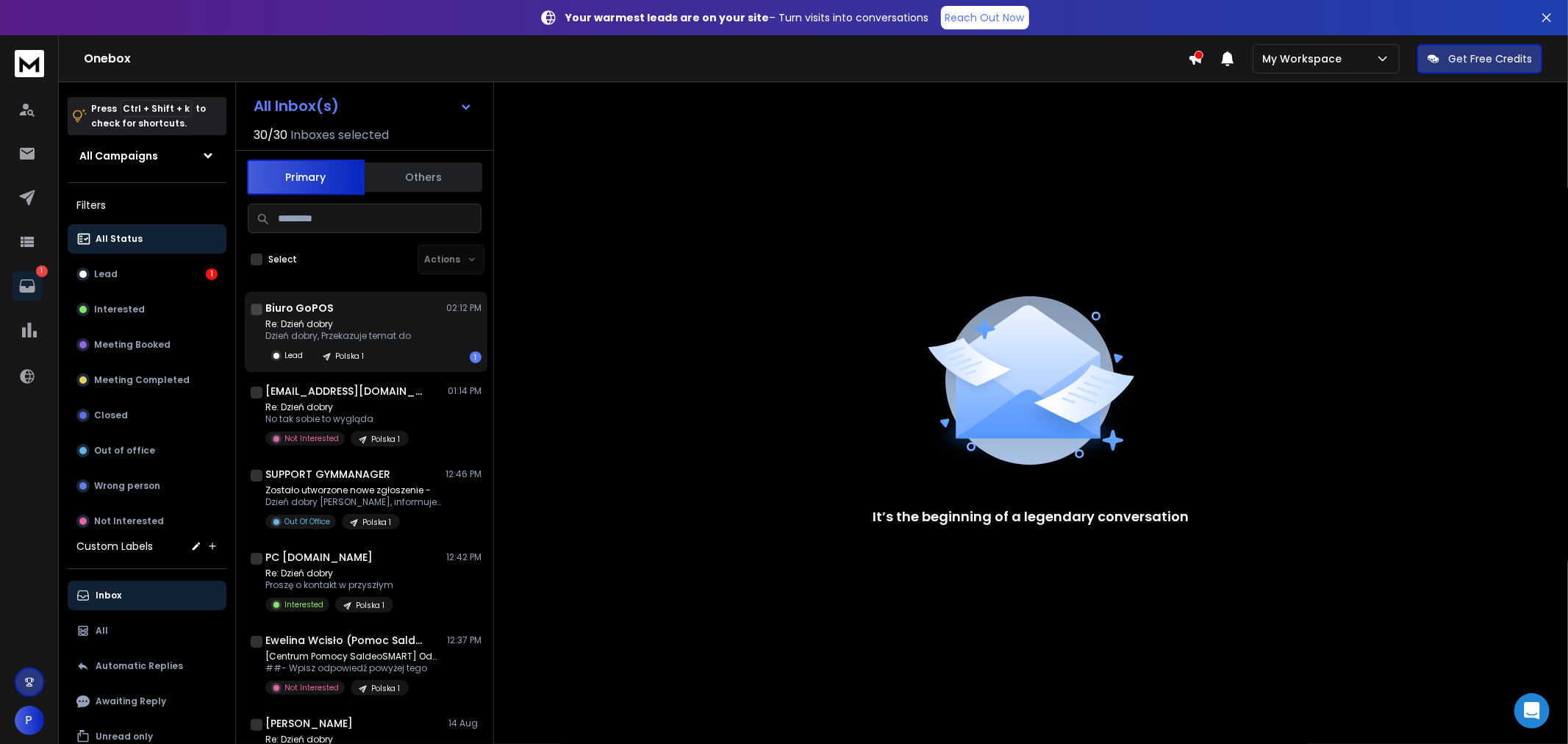
click at [401, 341] on p "Dzień dobry, Przekazuje temat do" at bounding box center [338, 335] width 146 height 11
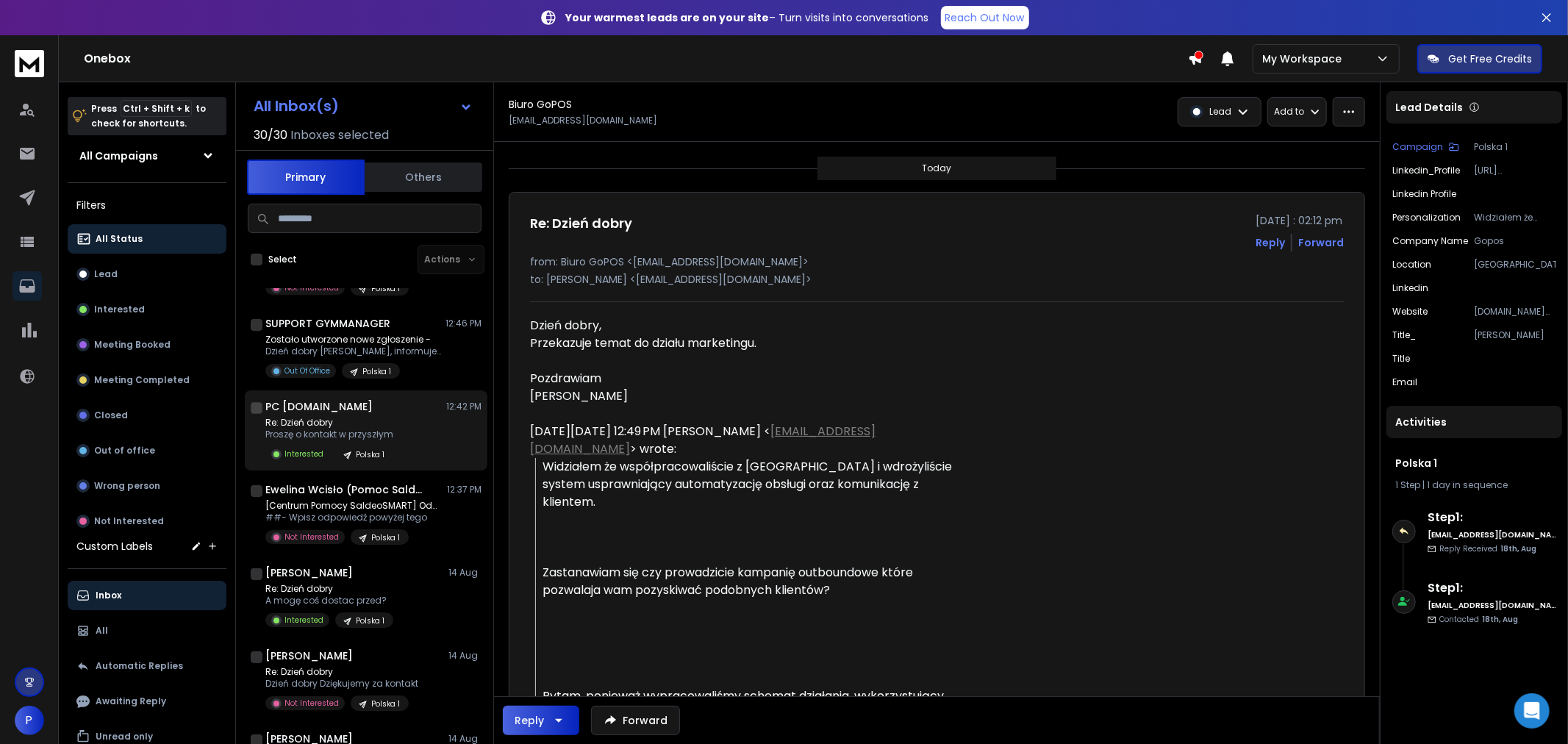
scroll to position [163, 0]
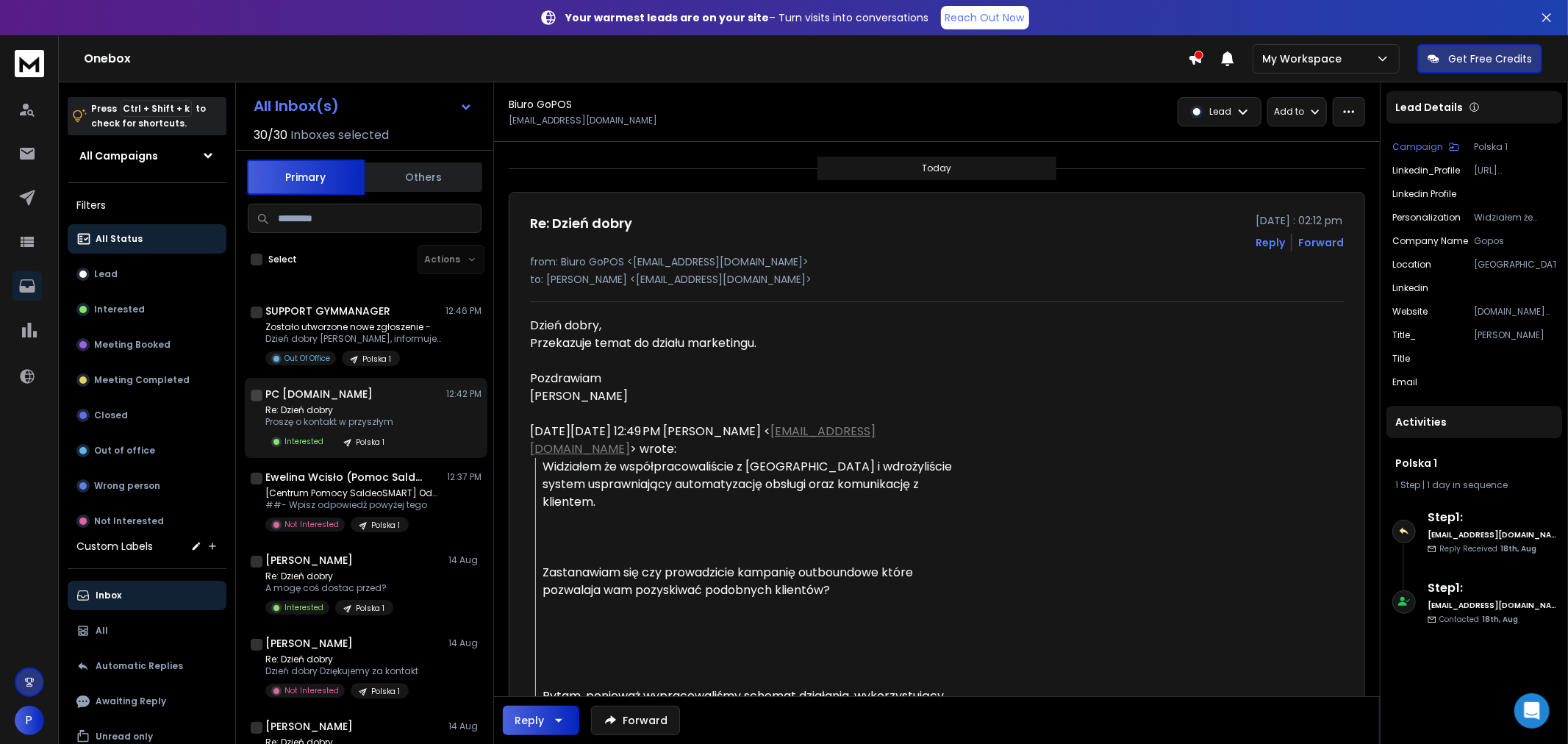
click at [356, 429] on div "Re: Dzień dobry Proszę o kontakt w przyszłym Interested Polska 1" at bounding box center [329, 426] width 128 height 45
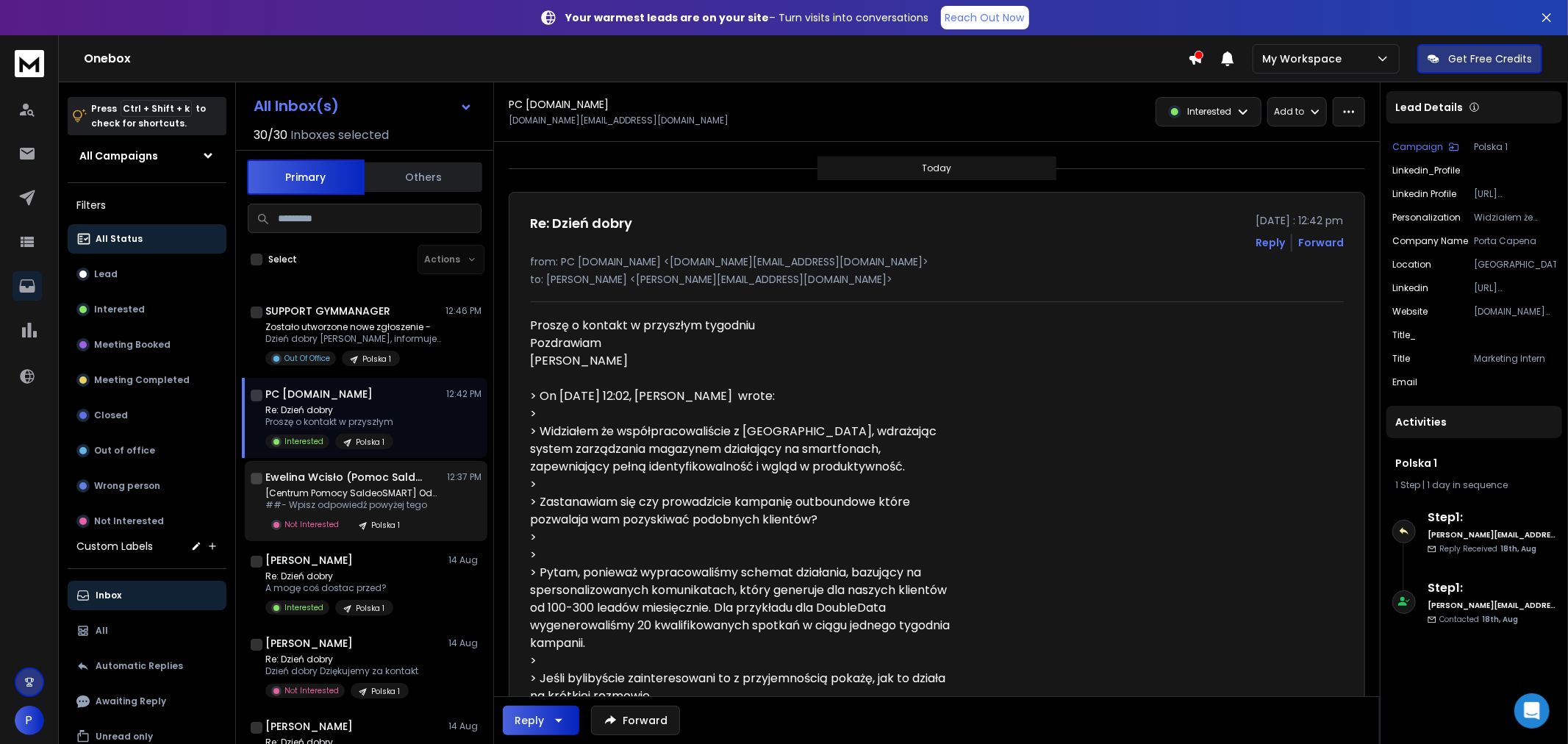
click at [383, 470] on h1 "Ewelina Wcisło (Pomoc SaldeoSMART)" at bounding box center [346, 476] width 162 height 14
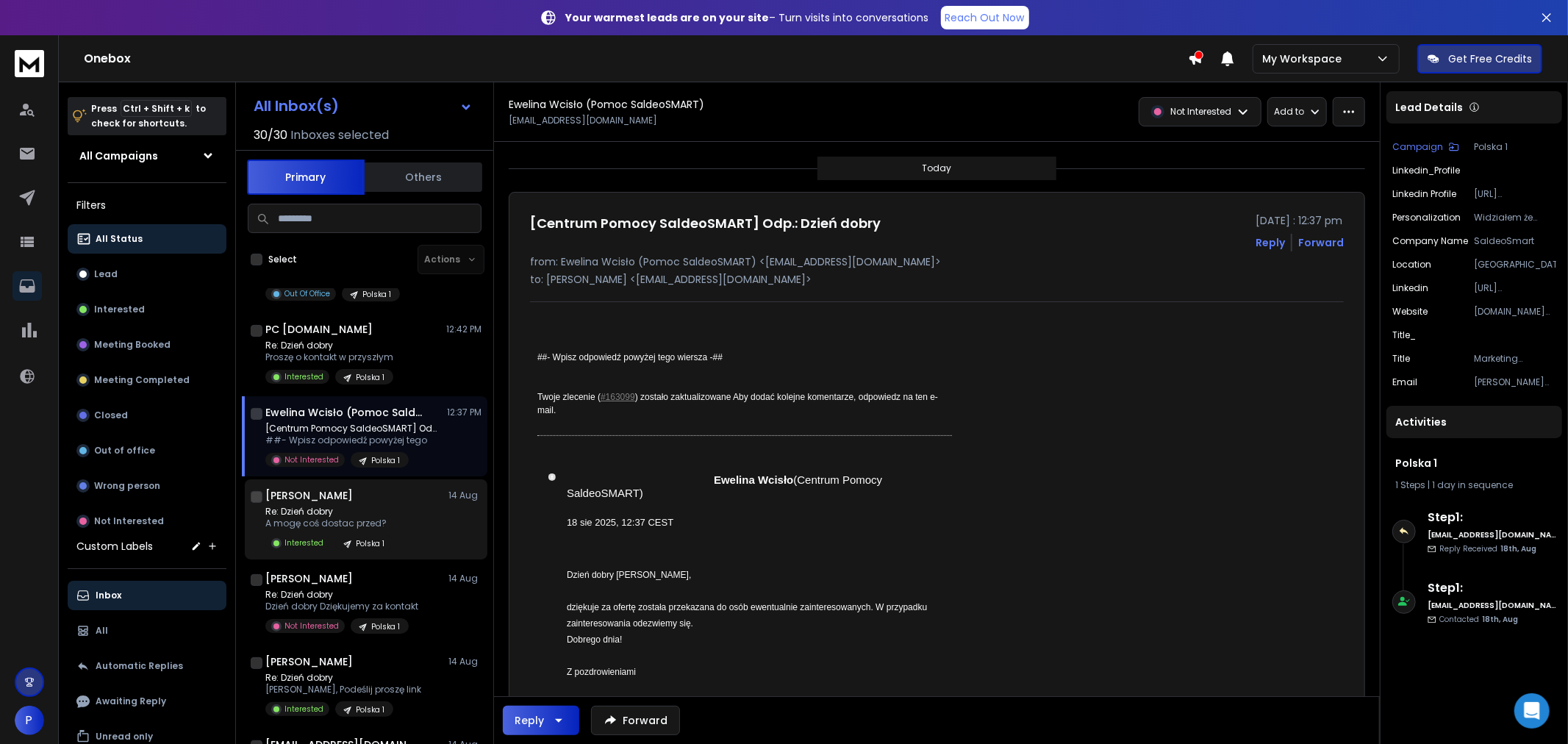
scroll to position [245, 0]
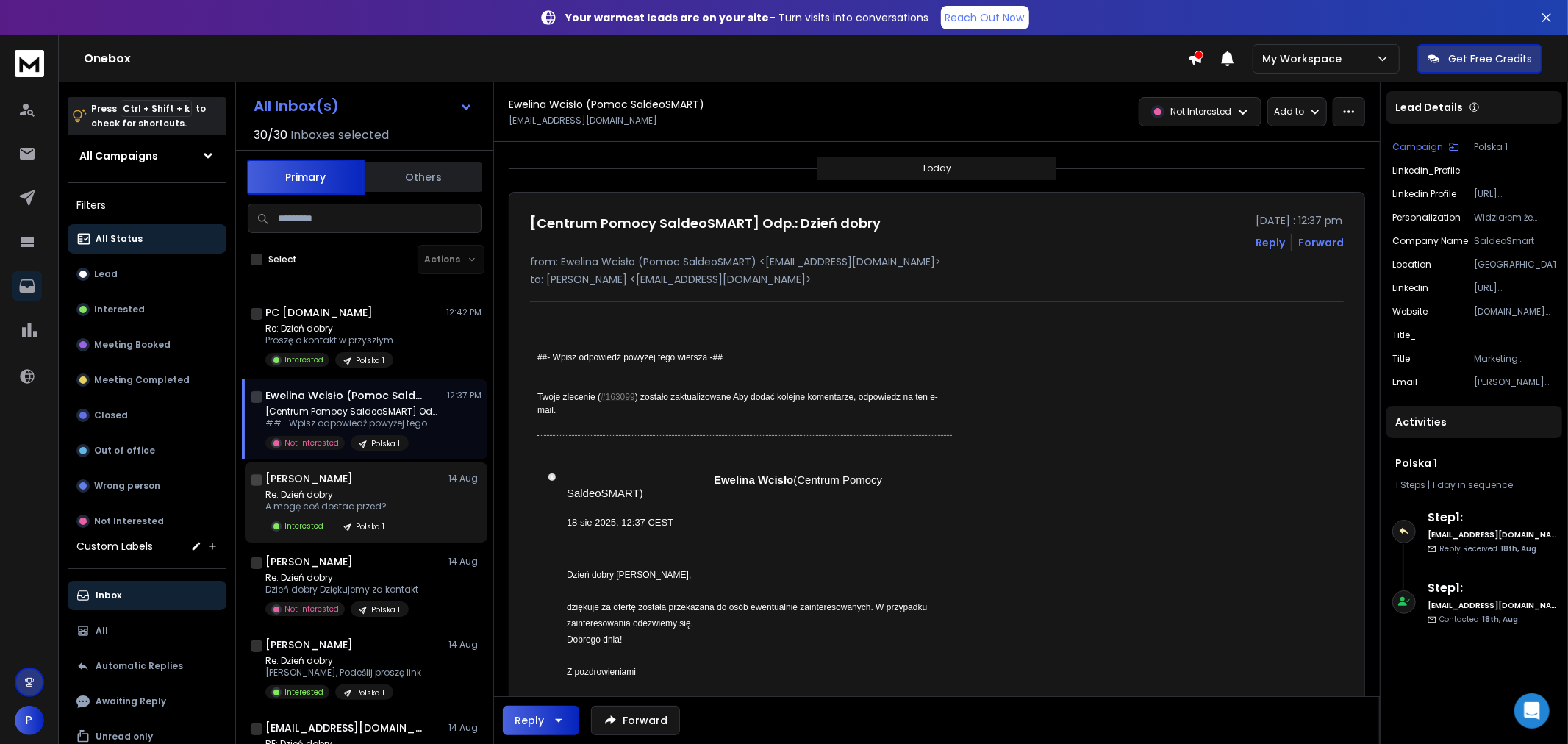
click at [378, 473] on div "[PERSON_NAME] [DATE]" at bounding box center [373, 478] width 216 height 14
